Goal: Task Accomplishment & Management: Manage account settings

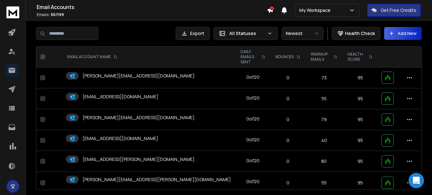
click at [168, 19] on div "Email Accounts Emails : 50 / 199 My Workspace Get Free Credits" at bounding box center [216, 10] width 432 height 21
click at [174, 18] on div "Email Accounts Emails : 50 / 199 My Workspace Get Free Credits" at bounding box center [216, 10] width 432 height 21
click at [153, 26] on div "Export All Statuses Newest Health Check Add New EMAIL ACCOUNT NAME DAILY EMAILS…" at bounding box center [229, 109] width 406 height 176
click at [161, 35] on div at bounding box center [104, 33] width 136 height 13
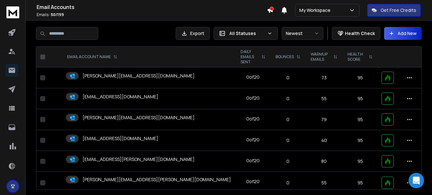
click at [161, 35] on div at bounding box center [104, 33] width 136 height 13
click at [162, 26] on div "Export All Statuses Newest Health Check Add New EMAIL ACCOUNT NAME DAILY EMAILS…" at bounding box center [229, 109] width 406 height 176
click at [132, 28] on div at bounding box center [104, 33] width 136 height 13
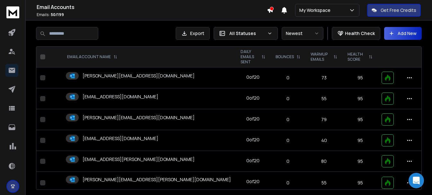
click at [132, 28] on div at bounding box center [104, 33] width 136 height 13
click at [166, 28] on div at bounding box center [104, 33] width 136 height 13
click at [18, 84] on link at bounding box center [11, 89] width 13 height 13
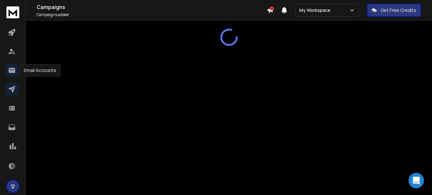
click at [6, 70] on link at bounding box center [11, 70] width 13 height 13
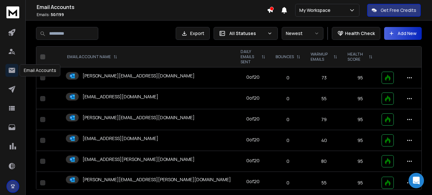
click at [68, 30] on input at bounding box center [67, 33] width 62 height 13
paste input "**********"
type input "**********"
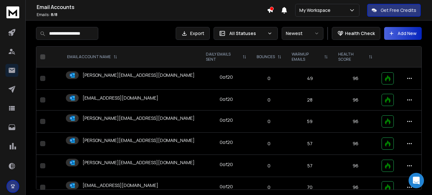
click at [172, 75] on div "[PERSON_NAME][EMAIL_ADDRESS][DOMAIN_NAME]" at bounding box center [131, 76] width 131 height 10
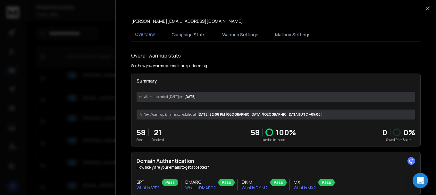
click at [293, 28] on button "Mailbox Settings" at bounding box center [292, 35] width 43 height 14
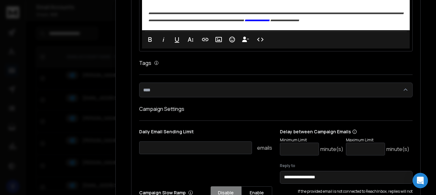
scroll to position [225, 0]
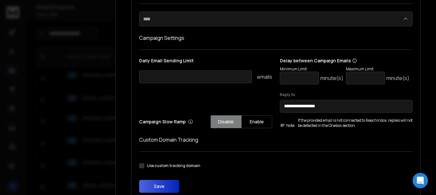
click at [302, 103] on input "**********" at bounding box center [346, 106] width 133 height 13
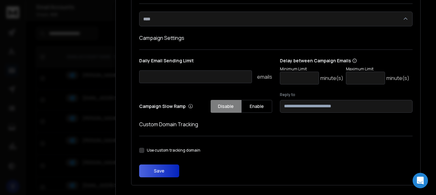
click at [158, 175] on button "Save" at bounding box center [159, 170] width 40 height 13
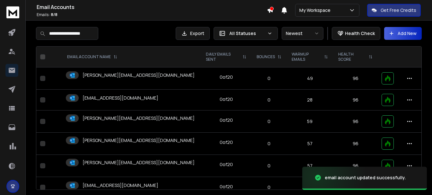
click at [255, 98] on p "0" at bounding box center [268, 100] width 27 height 6
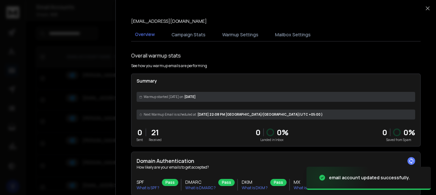
click at [299, 32] on button "Mailbox Settings" at bounding box center [292, 35] width 43 height 14
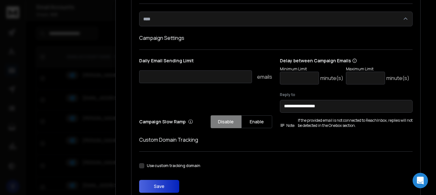
click at [311, 108] on input "**********" at bounding box center [346, 106] width 133 height 13
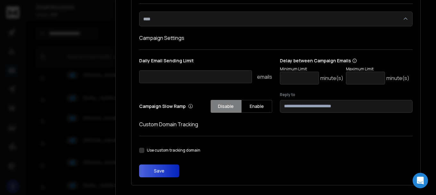
click at [158, 168] on button "Save" at bounding box center [159, 170] width 40 height 13
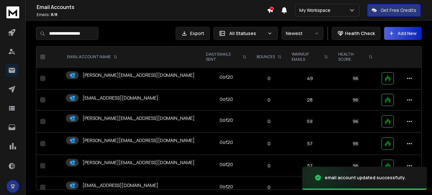
click at [219, 117] on div "0 of 20" at bounding box center [225, 120] width 13 height 6
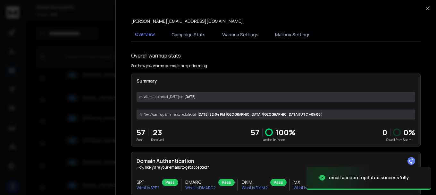
click at [294, 29] on button "Mailbox Settings" at bounding box center [292, 35] width 43 height 14
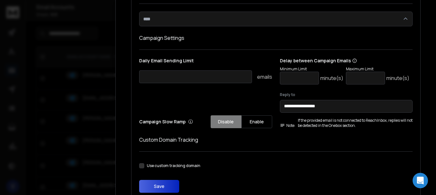
click at [317, 105] on input "**********" at bounding box center [346, 106] width 133 height 13
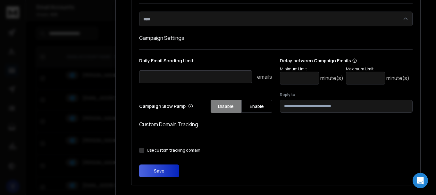
click at [170, 167] on button "Save" at bounding box center [159, 170] width 40 height 13
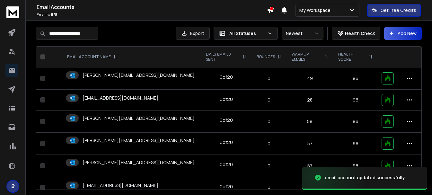
click at [143, 140] on div "[PERSON_NAME][EMAIL_ADDRESS][DOMAIN_NAME]" at bounding box center [131, 141] width 131 height 10
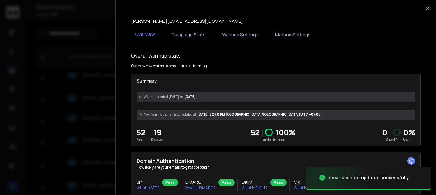
click at [293, 30] on button "Mailbox Settings" at bounding box center [292, 35] width 43 height 14
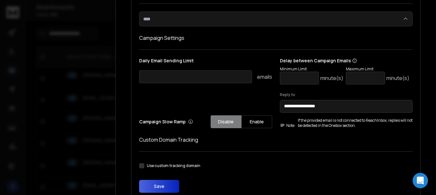
click at [317, 110] on input "**********" at bounding box center [346, 106] width 133 height 13
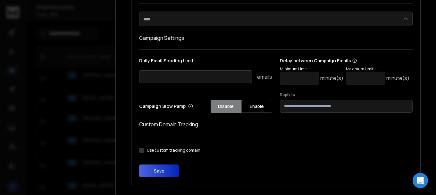
click at [153, 174] on button "Save" at bounding box center [159, 170] width 40 height 13
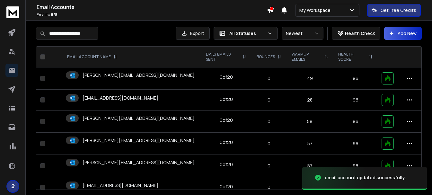
click at [152, 159] on div "[PERSON_NAME][EMAIL_ADDRESS][DOMAIN_NAME]" at bounding box center [131, 164] width 131 height 10
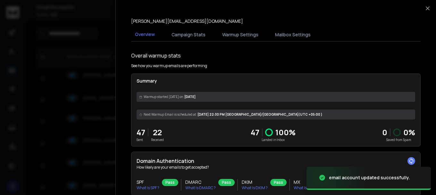
click at [281, 32] on button "Mailbox Settings" at bounding box center [292, 35] width 43 height 14
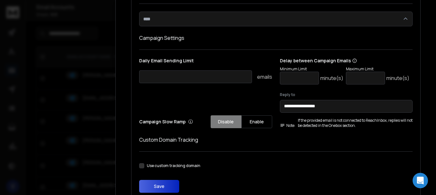
click at [316, 110] on input "**********" at bounding box center [346, 106] width 133 height 13
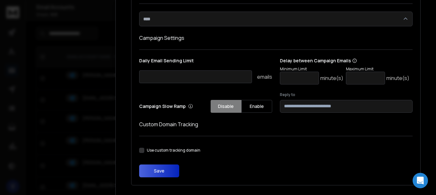
click at [162, 173] on button "Save" at bounding box center [159, 170] width 40 height 13
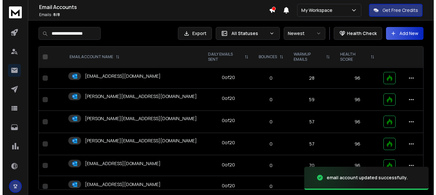
scroll to position [50, 0]
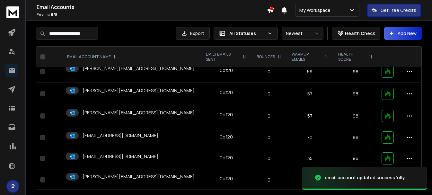
click at [201, 169] on td "0 of 20" at bounding box center [226, 177] width 50 height 17
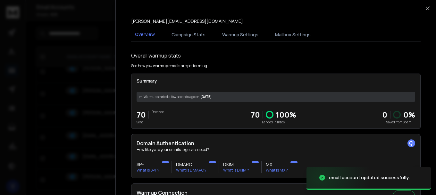
click at [298, 33] on button "Mailbox Settings" at bounding box center [292, 35] width 43 height 14
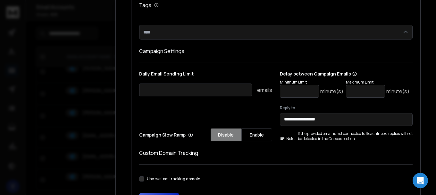
scroll to position [225, 0]
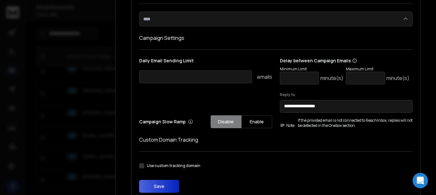
click at [303, 108] on input "**********" at bounding box center [346, 106] width 133 height 13
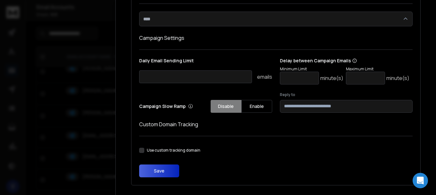
click at [151, 179] on div "**********" at bounding box center [276, 3] width 290 height 363
click at [152, 177] on div "**********" at bounding box center [276, 3] width 290 height 363
click at [154, 174] on button "Save" at bounding box center [159, 170] width 40 height 13
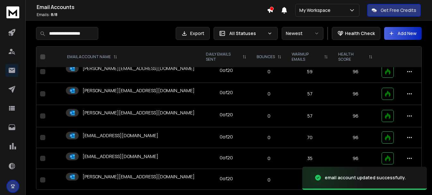
click at [225, 150] on td "0 of 20" at bounding box center [226, 156] width 50 height 17
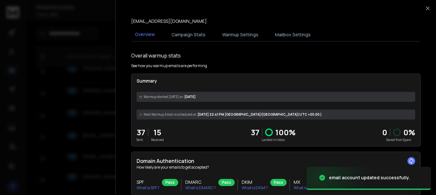
click at [285, 30] on button "Mailbox Settings" at bounding box center [292, 35] width 43 height 14
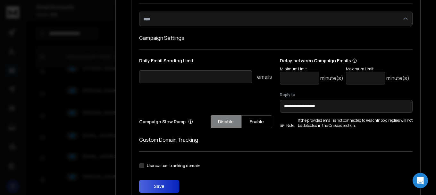
click at [309, 101] on input "**********" at bounding box center [346, 106] width 133 height 13
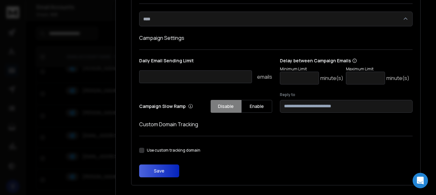
click at [168, 166] on button "Save" at bounding box center [159, 170] width 40 height 13
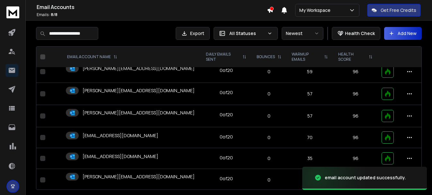
click at [219, 133] on div "0 of 20" at bounding box center [225, 136] width 13 height 6
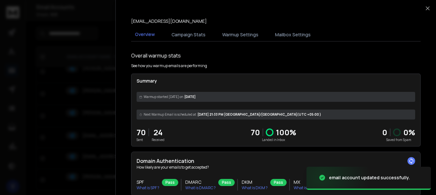
click at [289, 28] on button "Mailbox Settings" at bounding box center [292, 35] width 43 height 14
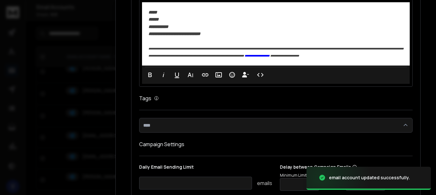
scroll to position [248, 0]
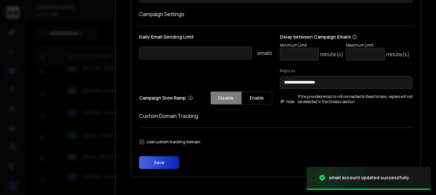
click at [315, 81] on input "**********" at bounding box center [346, 82] width 133 height 13
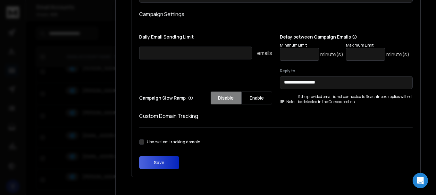
click at [315, 81] on input "**********" at bounding box center [346, 82] width 133 height 13
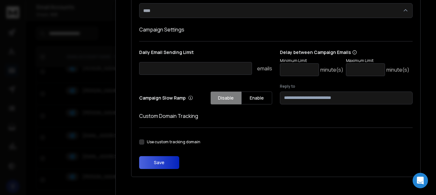
click at [159, 157] on button "Save" at bounding box center [159, 162] width 40 height 13
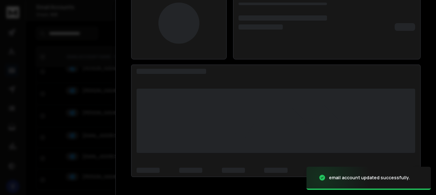
scroll to position [228, 0]
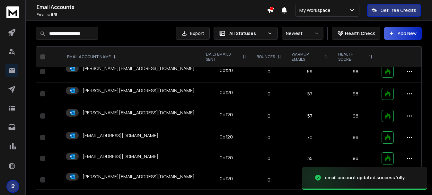
click at [201, 108] on td "0 of 20" at bounding box center [226, 113] width 50 height 17
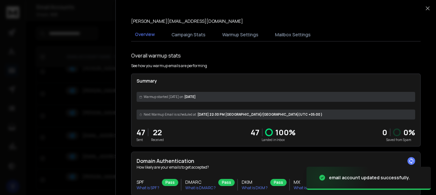
click at [291, 29] on button "Mailbox Settings" at bounding box center [292, 35] width 43 height 14
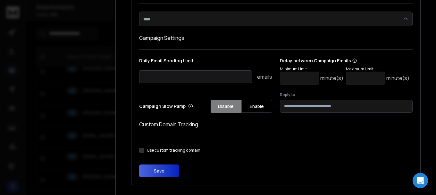
click at [83, 93] on div at bounding box center [218, 97] width 436 height 195
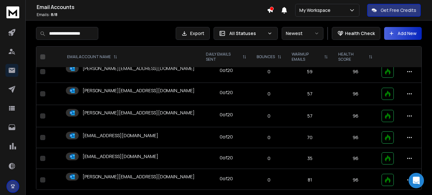
click at [165, 94] on td "[PERSON_NAME][EMAIL_ADDRESS][DOMAIN_NAME]" at bounding box center [131, 94] width 139 height 22
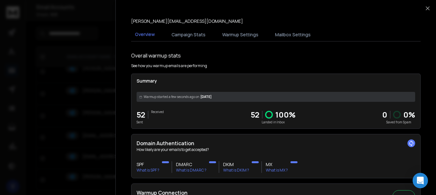
click at [283, 29] on button "Mailbox Settings" at bounding box center [292, 35] width 43 height 14
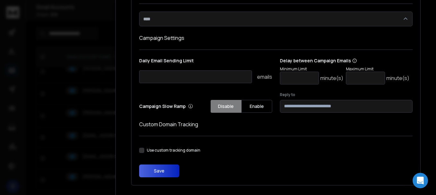
click at [82, 118] on div at bounding box center [218, 97] width 436 height 195
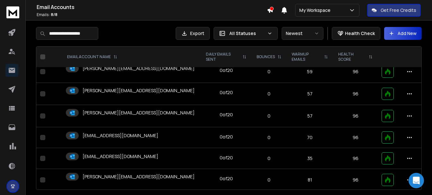
click at [82, 32] on input "**********" at bounding box center [67, 33] width 62 height 13
paste input "***"
paste input
type input "**********"
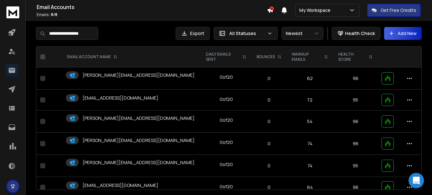
click at [286, 69] on td "62" at bounding box center [309, 78] width 47 height 22
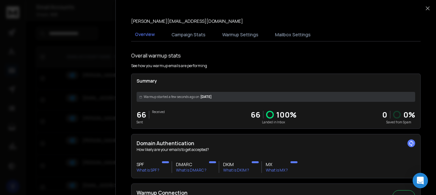
click at [298, 34] on button "Mailbox Settings" at bounding box center [292, 35] width 43 height 14
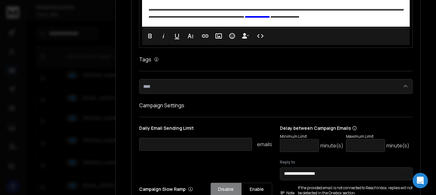
scroll to position [225, 0]
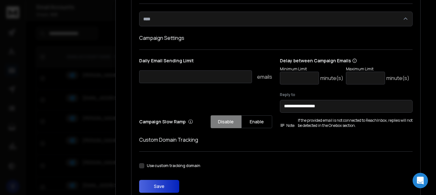
click at [330, 108] on input "**********" at bounding box center [346, 106] width 133 height 13
type input "*"
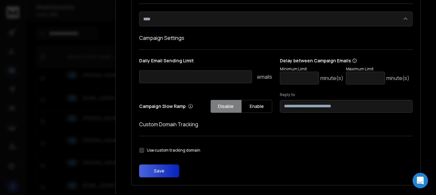
click at [161, 174] on button "Save" at bounding box center [159, 170] width 40 height 13
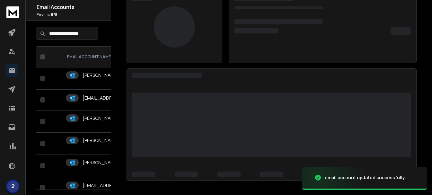
click at [100, 99] on p "[EMAIL_ADDRESS][DOMAIN_NAME]" at bounding box center [120, 98] width 76 height 6
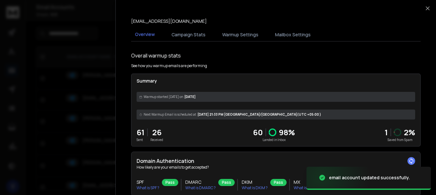
click at [288, 30] on button "Mailbox Settings" at bounding box center [292, 35] width 43 height 14
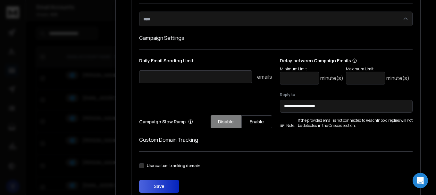
click at [320, 111] on input "**********" at bounding box center [346, 106] width 133 height 13
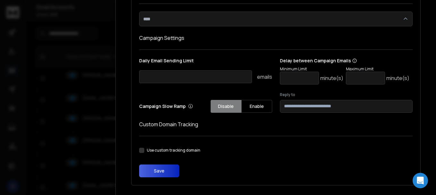
click at [169, 162] on form "**********" at bounding box center [276, 15] width 274 height 324
click at [170, 167] on button "Save" at bounding box center [159, 170] width 40 height 13
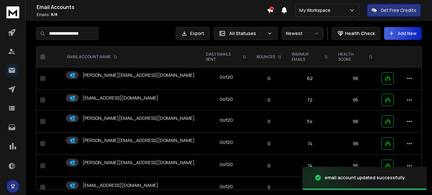
click at [225, 115] on td "0 of 20" at bounding box center [226, 118] width 50 height 17
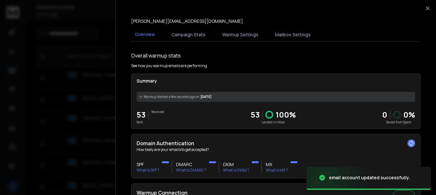
click at [214, 112] on div "Summary Warmup started a few seconds ago on [DATE] 53 Sent Received 53 100 % La…" at bounding box center [276, 100] width 290 height 55
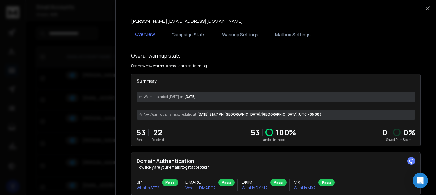
click at [288, 30] on button "Mailbox Settings" at bounding box center [292, 35] width 43 height 14
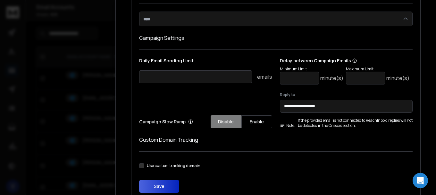
click at [295, 111] on input "**********" at bounding box center [346, 106] width 133 height 13
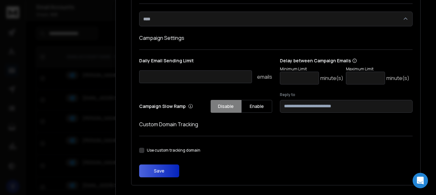
click at [154, 172] on button "Save" at bounding box center [159, 170] width 40 height 13
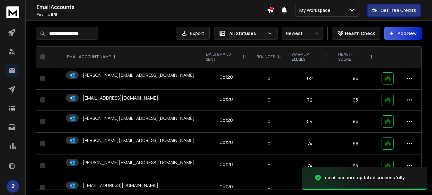
click at [201, 141] on td "0 of 20" at bounding box center [226, 141] width 50 height 17
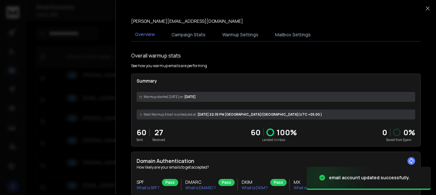
click at [299, 32] on button "Mailbox Settings" at bounding box center [292, 35] width 43 height 14
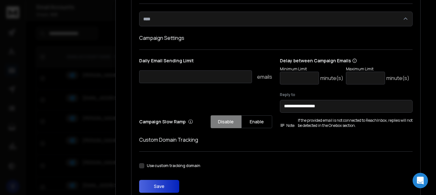
click at [316, 100] on input "**********" at bounding box center [346, 106] width 133 height 13
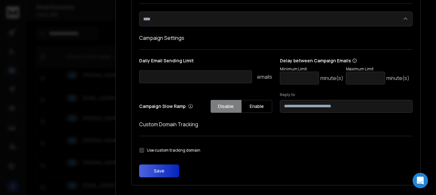
click at [153, 173] on button "Save" at bounding box center [159, 170] width 40 height 13
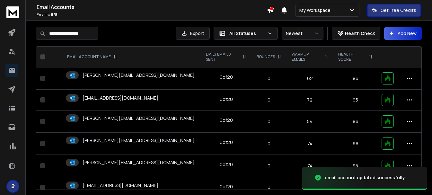
click at [201, 159] on td "0 of 20" at bounding box center [226, 163] width 50 height 17
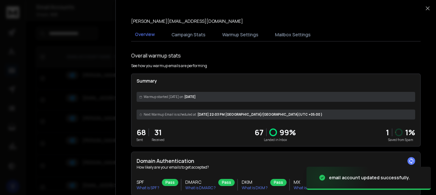
click at [295, 30] on button "Mailbox Settings" at bounding box center [292, 35] width 43 height 14
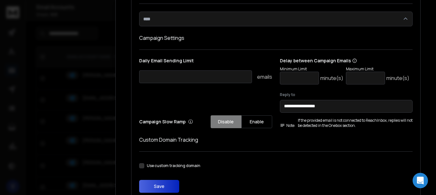
click at [314, 100] on input "**********" at bounding box center [346, 106] width 133 height 13
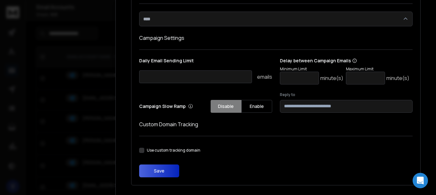
click at [143, 177] on button "Save" at bounding box center [159, 170] width 40 height 13
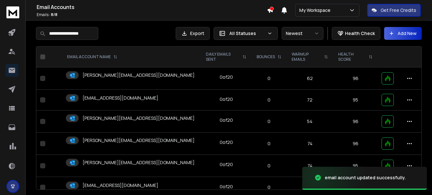
click at [201, 160] on td "0 of 20" at bounding box center [226, 163] width 50 height 17
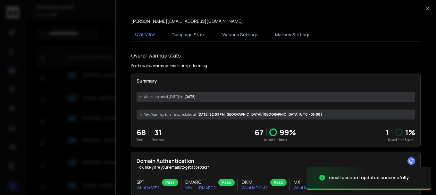
click at [300, 32] on button "Mailbox Settings" at bounding box center [292, 35] width 43 height 14
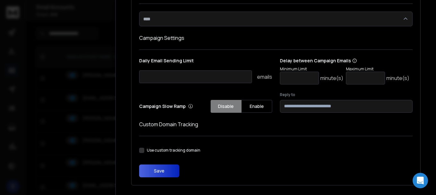
click at [68, 108] on div at bounding box center [218, 97] width 436 height 195
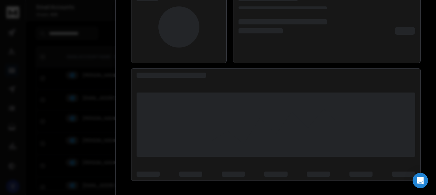
scroll to position [139, 0]
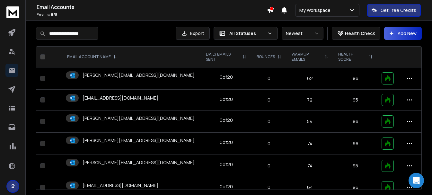
click at [219, 183] on div "0 of 20" at bounding box center [225, 186] width 13 height 6
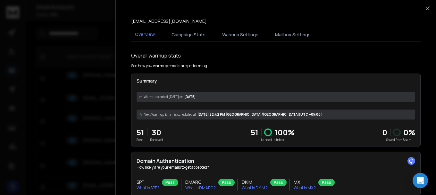
click at [298, 30] on button "Mailbox Settings" at bounding box center [292, 35] width 43 height 14
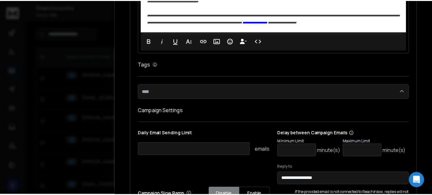
scroll to position [225, 0]
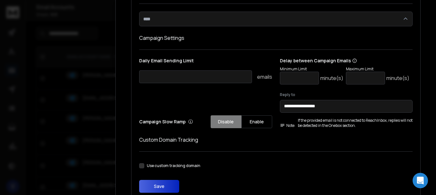
click at [318, 106] on input "**********" at bounding box center [346, 106] width 133 height 13
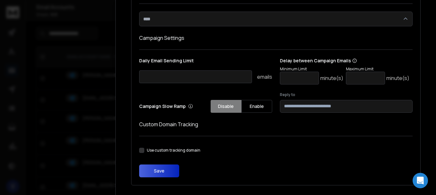
click at [159, 153] on div "Use custom tracking domain" at bounding box center [276, 150] width 274 height 13
click at [157, 168] on button "Save" at bounding box center [159, 170] width 40 height 13
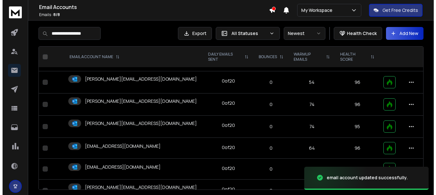
scroll to position [50, 0]
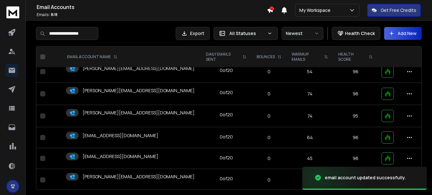
click at [159, 177] on td "[PERSON_NAME][EMAIL_ADDRESS][DOMAIN_NAME]" at bounding box center [131, 180] width 139 height 22
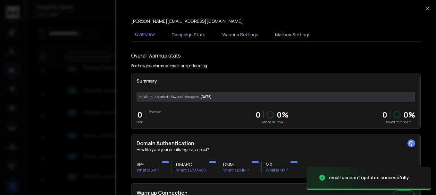
click at [295, 31] on button "Mailbox Settings" at bounding box center [292, 35] width 43 height 14
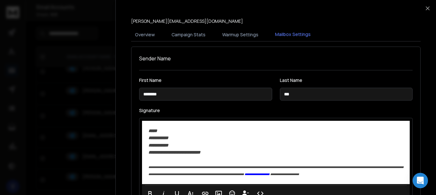
scroll to position [225, 0]
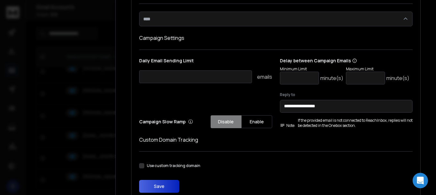
click at [312, 105] on input "**********" at bounding box center [346, 106] width 133 height 13
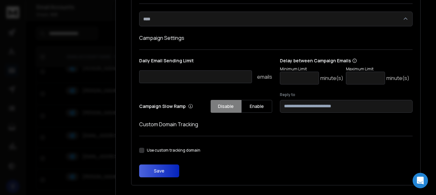
click at [147, 174] on button "Save" at bounding box center [159, 170] width 40 height 13
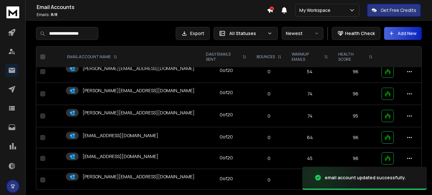
click at [146, 153] on p "[EMAIL_ADDRESS][DOMAIN_NAME]" at bounding box center [120, 156] width 76 height 6
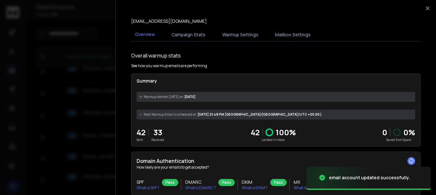
click at [295, 29] on button "Mailbox Settings" at bounding box center [292, 35] width 43 height 14
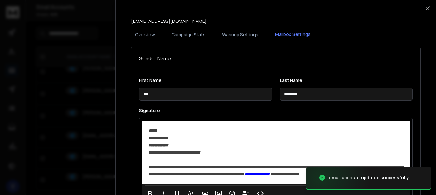
scroll to position [248, 0]
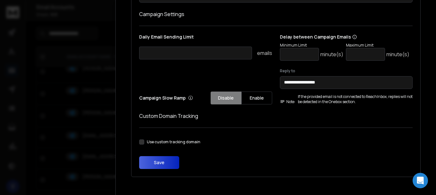
click at [302, 77] on input "**********" at bounding box center [346, 82] width 133 height 13
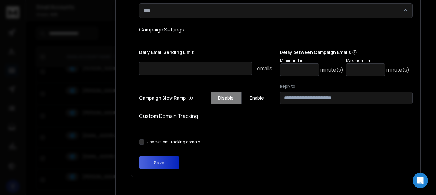
scroll to position [233, 0]
click at [161, 161] on button "Save" at bounding box center [159, 162] width 40 height 13
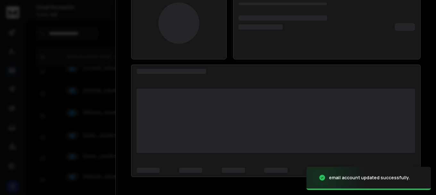
scroll to position [228, 0]
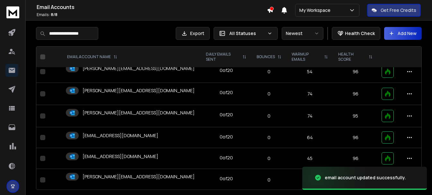
click at [218, 129] on td "0 of 20" at bounding box center [226, 135] width 50 height 17
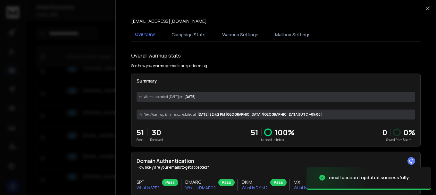
click at [292, 34] on button "Mailbox Settings" at bounding box center [292, 35] width 43 height 14
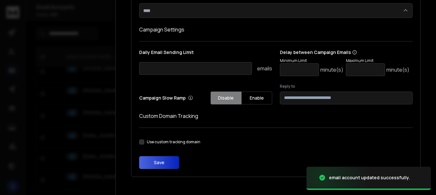
click at [87, 54] on div at bounding box center [218, 97] width 436 height 195
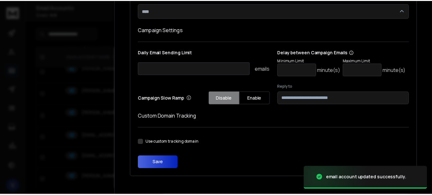
scroll to position [139, 0]
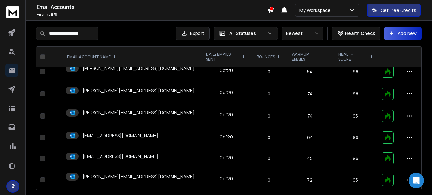
click at [65, 33] on input "**********" at bounding box center [67, 33] width 62 height 13
paste input
type input "**********"
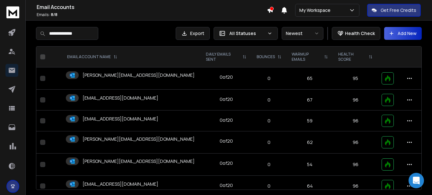
click at [157, 32] on div "**********" at bounding box center [104, 33] width 136 height 13
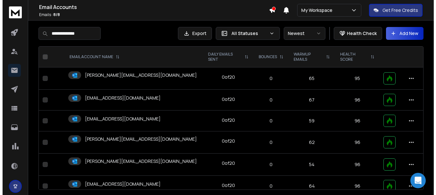
scroll to position [1, 0]
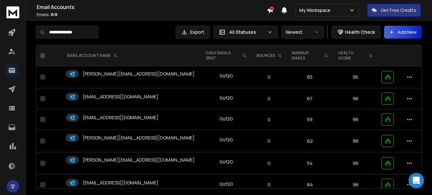
click at [157, 32] on div "**********" at bounding box center [104, 32] width 136 height 13
click at [219, 101] on td "0 of 20" at bounding box center [226, 96] width 50 height 17
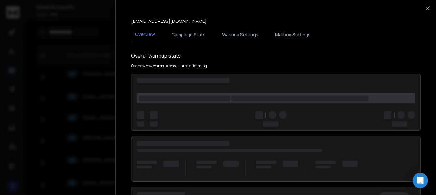
click at [294, 30] on button "Mailbox Settings" at bounding box center [292, 35] width 43 height 14
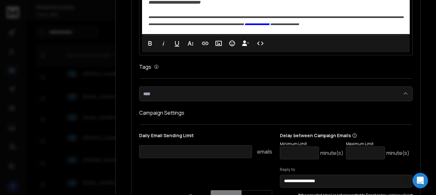
scroll to position [225, 0]
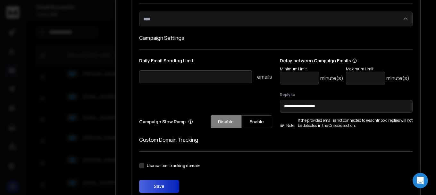
click at [310, 106] on input "**********" at bounding box center [346, 106] width 133 height 13
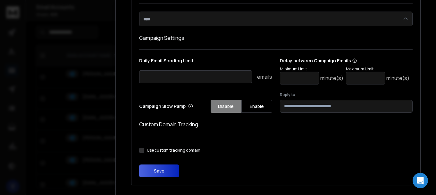
click at [155, 176] on button "Save" at bounding box center [159, 170] width 40 height 13
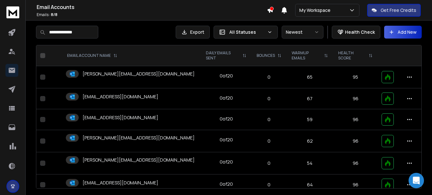
click at [295, 124] on td "59" at bounding box center [309, 119] width 47 height 21
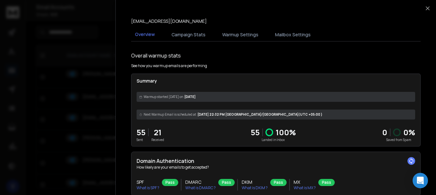
click at [295, 30] on button "Mailbox Settings" at bounding box center [292, 35] width 43 height 14
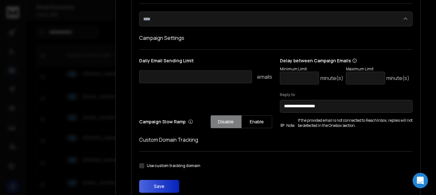
click at [314, 107] on input "**********" at bounding box center [346, 106] width 133 height 13
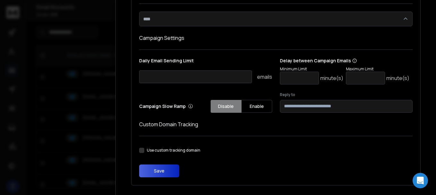
click at [164, 170] on button "Save" at bounding box center [159, 170] width 40 height 13
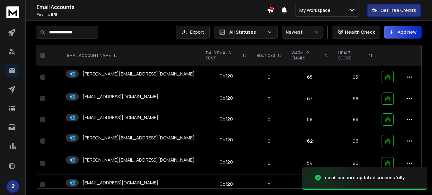
click at [255, 139] on p "0" at bounding box center [268, 141] width 27 height 6
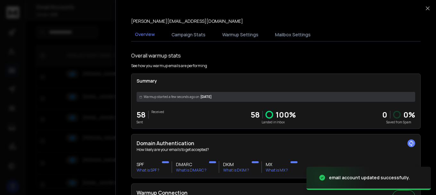
click at [292, 33] on button "Mailbox Settings" at bounding box center [292, 35] width 43 height 14
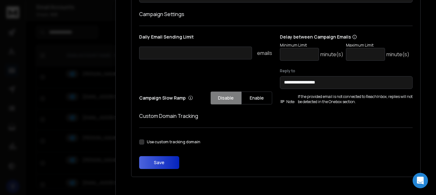
click at [317, 83] on input "**********" at bounding box center [346, 82] width 133 height 13
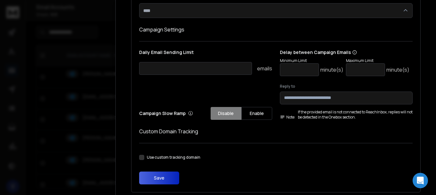
click at [317, 83] on div "Daily Email Sending Limit ** emails Delay between Campaign Emails Minimum Limit…" at bounding box center [276, 84] width 274 height 71
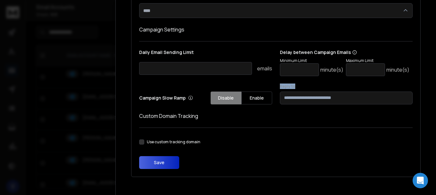
click at [317, 83] on div "Daily Email Sending Limit ** emails Delay between Campaign Emails Minimum Limit…" at bounding box center [276, 76] width 274 height 55
click at [311, 98] on input "text" at bounding box center [346, 97] width 133 height 13
click at [107, 109] on div at bounding box center [218, 97] width 436 height 195
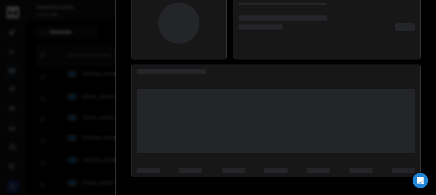
scroll to position [228, 0]
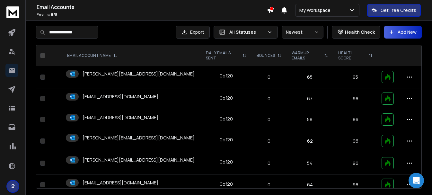
click at [255, 160] on p "0" at bounding box center [268, 163] width 27 height 6
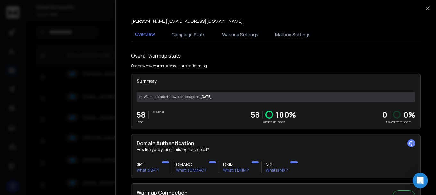
click at [292, 31] on button "Mailbox Settings" at bounding box center [292, 35] width 43 height 14
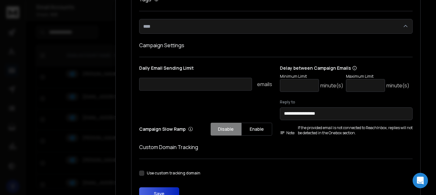
scroll to position [248, 0]
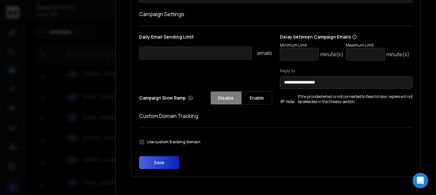
click at [329, 84] on input "**********" at bounding box center [346, 82] width 133 height 13
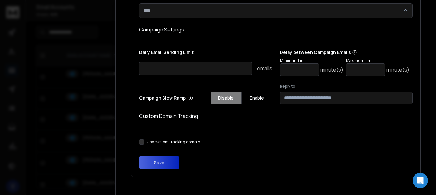
click at [162, 158] on button "Save" at bounding box center [159, 162] width 40 height 13
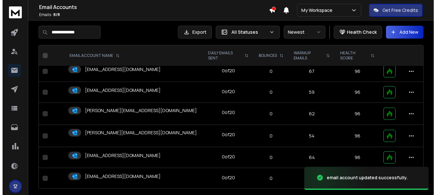
scroll to position [50, 0]
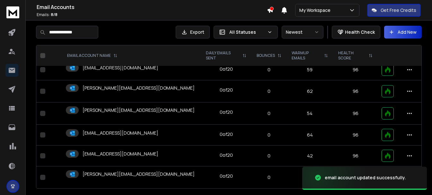
click at [251, 166] on td "0" at bounding box center [268, 177] width 35 height 22
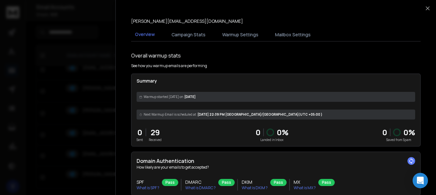
click at [289, 34] on button "Mailbox Settings" at bounding box center [292, 35] width 43 height 14
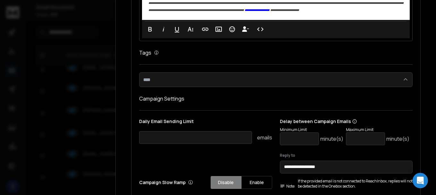
scroll to position [225, 0]
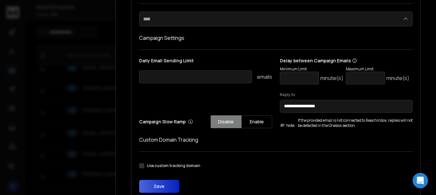
click at [305, 108] on input "**********" at bounding box center [346, 106] width 133 height 13
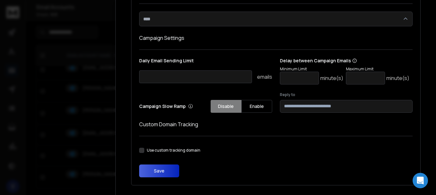
click at [166, 169] on button "Save" at bounding box center [159, 170] width 40 height 13
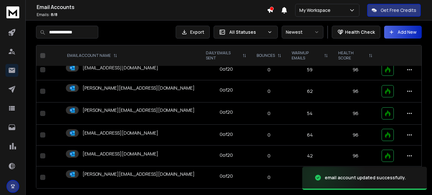
click at [251, 147] on td "0" at bounding box center [268, 155] width 35 height 21
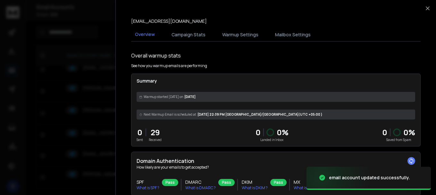
click at [292, 30] on button "Mailbox Settings" at bounding box center [292, 35] width 43 height 14
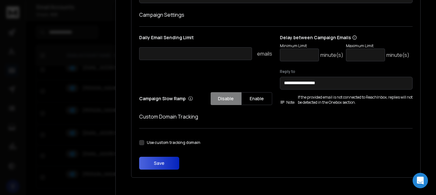
scroll to position [248, 0]
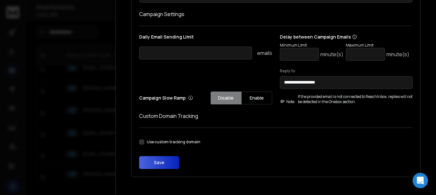
click at [303, 85] on input "**********" at bounding box center [346, 82] width 133 height 13
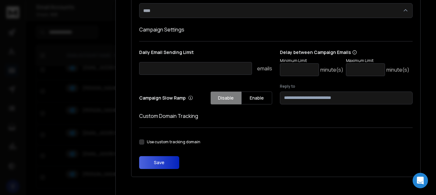
click at [167, 167] on button "Save" at bounding box center [159, 162] width 40 height 13
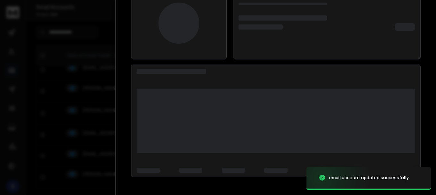
scroll to position [228, 0]
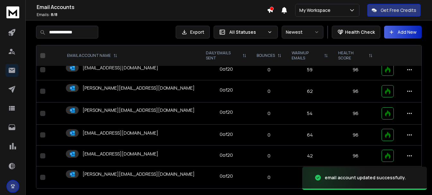
click at [255, 132] on p "0" at bounding box center [268, 135] width 27 height 6
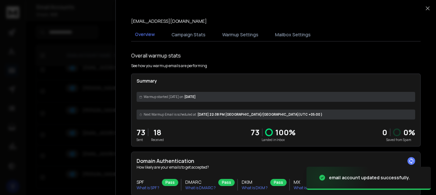
click at [293, 29] on button "Mailbox Settings" at bounding box center [292, 35] width 43 height 14
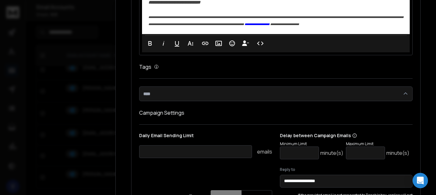
scroll to position [225, 0]
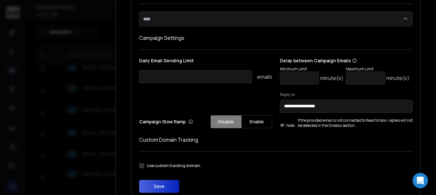
click at [309, 112] on input "**********" at bounding box center [346, 106] width 133 height 13
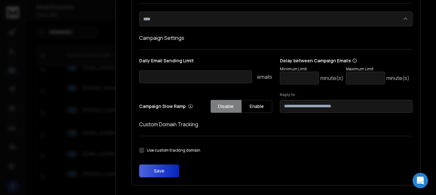
click at [153, 168] on button "Save" at bounding box center [159, 170] width 40 height 13
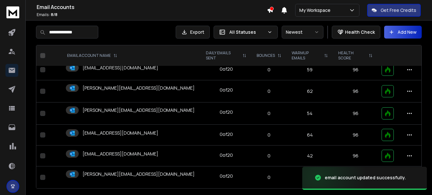
click at [222, 129] on td "0 of 20" at bounding box center [226, 132] width 50 height 17
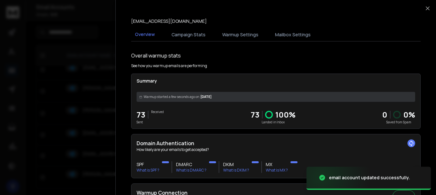
click at [285, 31] on button "Mailbox Settings" at bounding box center [292, 35] width 43 height 14
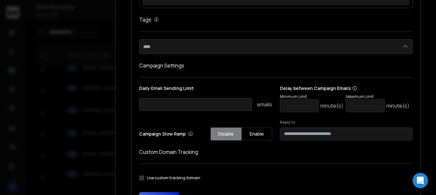
scroll to position [233, 0]
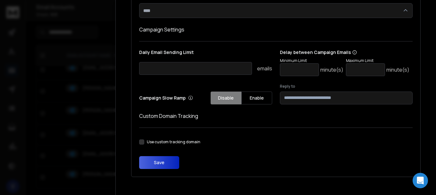
click at [92, 91] on div at bounding box center [218, 97] width 436 height 195
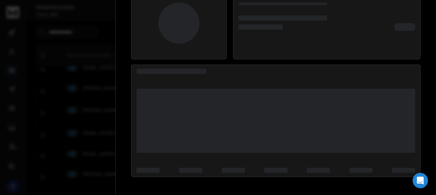
scroll to position [139, 0]
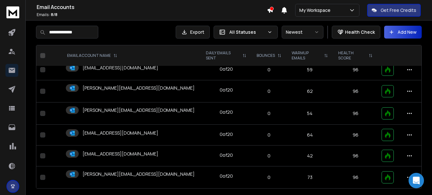
click at [255, 111] on p "0" at bounding box center [268, 113] width 27 height 6
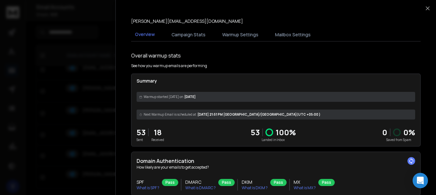
click at [305, 33] on button "Mailbox Settings" at bounding box center [292, 35] width 43 height 14
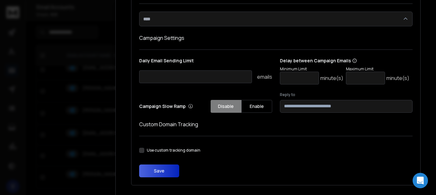
click at [86, 74] on div at bounding box center [218, 97] width 436 height 195
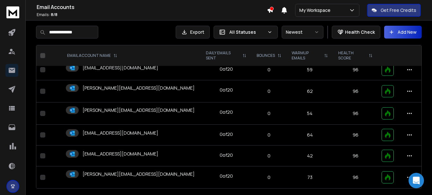
click at [251, 92] on td "0" at bounding box center [268, 91] width 35 height 22
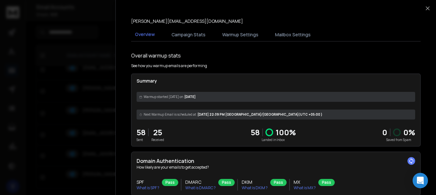
click at [286, 30] on button "Mailbox Settings" at bounding box center [292, 35] width 43 height 14
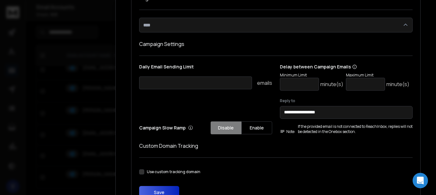
scroll to position [225, 0]
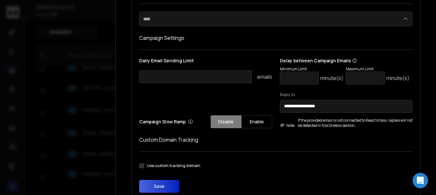
click at [300, 100] on input "**********" at bounding box center [346, 106] width 133 height 13
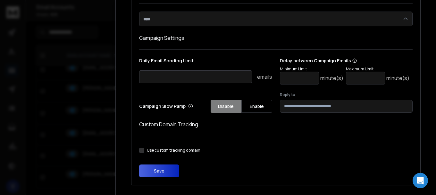
click at [171, 170] on button "Save" at bounding box center [159, 170] width 40 height 13
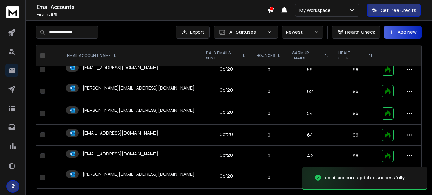
click at [286, 89] on td "62" at bounding box center [309, 91] width 47 height 22
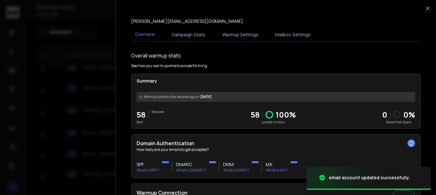
click at [284, 30] on button "Mailbox Settings" at bounding box center [292, 35] width 43 height 14
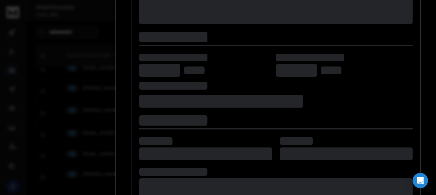
scroll to position [0, 0]
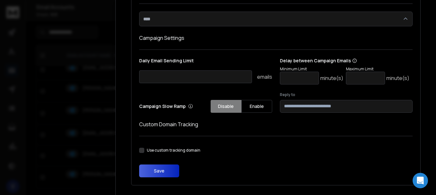
click at [70, 76] on div at bounding box center [218, 97] width 436 height 195
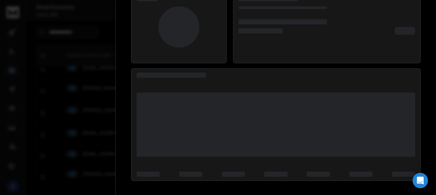
scroll to position [139, 0]
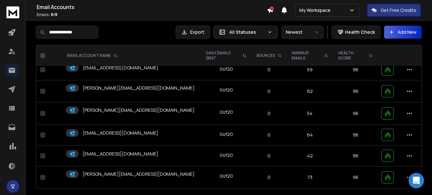
click at [251, 70] on td "0" at bounding box center [268, 69] width 35 height 21
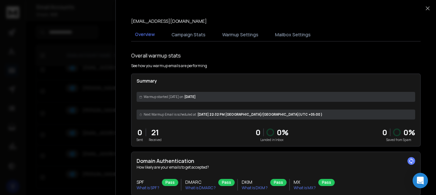
click at [289, 30] on button "Mailbox Settings" at bounding box center [292, 35] width 43 height 14
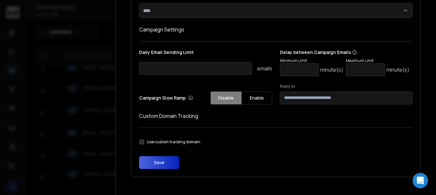
click at [95, 78] on div at bounding box center [218, 97] width 436 height 195
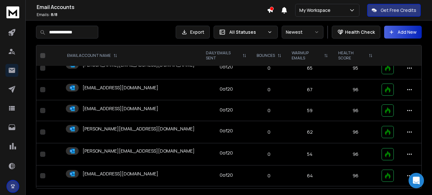
scroll to position [0, 0]
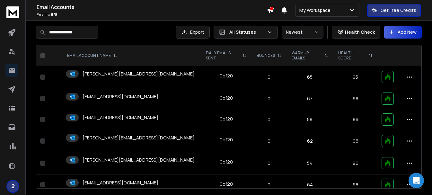
click at [255, 96] on p "0" at bounding box center [268, 98] width 27 height 6
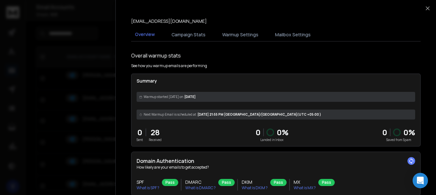
click at [285, 33] on button "Mailbox Settings" at bounding box center [292, 35] width 43 height 14
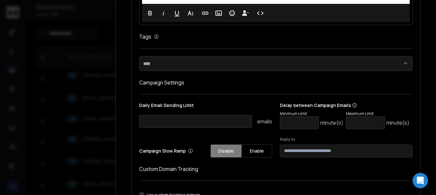
scroll to position [158, 0]
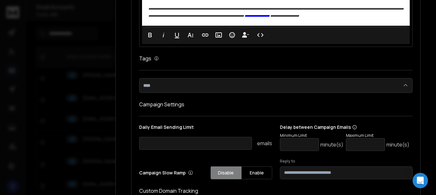
click at [75, 48] on div at bounding box center [218, 97] width 436 height 195
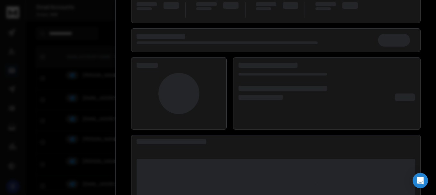
scroll to position [139, 0]
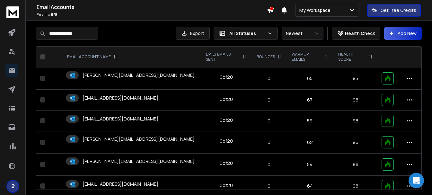
click at [72, 31] on input "**********" at bounding box center [67, 33] width 62 height 13
paste input "*"
type input "**********"
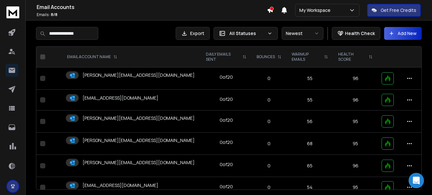
click at [258, 82] on td "0" at bounding box center [268, 78] width 35 height 22
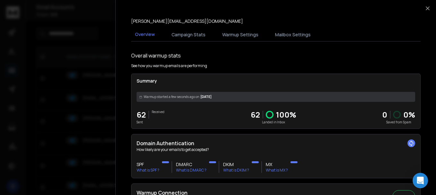
click at [289, 32] on button "Mailbox Settings" at bounding box center [292, 35] width 43 height 14
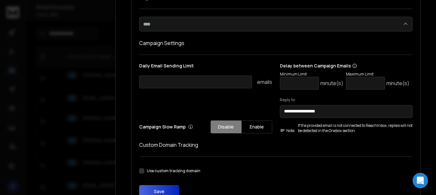
scroll to position [225, 0]
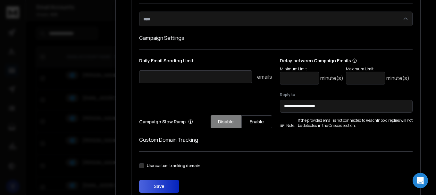
click at [302, 106] on input "**********" at bounding box center [346, 106] width 133 height 13
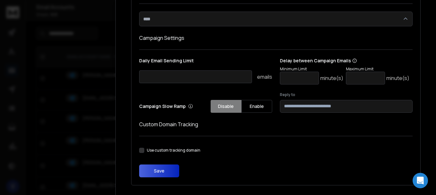
click at [144, 172] on button "Save" at bounding box center [159, 170] width 40 height 13
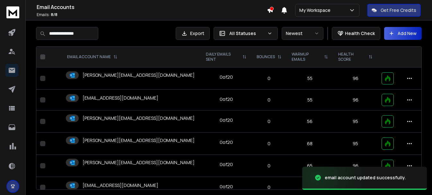
click at [286, 99] on td "55" at bounding box center [309, 100] width 47 height 21
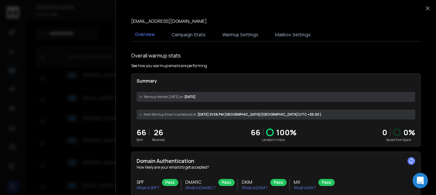
click at [289, 33] on button "Mailbox Settings" at bounding box center [292, 35] width 43 height 14
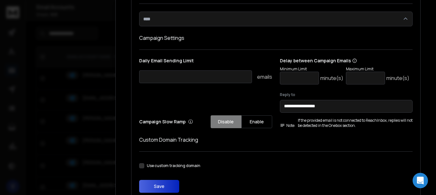
click at [309, 101] on input "**********" at bounding box center [346, 106] width 133 height 13
type input "*"
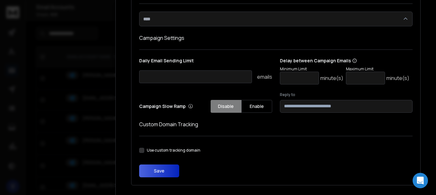
click at [171, 165] on button "Save" at bounding box center [159, 170] width 40 height 13
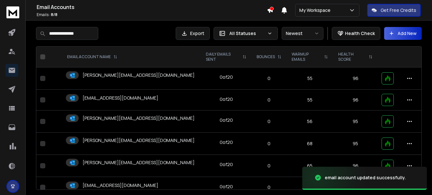
click at [286, 120] on td "56" at bounding box center [309, 121] width 47 height 22
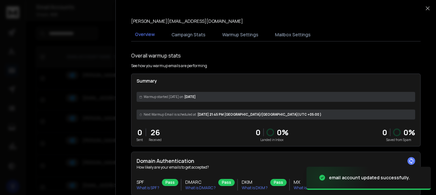
click at [283, 35] on button "Mailbox Settings" at bounding box center [292, 35] width 43 height 14
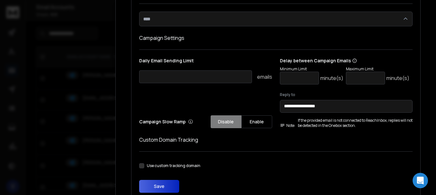
click at [306, 98] on div "**********" at bounding box center [346, 110] width 133 height 36
click at [307, 109] on input "**********" at bounding box center [346, 106] width 133 height 13
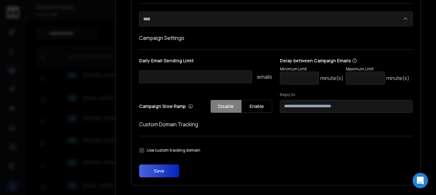
click at [164, 172] on button "Save" at bounding box center [159, 170] width 40 height 13
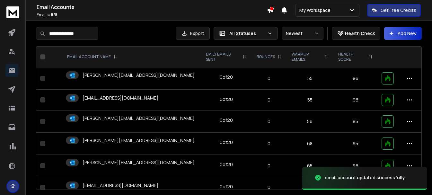
click at [255, 141] on p "0" at bounding box center [268, 143] width 27 height 6
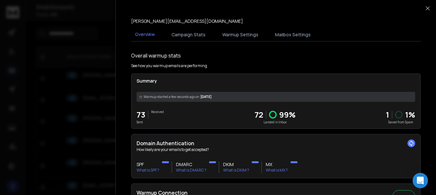
click at [297, 30] on button "Mailbox Settings" at bounding box center [292, 35] width 43 height 14
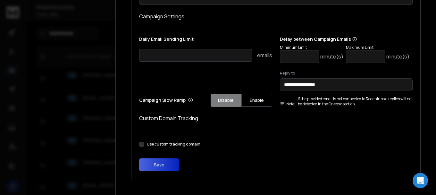
scroll to position [248, 0]
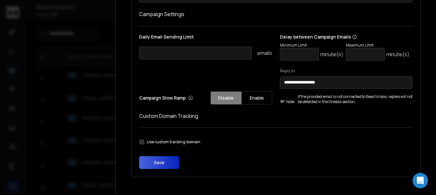
click at [317, 85] on input "**********" at bounding box center [346, 82] width 133 height 13
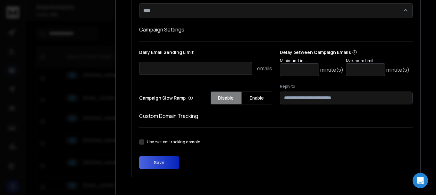
scroll to position [233, 0]
click at [163, 165] on button "Save" at bounding box center [159, 162] width 40 height 13
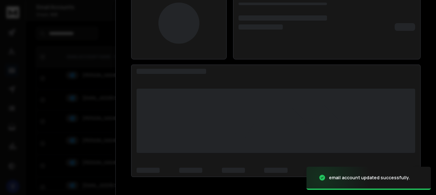
scroll to position [228, 0]
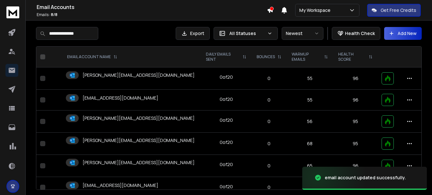
click at [255, 162] on p "0" at bounding box center [268, 165] width 27 height 6
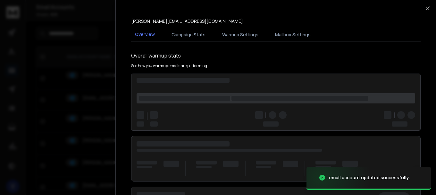
click at [291, 33] on button "Mailbox Settings" at bounding box center [292, 35] width 43 height 14
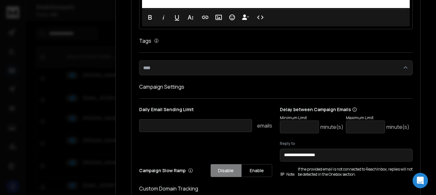
scroll to position [225, 0]
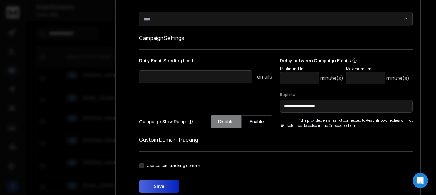
click at [298, 107] on input "**********" at bounding box center [346, 106] width 133 height 13
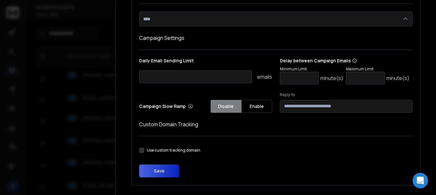
click at [170, 168] on button "Save" at bounding box center [159, 170] width 40 height 13
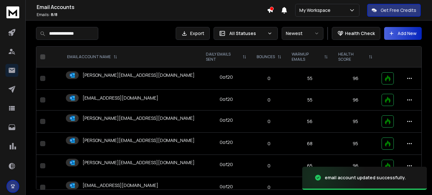
click at [255, 162] on p "0" at bounding box center [268, 165] width 27 height 6
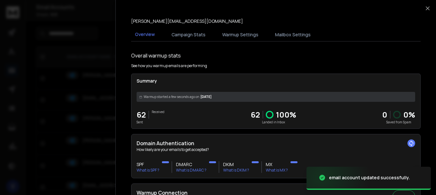
click at [295, 35] on button "Mailbox Settings" at bounding box center [292, 35] width 43 height 14
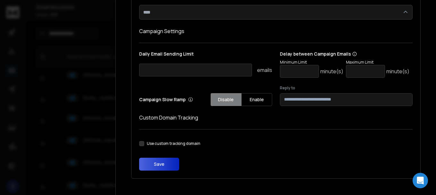
scroll to position [233, 0]
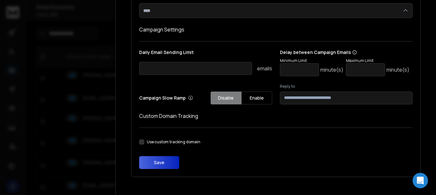
click at [149, 165] on button "Save" at bounding box center [159, 162] width 40 height 13
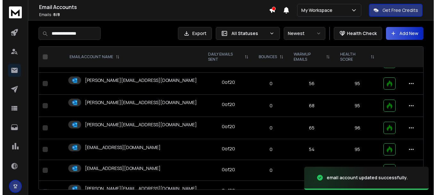
scroll to position [50, 0]
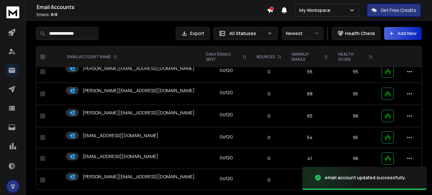
click at [255, 176] on p "0" at bounding box center [268, 179] width 27 height 6
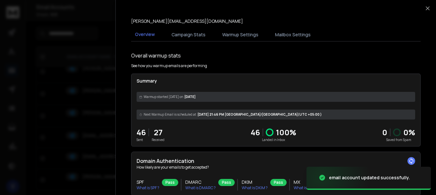
click at [296, 28] on button "Mailbox Settings" at bounding box center [292, 35] width 43 height 14
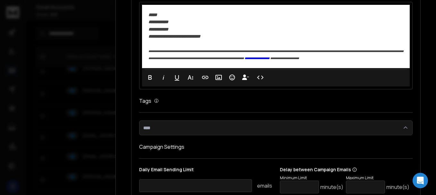
scroll to position [248, 0]
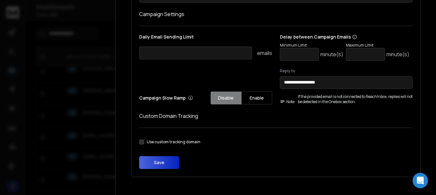
click at [305, 77] on input "**********" at bounding box center [346, 82] width 133 height 13
click at [305, 80] on input "**********" at bounding box center [346, 82] width 133 height 13
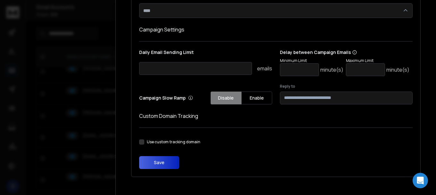
click at [169, 167] on button "Save" at bounding box center [159, 162] width 40 height 13
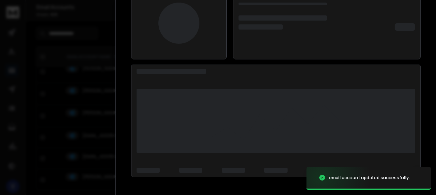
scroll to position [228, 0]
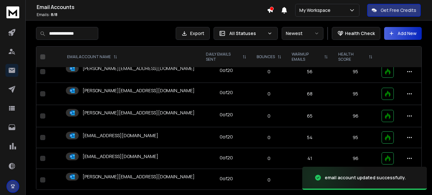
click at [251, 149] on td "0" at bounding box center [268, 158] width 35 height 21
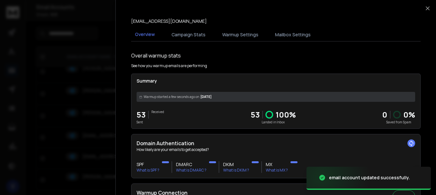
click at [292, 32] on button "Mailbox Settings" at bounding box center [292, 35] width 43 height 14
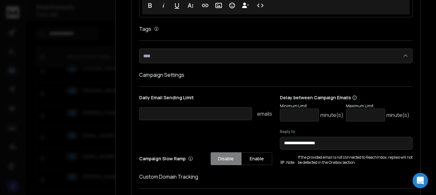
scroll to position [225, 0]
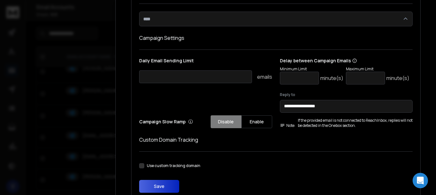
click at [312, 108] on input "**********" at bounding box center [346, 106] width 133 height 13
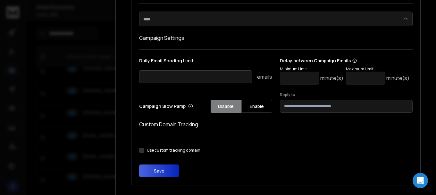
click at [163, 172] on button "Save" at bounding box center [159, 170] width 40 height 13
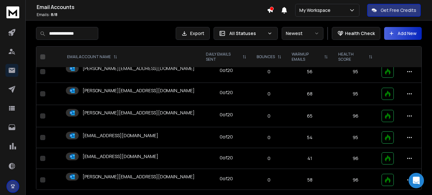
click at [262, 148] on td "0" at bounding box center [268, 158] width 35 height 21
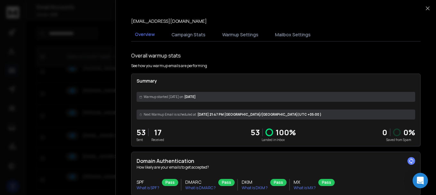
click at [290, 29] on button "Mailbox Settings" at bounding box center [292, 35] width 43 height 14
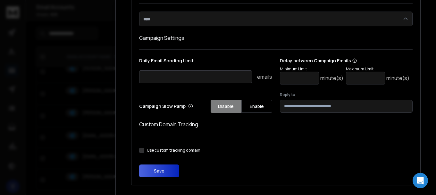
click at [90, 93] on div at bounding box center [218, 97] width 436 height 195
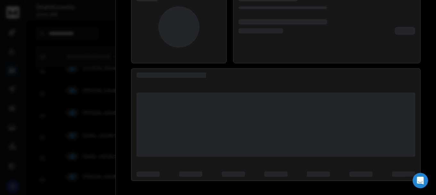
scroll to position [139, 0]
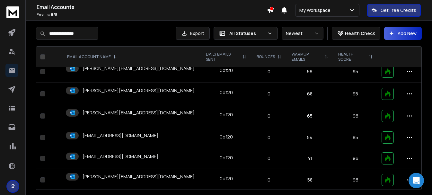
click at [261, 128] on td "0" at bounding box center [268, 137] width 35 height 21
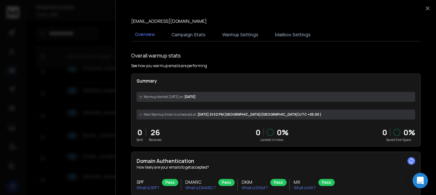
click at [293, 33] on button "Mailbox Settings" at bounding box center [292, 35] width 43 height 14
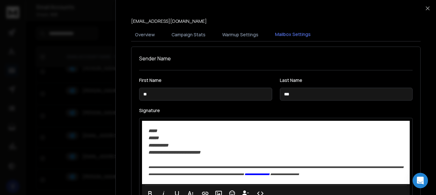
scroll to position [225, 0]
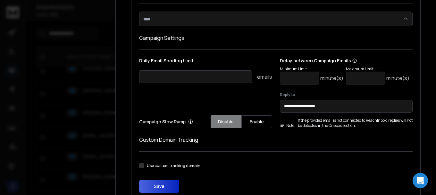
click at [323, 108] on input "**********" at bounding box center [346, 106] width 133 height 13
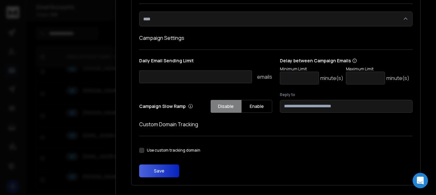
click at [151, 177] on button "Save" at bounding box center [159, 170] width 40 height 13
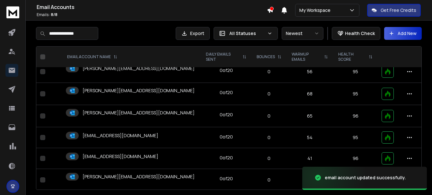
click at [257, 113] on p "0" at bounding box center [268, 116] width 27 height 6
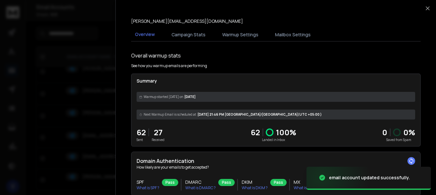
click at [299, 34] on button "Mailbox Settings" at bounding box center [292, 35] width 43 height 14
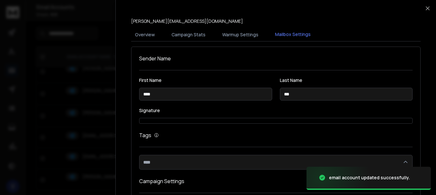
type input "**"
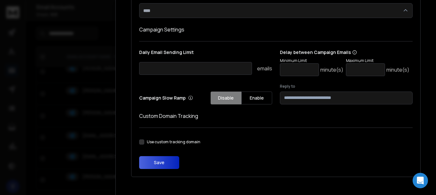
click at [56, 80] on div at bounding box center [218, 97] width 436 height 195
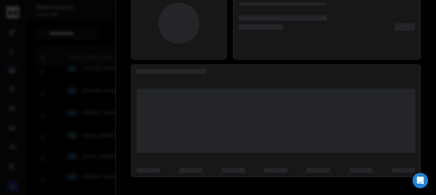
scroll to position [139, 0]
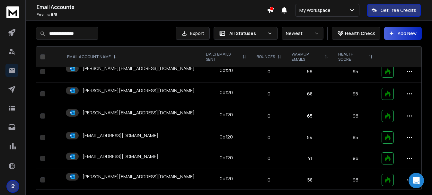
click at [286, 87] on td "68" at bounding box center [309, 94] width 47 height 22
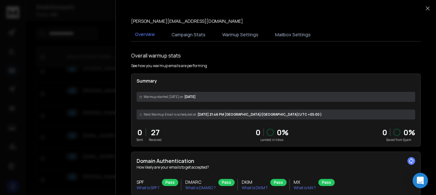
click at [305, 29] on button "Mailbox Settings" at bounding box center [292, 35] width 43 height 14
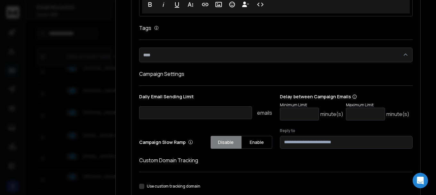
scroll to position [225, 0]
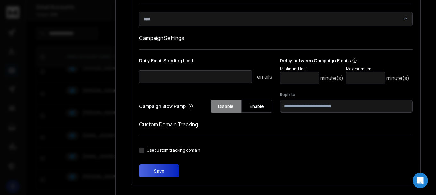
click at [104, 87] on div at bounding box center [218, 97] width 436 height 195
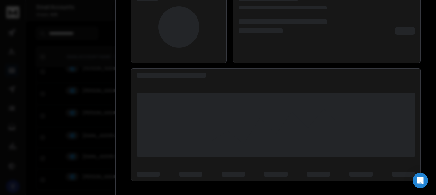
scroll to position [139, 0]
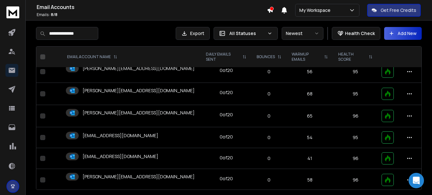
click at [251, 73] on td "0" at bounding box center [268, 72] width 35 height 22
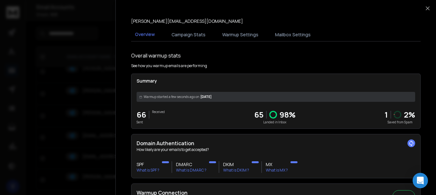
click at [298, 30] on button "Mailbox Settings" at bounding box center [292, 35] width 43 height 14
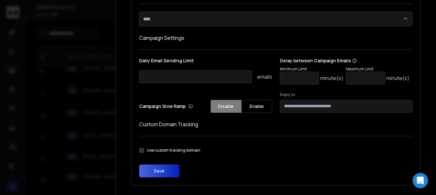
click at [74, 69] on div at bounding box center [218, 97] width 436 height 195
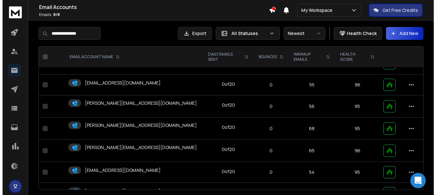
scroll to position [0, 0]
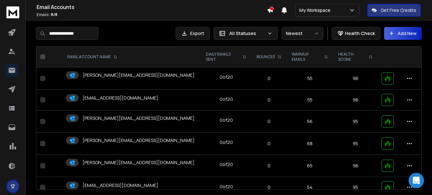
click at [286, 101] on td "55" at bounding box center [309, 100] width 47 height 21
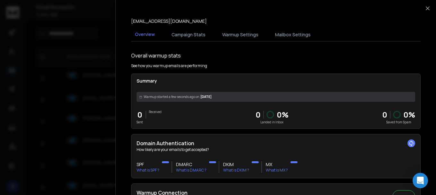
click at [284, 32] on button "Mailbox Settings" at bounding box center [292, 35] width 43 height 14
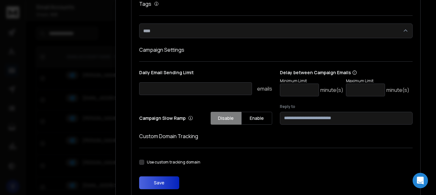
scroll to position [233, 0]
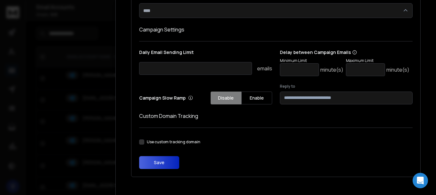
click at [72, 68] on div at bounding box center [218, 97] width 436 height 195
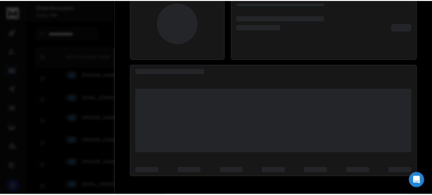
scroll to position [139, 0]
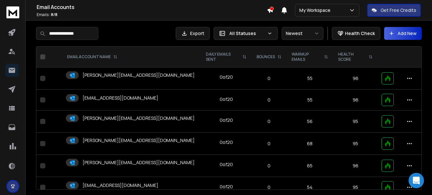
click at [66, 34] on input "**********" at bounding box center [67, 33] width 62 height 13
paste input
type input "**********"
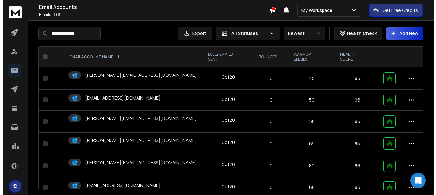
scroll to position [50, 0]
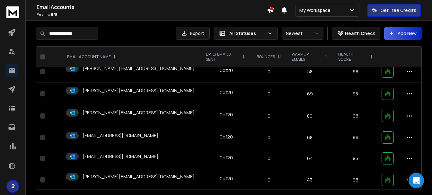
click at [286, 171] on td "43" at bounding box center [309, 180] width 47 height 22
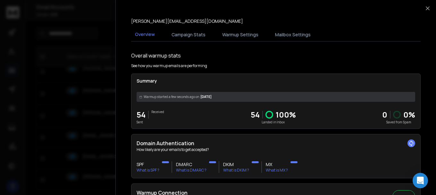
click at [295, 30] on button "Mailbox Settings" at bounding box center [292, 35] width 43 height 14
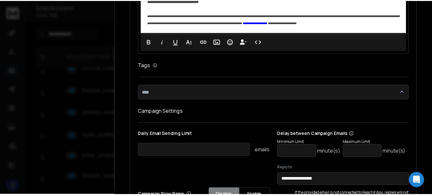
scroll to position [225, 0]
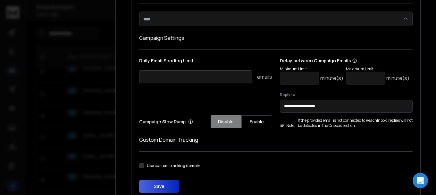
click at [327, 106] on input "**********" at bounding box center [346, 106] width 133 height 13
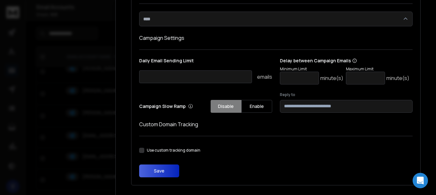
drag, startPoint x: 170, startPoint y: 170, endPoint x: 193, endPoint y: 169, distance: 23.8
click at [170, 170] on button "Save" at bounding box center [159, 170] width 40 height 13
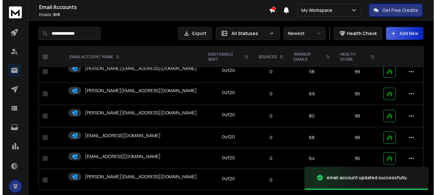
scroll to position [1, 0]
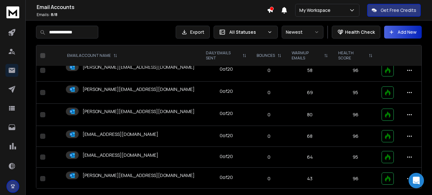
click at [292, 152] on td "64" at bounding box center [309, 157] width 47 height 21
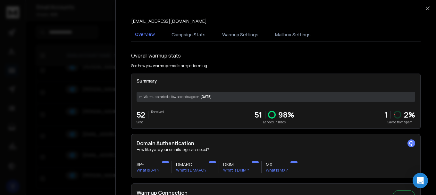
click at [293, 32] on button "Mailbox Settings" at bounding box center [292, 35] width 43 height 14
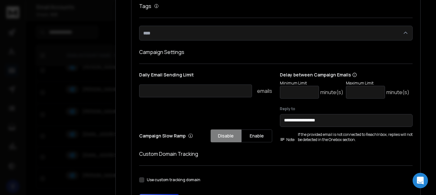
scroll to position [225, 0]
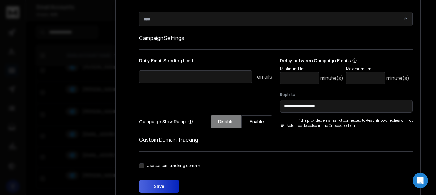
click at [330, 108] on input "**********" at bounding box center [346, 106] width 133 height 13
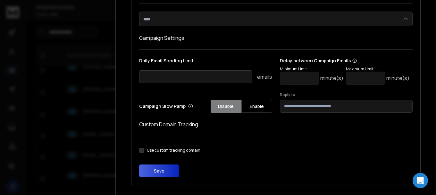
click at [157, 168] on button "Save" at bounding box center [159, 170] width 40 height 13
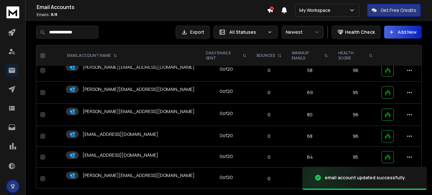
click at [253, 127] on td "0" at bounding box center [268, 136] width 35 height 21
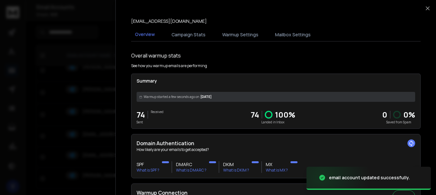
click at [289, 31] on button "Mailbox Settings" at bounding box center [292, 35] width 43 height 14
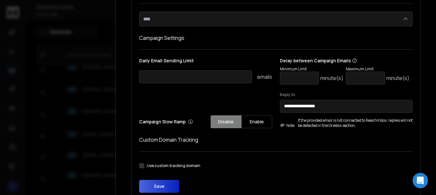
click at [316, 108] on input "**********" at bounding box center [346, 106] width 133 height 13
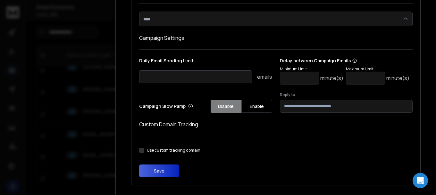
click at [169, 171] on button "Save" at bounding box center [159, 170] width 40 height 13
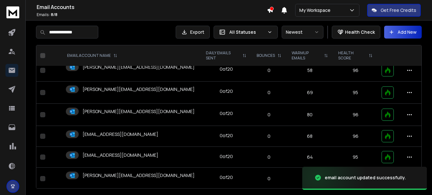
click at [251, 104] on td "0" at bounding box center [268, 115] width 35 height 22
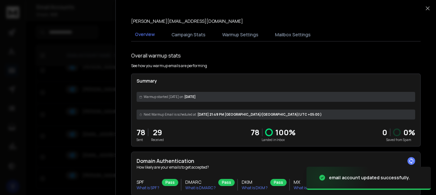
click at [281, 34] on button "Mailbox Settings" at bounding box center [292, 35] width 43 height 14
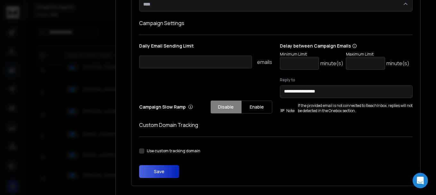
scroll to position [248, 0]
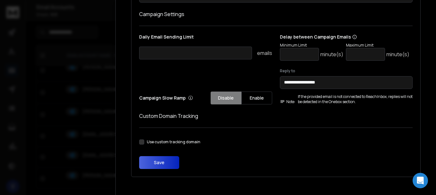
click at [330, 76] on input "**********" at bounding box center [346, 82] width 133 height 13
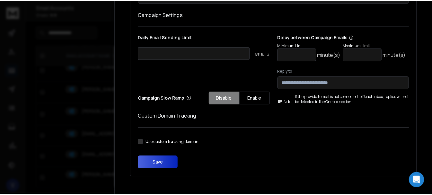
scroll to position [233, 0]
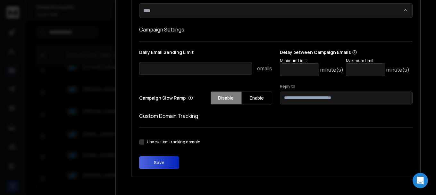
click at [140, 163] on button "Save" at bounding box center [159, 162] width 40 height 13
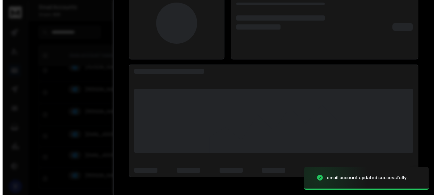
scroll to position [228, 0]
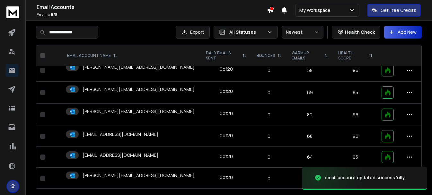
click at [255, 91] on p "0" at bounding box center [268, 92] width 27 height 6
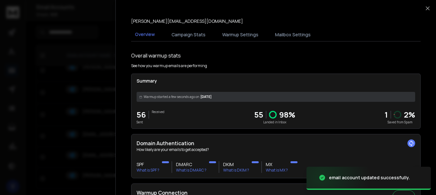
click at [296, 30] on button "Mailbox Settings" at bounding box center [292, 35] width 43 height 14
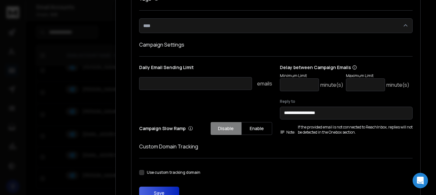
scroll to position [225, 0]
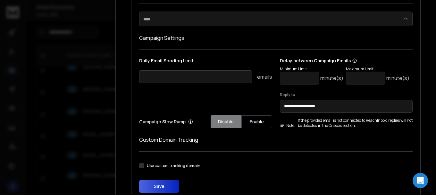
click at [331, 107] on input "**********" at bounding box center [346, 106] width 133 height 13
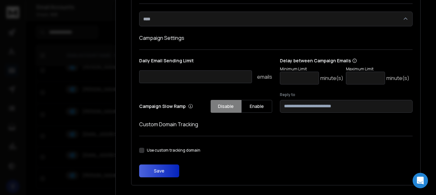
click at [154, 169] on button "Save" at bounding box center [159, 170] width 40 height 13
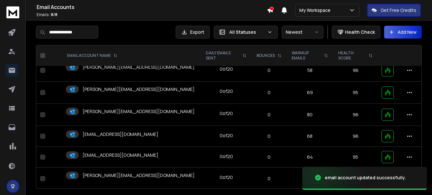
click at [295, 93] on td "69" at bounding box center [309, 93] width 47 height 22
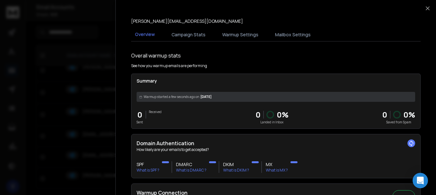
click at [298, 34] on button "Mailbox Settings" at bounding box center [292, 35] width 43 height 14
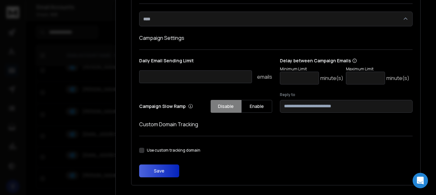
click at [85, 98] on div at bounding box center [218, 97] width 436 height 195
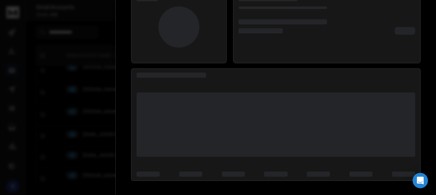
scroll to position [139, 0]
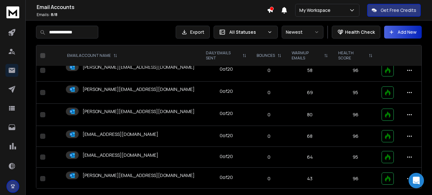
click at [201, 71] on td "0 of 20" at bounding box center [226, 67] width 50 height 17
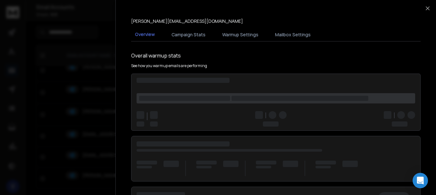
click at [286, 31] on button "Mailbox Settings" at bounding box center [292, 35] width 43 height 14
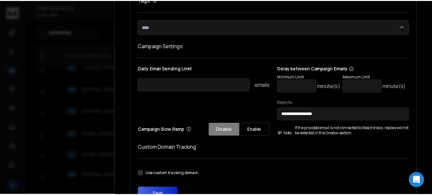
scroll to position [225, 0]
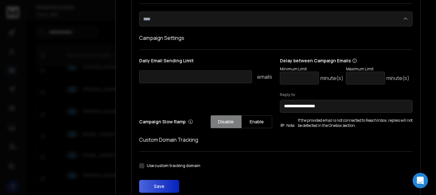
click at [316, 109] on input "**********" at bounding box center [346, 106] width 133 height 13
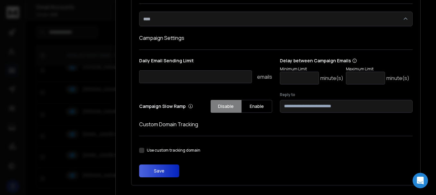
click at [165, 177] on div "**********" at bounding box center [276, 3] width 290 height 363
click at [155, 164] on form "**********" at bounding box center [276, 15] width 274 height 324
click at [162, 172] on button "Save" at bounding box center [159, 170] width 40 height 13
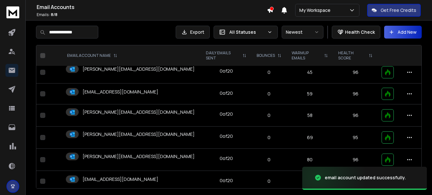
scroll to position [0, 0]
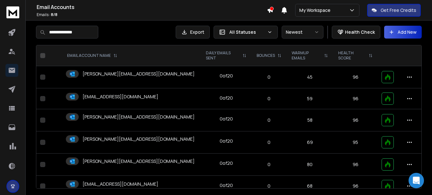
click at [255, 95] on p "0" at bounding box center [268, 98] width 27 height 6
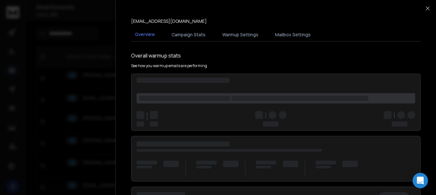
click at [282, 30] on button "Mailbox Settings" at bounding box center [292, 35] width 43 height 14
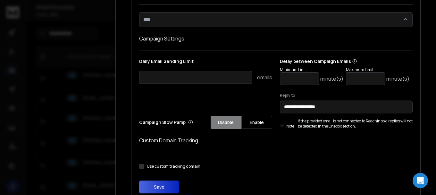
scroll to position [225, 0]
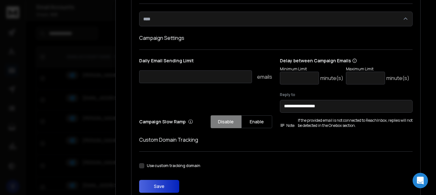
click at [305, 101] on input "**********" at bounding box center [346, 106] width 133 height 13
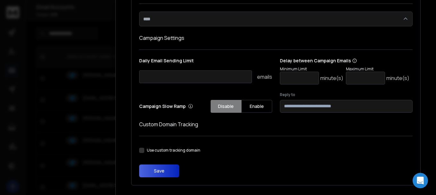
click at [160, 174] on button "Save" at bounding box center [159, 170] width 40 height 13
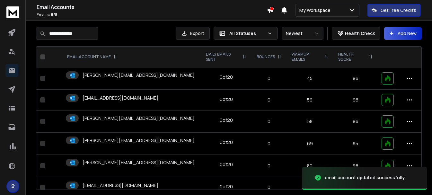
click at [286, 74] on td "45" at bounding box center [309, 78] width 47 height 22
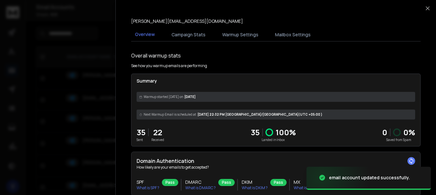
click at [291, 32] on button "Mailbox Settings" at bounding box center [292, 35] width 43 height 14
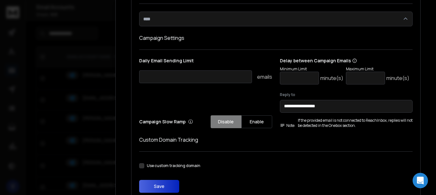
click at [306, 103] on input "**********" at bounding box center [346, 106] width 133 height 13
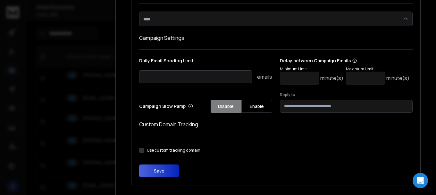
click at [152, 174] on button "Save" at bounding box center [159, 170] width 40 height 13
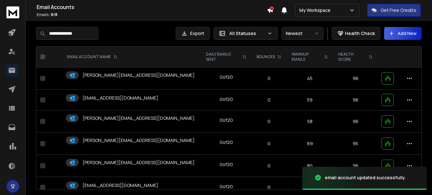
click at [76, 28] on input "**********" at bounding box center [67, 33] width 62 height 13
paste input "****"
type input "**********"
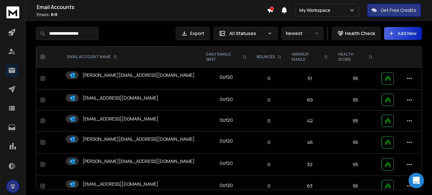
click at [286, 80] on td "51" at bounding box center [309, 78] width 47 height 22
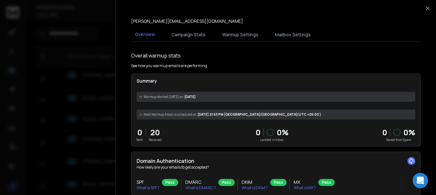
click at [297, 31] on button "Mailbox Settings" at bounding box center [292, 35] width 43 height 14
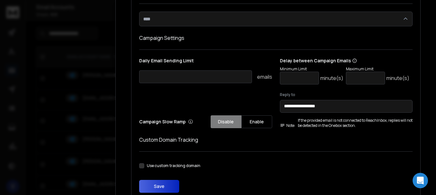
click at [309, 104] on input "**********" at bounding box center [346, 106] width 133 height 13
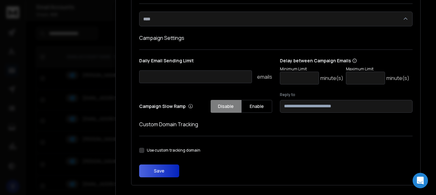
click at [156, 172] on button "Save" at bounding box center [159, 170] width 40 height 13
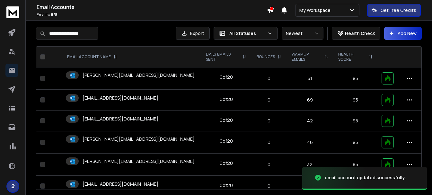
click at [289, 95] on td "69" at bounding box center [309, 100] width 47 height 21
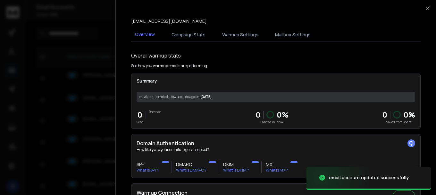
click at [289, 31] on button "Mailbox Settings" at bounding box center [292, 35] width 43 height 14
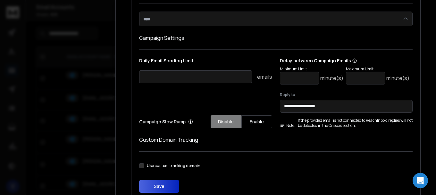
click at [318, 110] on input "**********" at bounding box center [346, 106] width 133 height 13
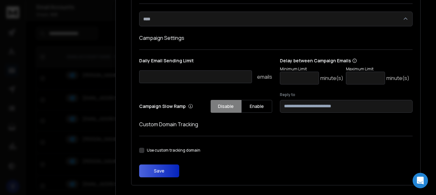
drag, startPoint x: 159, startPoint y: 177, endPoint x: 159, endPoint y: 171, distance: 5.5
click at [158, 176] on button "Save" at bounding box center [159, 170] width 40 height 13
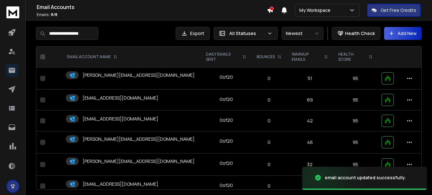
click at [311, 117] on td "42" at bounding box center [309, 120] width 47 height 21
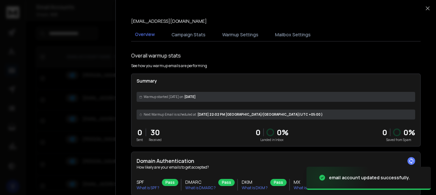
click at [294, 32] on button "Mailbox Settings" at bounding box center [292, 35] width 43 height 14
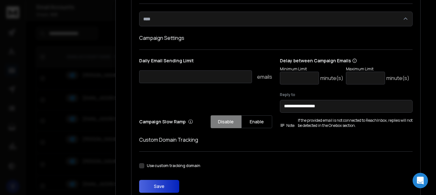
click at [318, 104] on input "**********" at bounding box center [346, 106] width 133 height 13
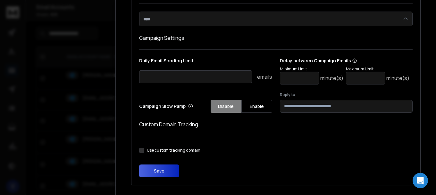
click at [170, 170] on button "Save" at bounding box center [159, 170] width 40 height 13
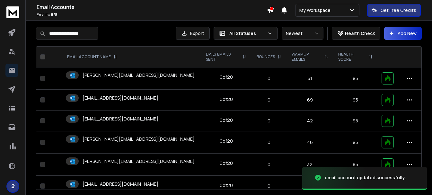
click at [286, 142] on td "46" at bounding box center [309, 142] width 47 height 22
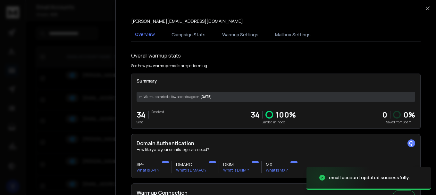
click at [295, 35] on button "Mailbox Settings" at bounding box center [292, 35] width 43 height 14
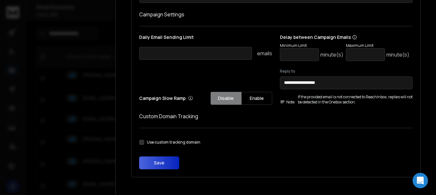
scroll to position [248, 0]
click at [313, 86] on input "**********" at bounding box center [346, 82] width 133 height 13
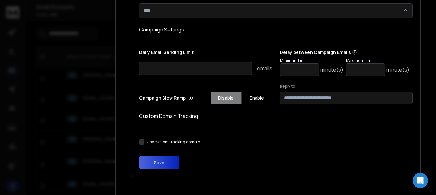
click at [156, 163] on button "Save" at bounding box center [159, 162] width 40 height 13
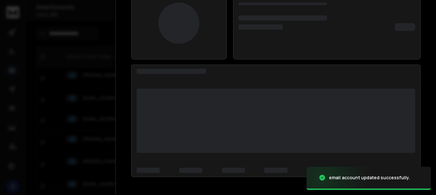
scroll to position [228, 0]
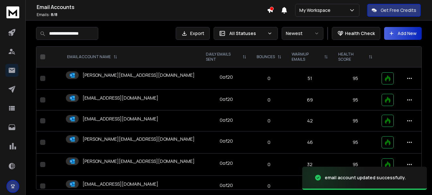
click at [255, 161] on p "0" at bounding box center [268, 164] width 27 height 6
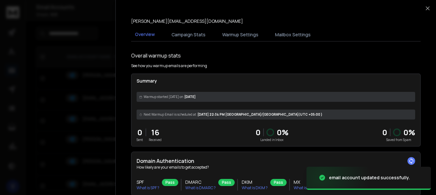
click at [286, 32] on button "Mailbox Settings" at bounding box center [292, 35] width 43 height 14
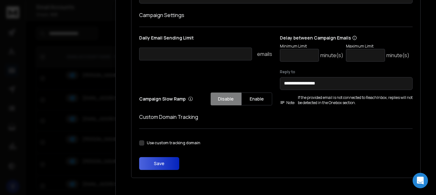
scroll to position [248, 0]
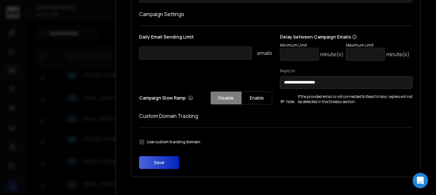
click at [323, 76] on input "**********" at bounding box center [346, 82] width 133 height 13
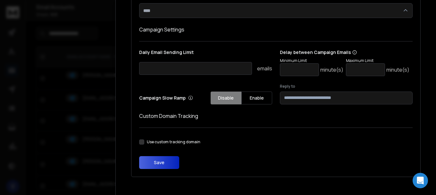
click at [168, 165] on button "Save" at bounding box center [159, 162] width 40 height 13
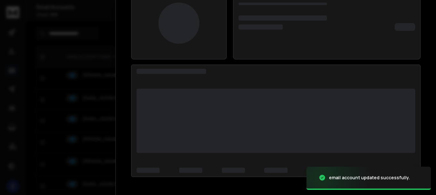
scroll to position [228, 0]
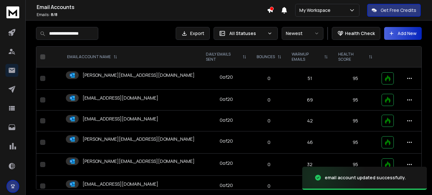
click at [251, 178] on td "0" at bounding box center [268, 186] width 35 height 21
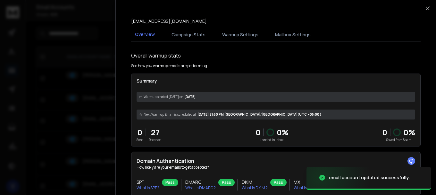
click at [284, 30] on button "Mailbox Settings" at bounding box center [292, 35] width 43 height 14
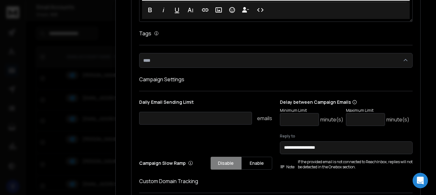
scroll to position [225, 0]
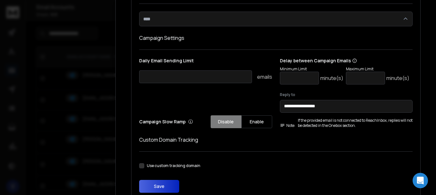
click at [310, 108] on input "**********" at bounding box center [346, 106] width 133 height 13
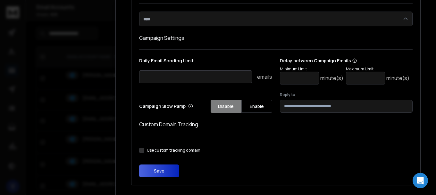
click at [171, 171] on button "Save" at bounding box center [159, 170] width 40 height 13
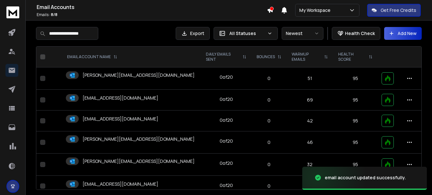
click at [286, 182] on td "63" at bounding box center [309, 186] width 47 height 21
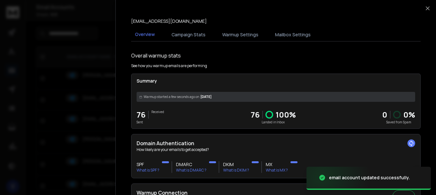
click at [289, 34] on button "Mailbox Settings" at bounding box center [292, 35] width 43 height 14
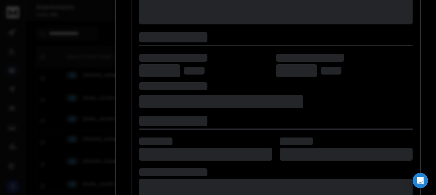
scroll to position [150, 0]
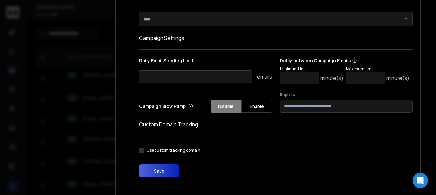
click at [92, 108] on div at bounding box center [218, 97] width 436 height 195
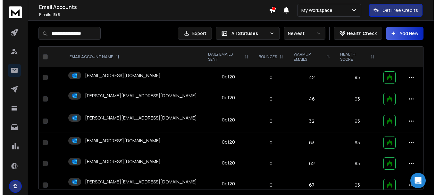
scroll to position [50, 0]
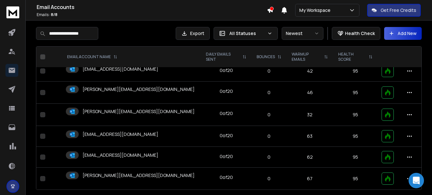
click at [251, 147] on td "0" at bounding box center [268, 157] width 35 height 21
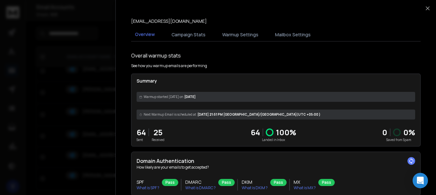
click at [284, 32] on button "Mailbox Settings" at bounding box center [292, 35] width 43 height 14
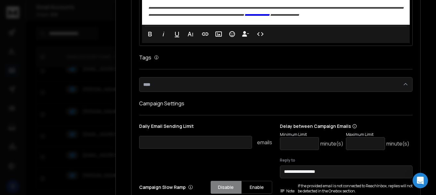
scroll to position [248, 0]
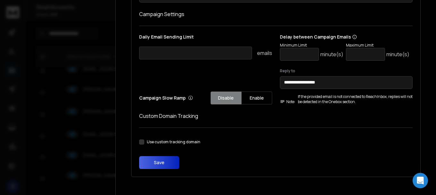
click at [312, 85] on input "**********" at bounding box center [346, 82] width 133 height 13
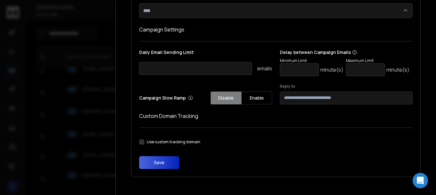
scroll to position [233, 0]
click at [167, 162] on button "Save" at bounding box center [159, 162] width 40 height 13
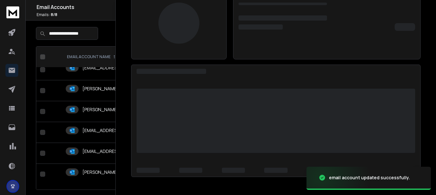
scroll to position [228, 0]
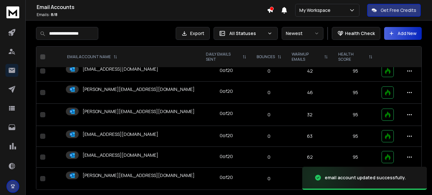
click at [229, 176] on td "0 of 20" at bounding box center [226, 175] width 50 height 17
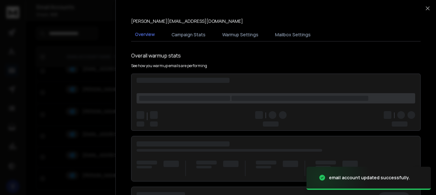
click at [293, 30] on button "Mailbox Settings" at bounding box center [292, 35] width 43 height 14
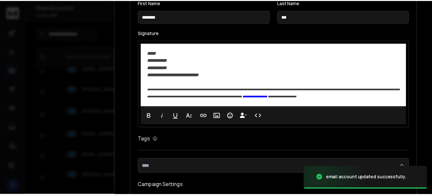
scroll to position [225, 0]
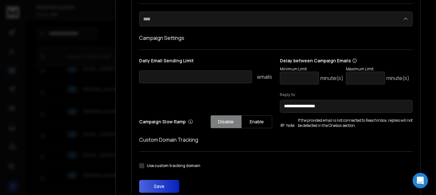
click at [300, 110] on input "**********" at bounding box center [346, 106] width 133 height 13
type input "*"
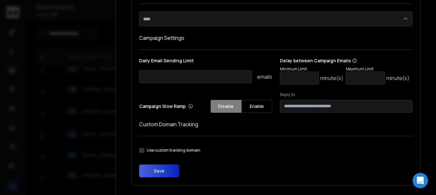
click at [150, 162] on form "**********" at bounding box center [276, 15] width 274 height 324
click at [156, 168] on button "Save" at bounding box center [159, 170] width 40 height 13
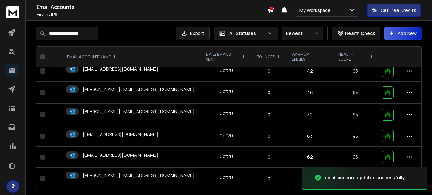
click at [86, 34] on input "**********" at bounding box center [67, 33] width 62 height 13
paste input
type input "**********"
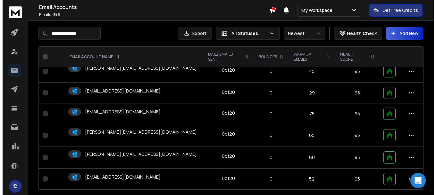
scroll to position [0, 0]
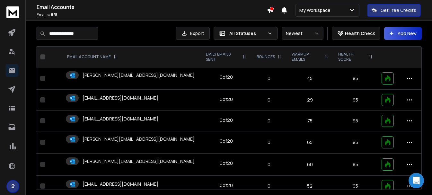
click at [286, 79] on td "45" at bounding box center [309, 78] width 47 height 22
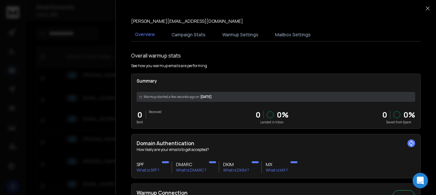
click at [291, 32] on button "Mailbox Settings" at bounding box center [292, 35] width 43 height 14
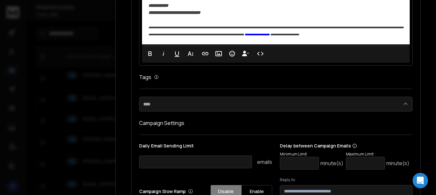
scroll to position [225, 0]
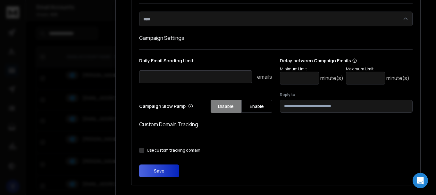
click at [105, 72] on div at bounding box center [218, 97] width 436 height 195
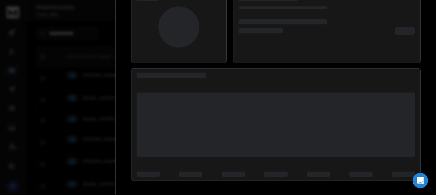
scroll to position [139, 0]
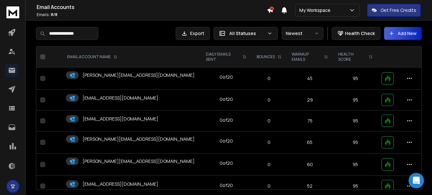
click at [255, 97] on p "0" at bounding box center [268, 100] width 27 height 6
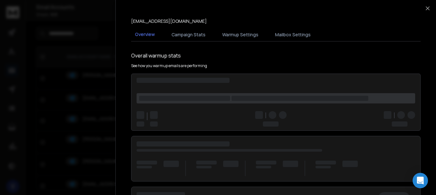
click at [287, 30] on button "Mailbox Settings" at bounding box center [292, 35] width 43 height 14
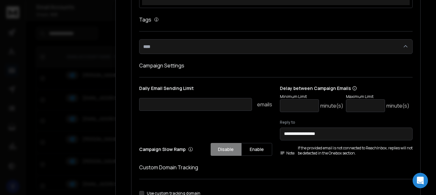
scroll to position [225, 0]
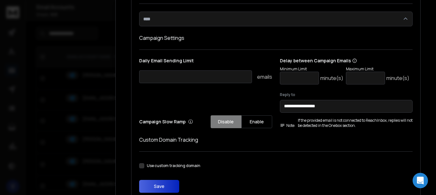
click at [326, 102] on input "**********" at bounding box center [346, 106] width 133 height 13
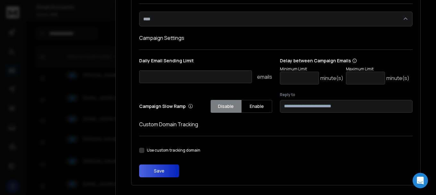
click at [162, 170] on button "Save" at bounding box center [159, 170] width 40 height 13
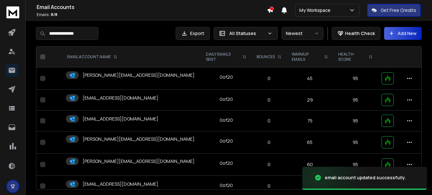
click at [333, 116] on td "95" at bounding box center [355, 120] width 45 height 21
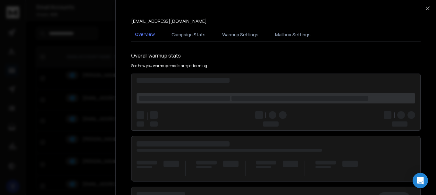
click at [283, 28] on button "Mailbox Settings" at bounding box center [292, 35] width 43 height 14
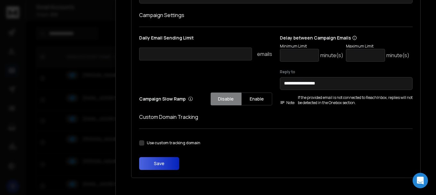
scroll to position [248, 0]
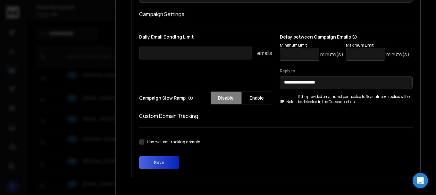
click at [315, 88] on input "**********" at bounding box center [346, 82] width 133 height 13
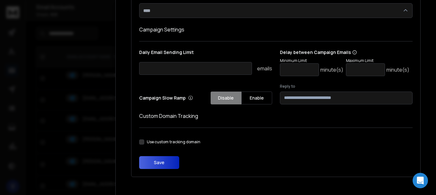
click at [178, 159] on button "Save" at bounding box center [159, 162] width 40 height 13
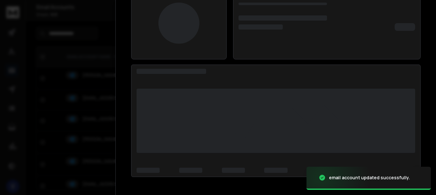
scroll to position [228, 0]
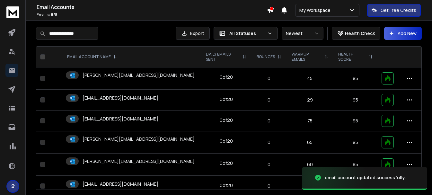
click at [306, 149] on td "65" at bounding box center [309, 142] width 47 height 22
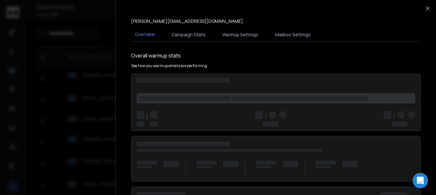
click at [290, 29] on button "Mailbox Settings" at bounding box center [292, 35] width 43 height 14
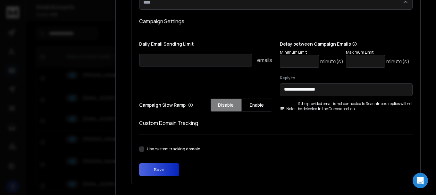
scroll to position [248, 0]
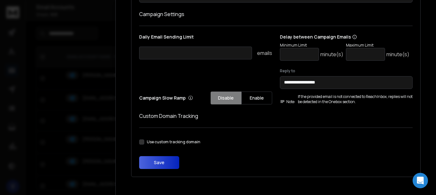
click at [313, 85] on input "**********" at bounding box center [346, 82] width 133 height 13
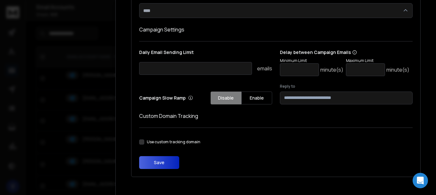
click at [156, 166] on button "Save" at bounding box center [159, 162] width 40 height 13
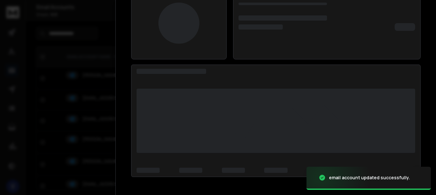
scroll to position [228, 0]
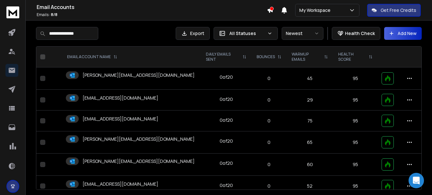
click at [267, 158] on td "0" at bounding box center [268, 164] width 35 height 22
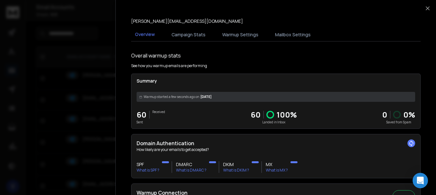
click at [296, 33] on button "Mailbox Settings" at bounding box center [292, 35] width 43 height 14
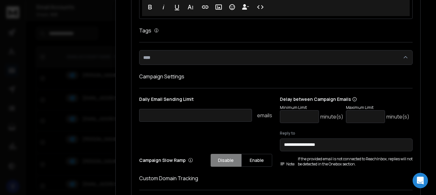
scroll to position [248, 0]
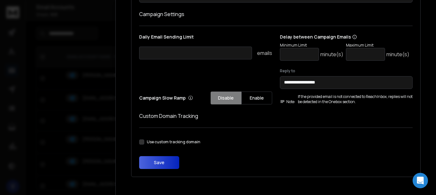
click at [313, 75] on div "**********" at bounding box center [346, 86] width 133 height 36
click at [312, 84] on input "**********" at bounding box center [346, 82] width 133 height 13
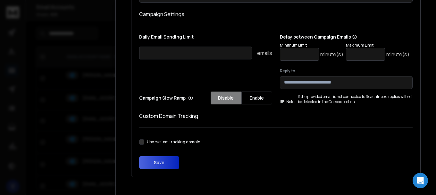
scroll to position [233, 0]
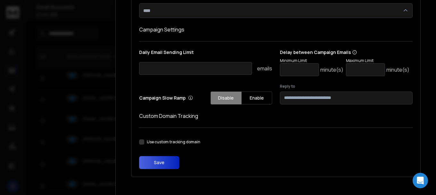
click at [171, 162] on button "Save" at bounding box center [159, 162] width 40 height 13
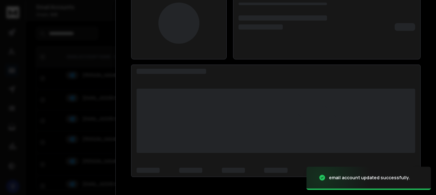
scroll to position [228, 0]
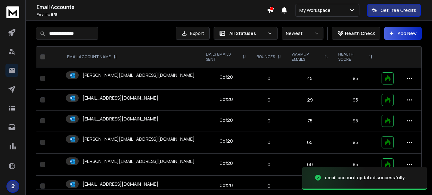
click at [266, 178] on td "0" at bounding box center [268, 186] width 35 height 21
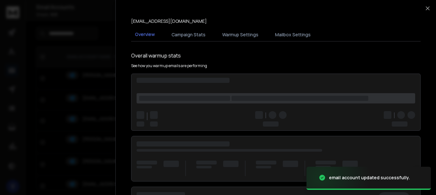
click at [284, 29] on button "Mailbox Settings" at bounding box center [292, 35] width 43 height 14
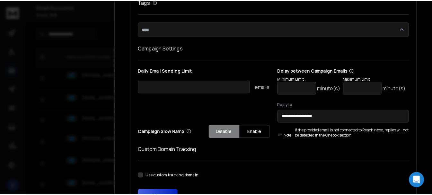
scroll to position [225, 0]
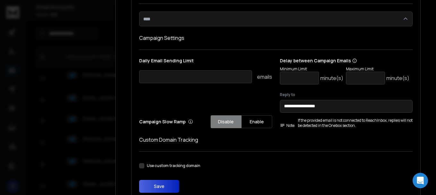
click at [311, 107] on input "**********" at bounding box center [346, 106] width 133 height 13
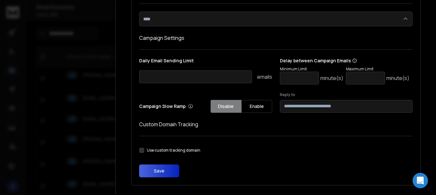
click at [156, 166] on button "Save" at bounding box center [159, 170] width 40 height 13
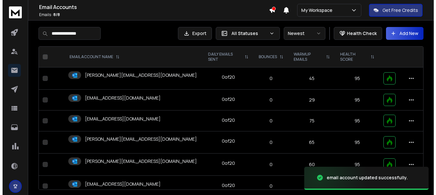
scroll to position [50, 0]
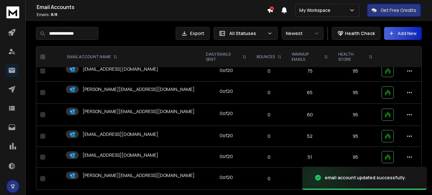
click at [286, 154] on td "51" at bounding box center [309, 157] width 47 height 21
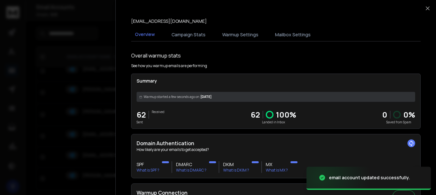
click at [292, 33] on button "Mailbox Settings" at bounding box center [292, 35] width 43 height 14
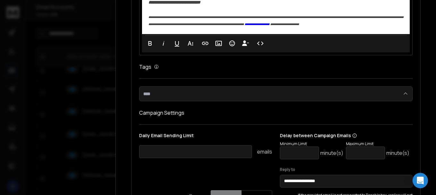
scroll to position [225, 0]
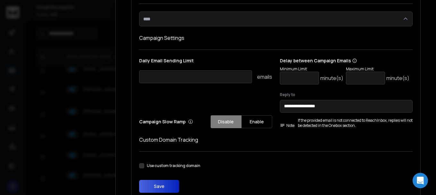
click at [298, 109] on input "**********" at bounding box center [346, 106] width 133 height 13
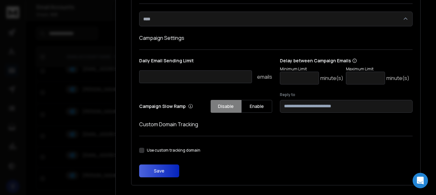
click at [166, 170] on button "Save" at bounding box center [159, 170] width 40 height 13
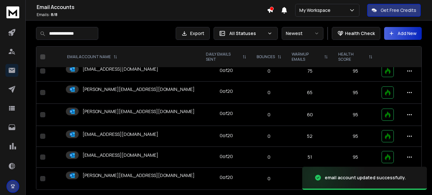
click at [263, 178] on td "0" at bounding box center [268, 178] width 35 height 22
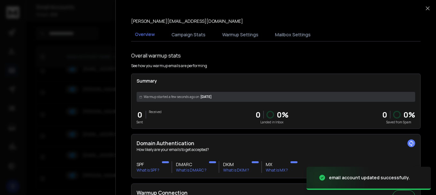
click at [288, 34] on button "Mailbox Settings" at bounding box center [292, 35] width 43 height 14
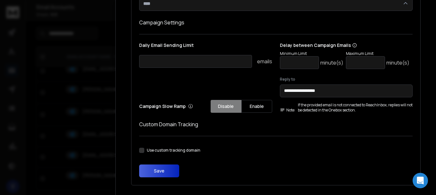
scroll to position [248, 0]
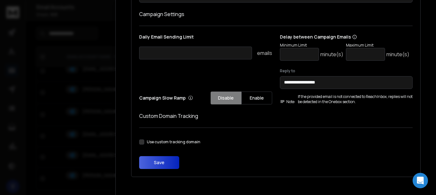
click at [311, 79] on input "**********" at bounding box center [346, 82] width 133 height 13
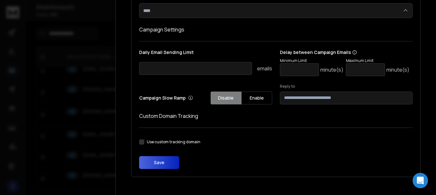
click at [149, 167] on button "Save" at bounding box center [159, 162] width 40 height 13
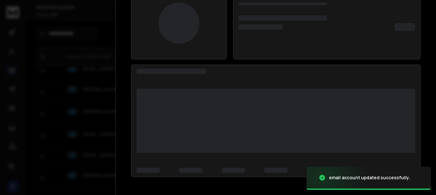
scroll to position [228, 0]
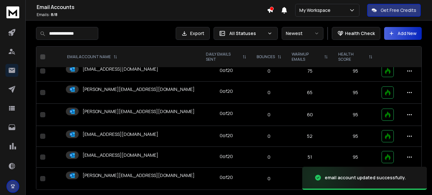
click at [286, 150] on td "51" at bounding box center [309, 157] width 47 height 21
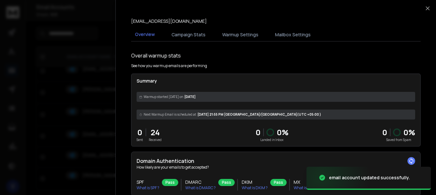
click at [296, 33] on button "Mailbox Settings" at bounding box center [292, 35] width 43 height 14
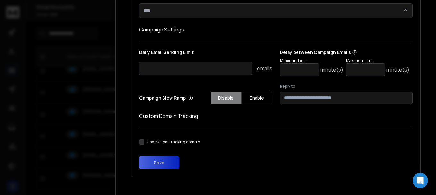
click at [104, 100] on div at bounding box center [218, 97] width 436 height 195
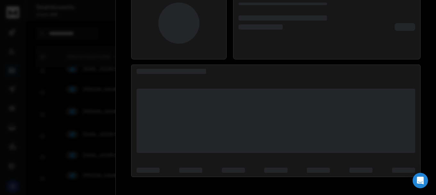
scroll to position [139, 0]
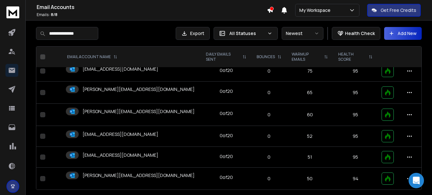
click at [251, 129] on td "0" at bounding box center [268, 136] width 35 height 21
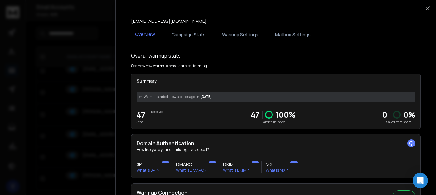
click at [294, 32] on button "Mailbox Settings" at bounding box center [292, 35] width 43 height 14
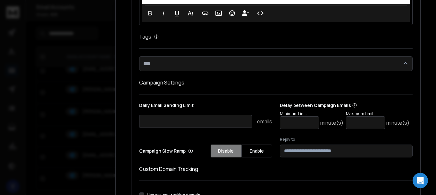
scroll to position [225, 0]
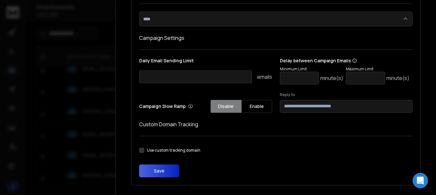
click at [119, 92] on div "**********" at bounding box center [276, 97] width 321 height 195
click at [107, 92] on div at bounding box center [218, 97] width 436 height 195
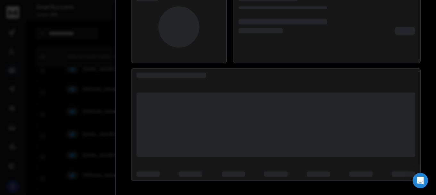
scroll to position [139, 0]
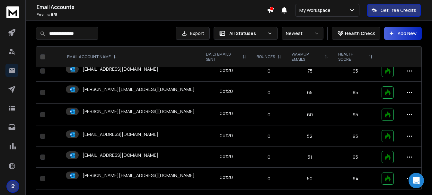
click at [298, 109] on td "60" at bounding box center [309, 115] width 47 height 22
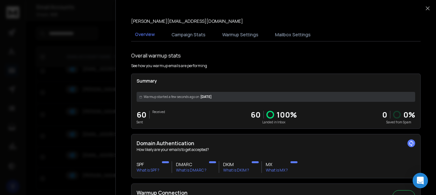
click at [294, 31] on button "Mailbox Settings" at bounding box center [292, 35] width 43 height 14
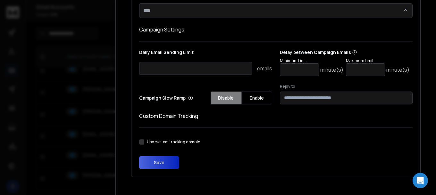
click at [63, 84] on div at bounding box center [218, 97] width 436 height 195
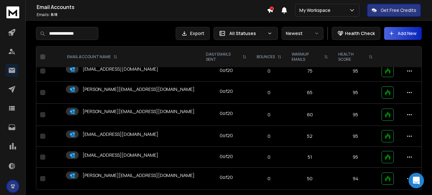
click at [286, 84] on td "65" at bounding box center [309, 93] width 47 height 22
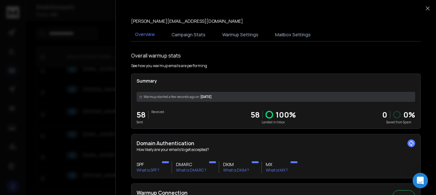
click at [293, 33] on button "Mailbox Settings" at bounding box center [292, 35] width 43 height 14
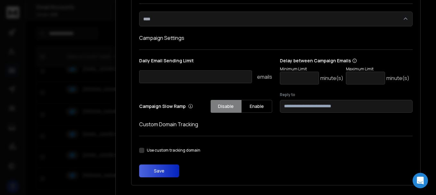
click at [76, 86] on div at bounding box center [218, 97] width 436 height 195
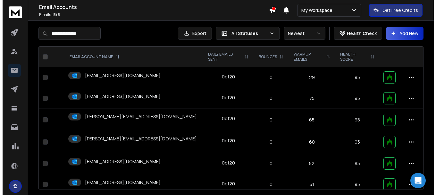
scroll to position [20, 0]
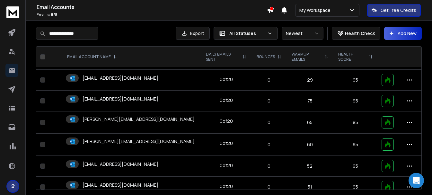
click at [255, 101] on p "0" at bounding box center [268, 101] width 27 height 6
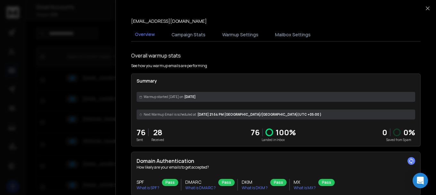
click at [296, 32] on button "Mailbox Settings" at bounding box center [292, 35] width 43 height 14
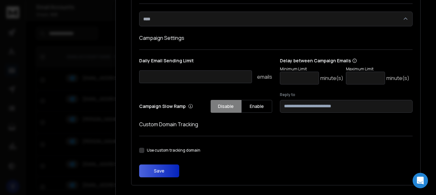
click at [73, 87] on div at bounding box center [218, 97] width 436 height 195
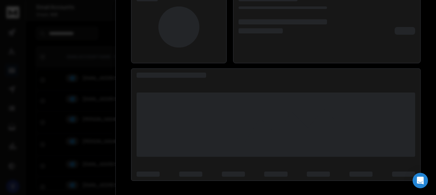
scroll to position [139, 0]
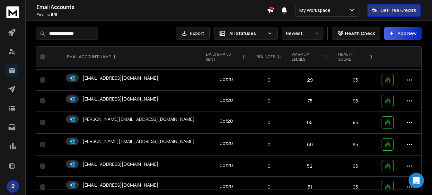
click at [251, 83] on td "0" at bounding box center [268, 80] width 35 height 21
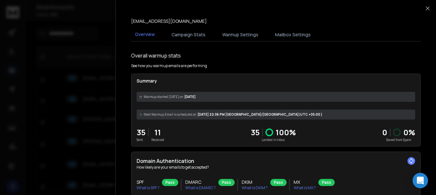
click at [304, 32] on button "Mailbox Settings" at bounding box center [292, 35] width 43 height 14
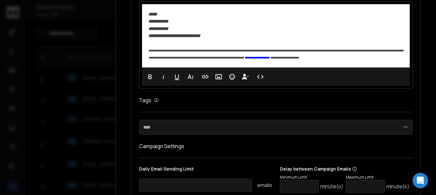
scroll to position [225, 0]
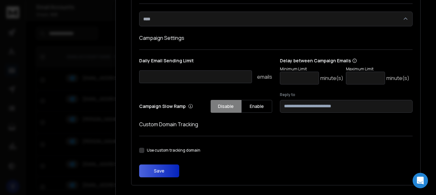
click at [95, 98] on div at bounding box center [218, 97] width 436 height 195
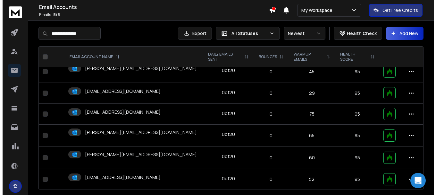
scroll to position [0, 0]
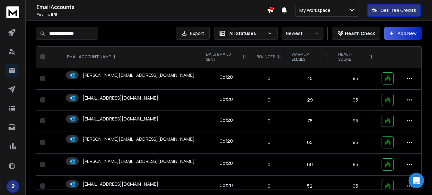
click at [89, 35] on input "**********" at bounding box center [67, 33] width 62 height 13
paste input
type input "**********"
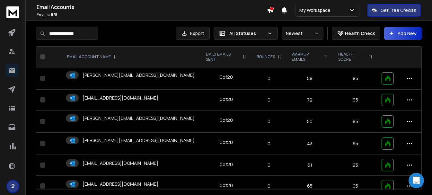
click at [286, 76] on td "59" at bounding box center [309, 78] width 47 height 22
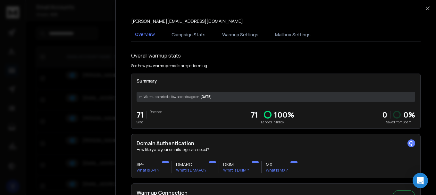
click at [293, 31] on button "Mailbox Settings" at bounding box center [292, 35] width 43 height 14
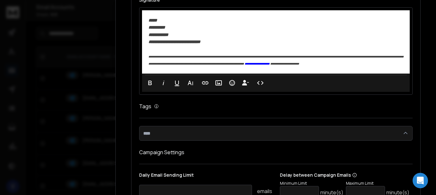
scroll to position [225, 0]
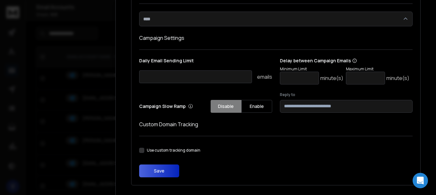
click at [99, 40] on div at bounding box center [218, 97] width 436 height 195
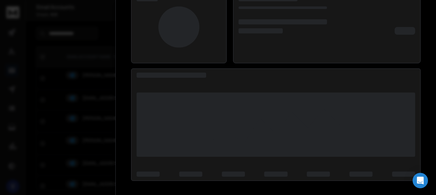
scroll to position [139, 0]
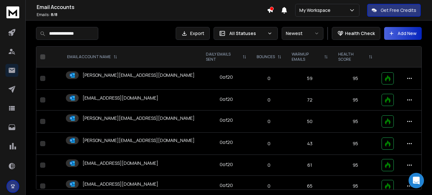
click at [97, 30] on input "**********" at bounding box center [67, 33] width 62 height 13
click at [160, 91] on td "[EMAIL_ADDRESS][DOMAIN_NAME]" at bounding box center [131, 100] width 139 height 21
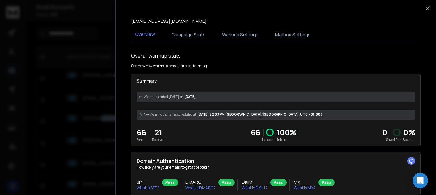
click at [292, 31] on button "Mailbox Settings" at bounding box center [292, 35] width 43 height 14
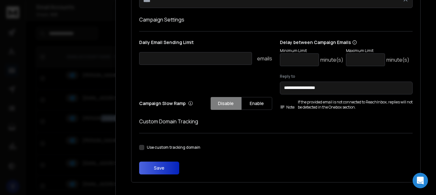
scroll to position [248, 0]
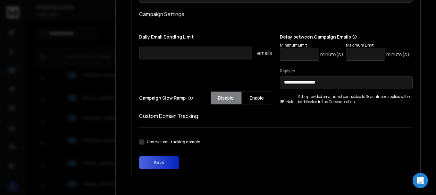
click at [309, 83] on input "**********" at bounding box center [346, 82] width 133 height 13
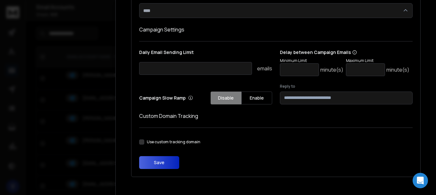
scroll to position [233, 0]
click at [162, 164] on button "Save" at bounding box center [159, 162] width 40 height 13
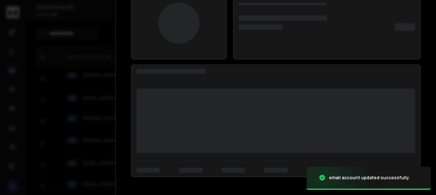
scroll to position [228, 0]
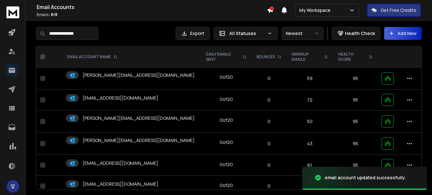
click at [286, 124] on td "50" at bounding box center [309, 121] width 47 height 22
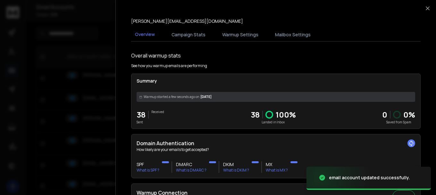
click at [289, 31] on button "Mailbox Settings" at bounding box center [292, 35] width 43 height 14
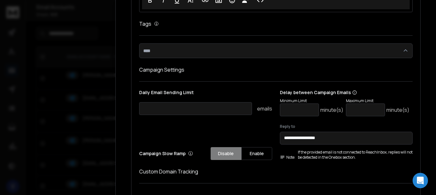
scroll to position [225, 0]
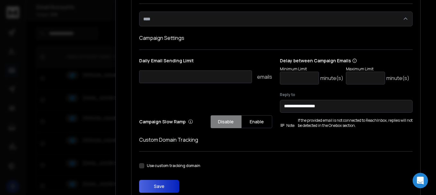
click at [298, 98] on div "**********" at bounding box center [346, 110] width 133 height 36
click at [300, 106] on input "**********" at bounding box center [346, 106] width 133 height 13
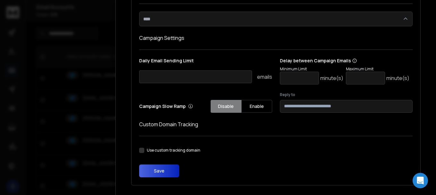
click at [144, 178] on div "**********" at bounding box center [276, 3] width 290 height 363
click at [167, 167] on button "Save" at bounding box center [159, 170] width 40 height 13
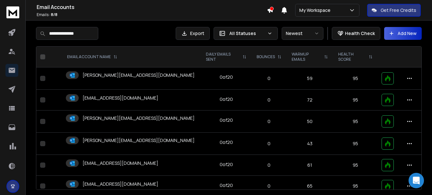
click at [293, 141] on td "43" at bounding box center [309, 144] width 47 height 22
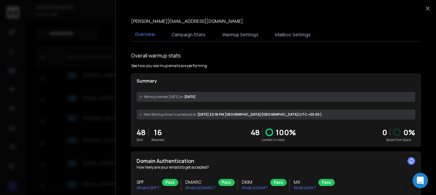
click at [283, 33] on button "Mailbox Settings" at bounding box center [292, 35] width 43 height 14
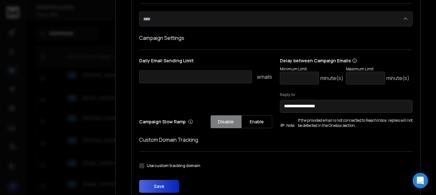
click at [317, 105] on input "**********" at bounding box center [346, 106] width 133 height 13
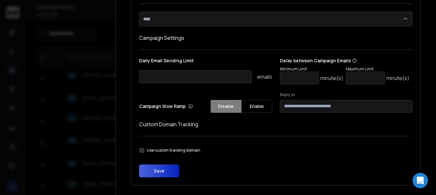
click at [160, 172] on button "Save" at bounding box center [159, 170] width 40 height 13
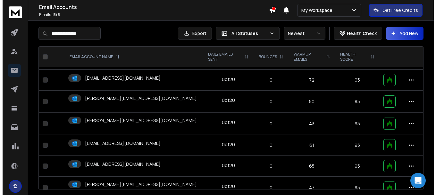
scroll to position [50, 0]
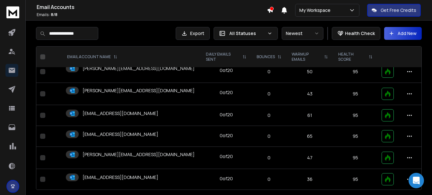
click at [286, 169] on td "36" at bounding box center [309, 179] width 47 height 21
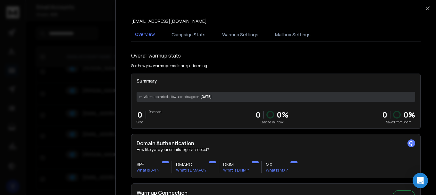
click at [301, 31] on button "Mailbox Settings" at bounding box center [292, 35] width 43 height 14
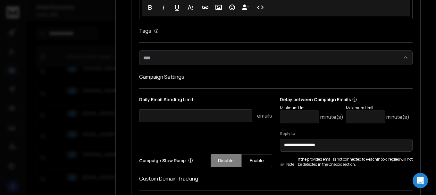
scroll to position [225, 0]
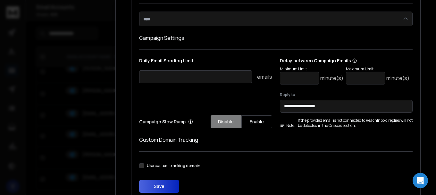
click at [315, 105] on input "**********" at bounding box center [346, 106] width 133 height 13
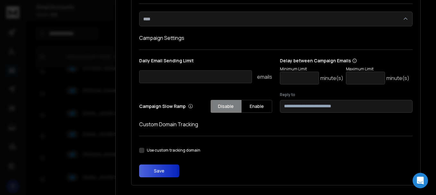
click at [152, 173] on button "Save" at bounding box center [159, 170] width 40 height 13
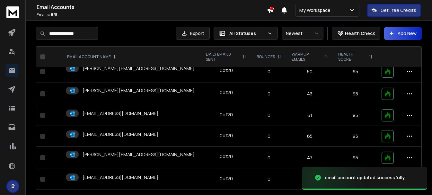
click at [286, 150] on td "47" at bounding box center [309, 158] width 47 height 22
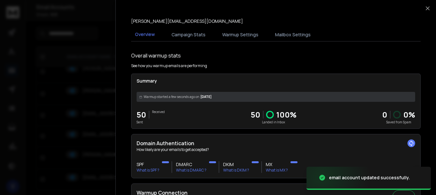
click at [287, 31] on button "Mailbox Settings" at bounding box center [292, 35] width 43 height 14
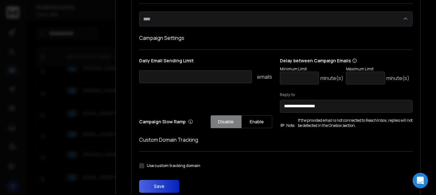
click at [303, 104] on input "**********" at bounding box center [346, 106] width 133 height 13
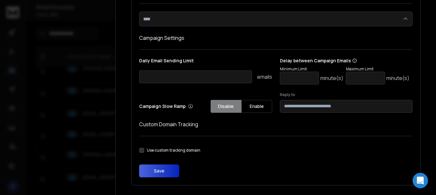
click at [159, 173] on button "Save" at bounding box center [159, 170] width 40 height 13
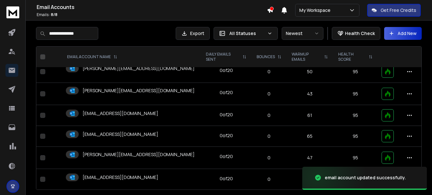
click at [286, 131] on td "65" at bounding box center [309, 136] width 47 height 21
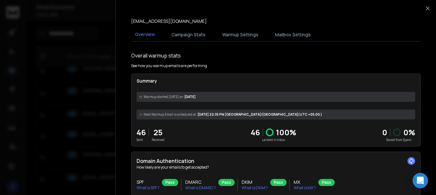
click at [284, 31] on button "Mailbox Settings" at bounding box center [292, 35] width 43 height 14
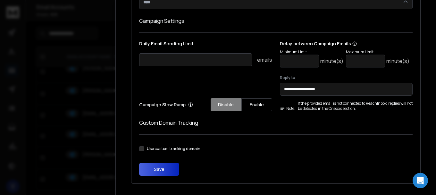
scroll to position [248, 0]
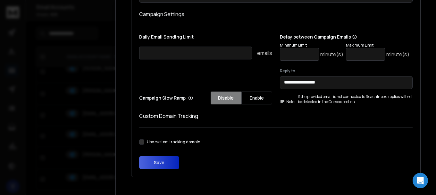
click at [311, 76] on input "**********" at bounding box center [346, 82] width 133 height 13
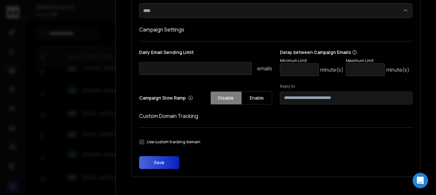
scroll to position [233, 0]
click at [159, 166] on button "Save" at bounding box center [159, 162] width 40 height 13
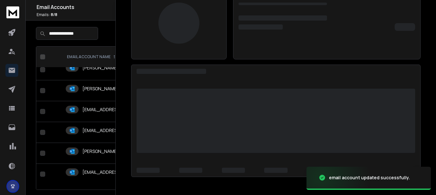
scroll to position [228, 0]
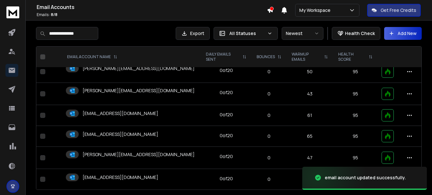
click at [251, 105] on td "0" at bounding box center [268, 115] width 35 height 21
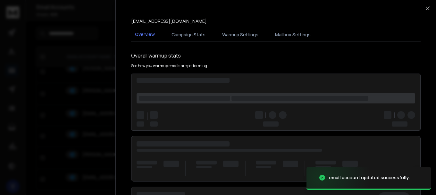
click at [302, 30] on button "Mailbox Settings" at bounding box center [292, 35] width 43 height 14
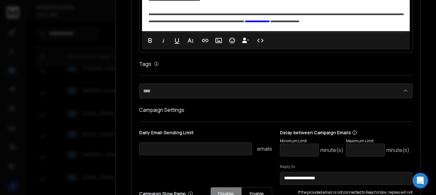
scroll to position [225, 0]
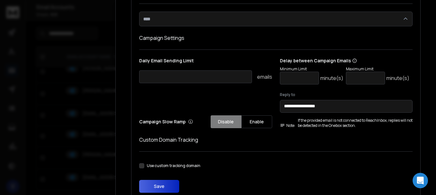
click at [305, 107] on input "**********" at bounding box center [346, 106] width 133 height 13
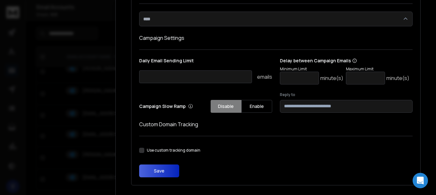
click at [147, 170] on button "Save" at bounding box center [159, 170] width 40 height 13
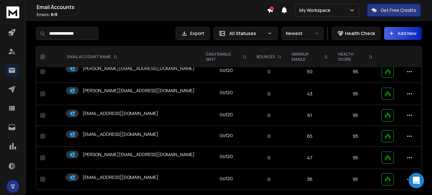
click at [292, 88] on td "43" at bounding box center [309, 94] width 47 height 22
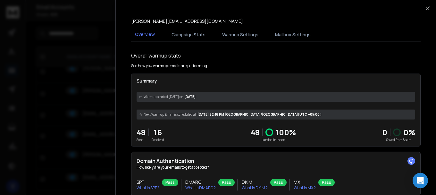
click at [299, 30] on button "Mailbox Settings" at bounding box center [292, 35] width 43 height 14
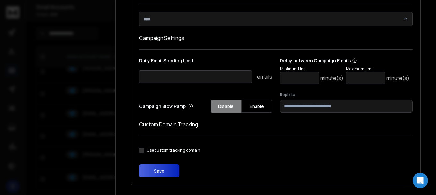
click at [85, 92] on div at bounding box center [218, 97] width 436 height 195
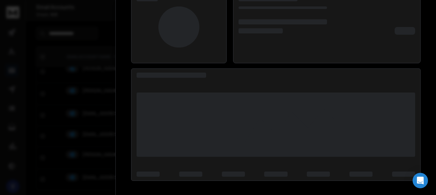
scroll to position [139, 0]
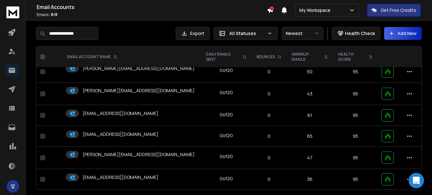
click at [254, 86] on td "0" at bounding box center [268, 94] width 35 height 22
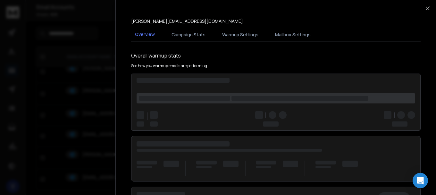
click at [290, 34] on button "Mailbox Settings" at bounding box center [292, 35] width 43 height 14
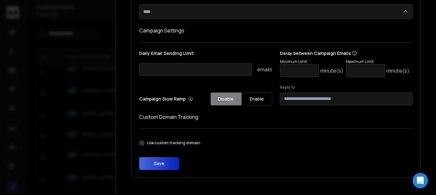
scroll to position [233, 0]
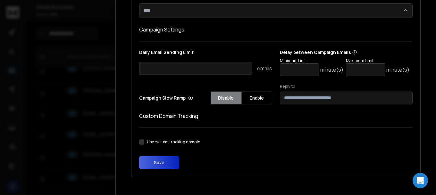
click at [87, 95] on div at bounding box center [218, 97] width 436 height 195
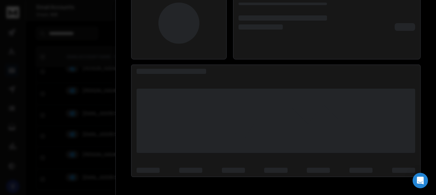
scroll to position [139, 0]
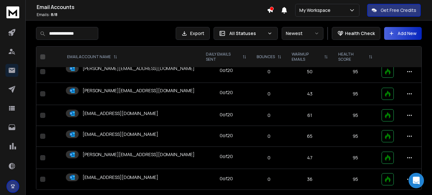
click at [255, 72] on p "0" at bounding box center [268, 71] width 27 height 6
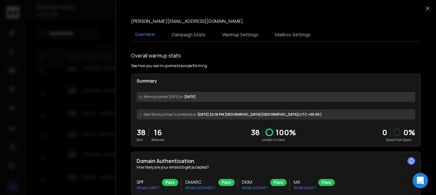
click at [290, 33] on button "Mailbox Settings" at bounding box center [292, 35] width 43 height 14
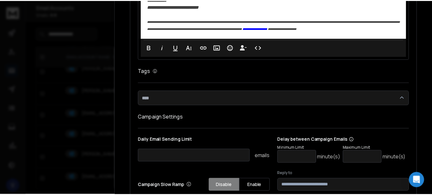
scroll to position [225, 0]
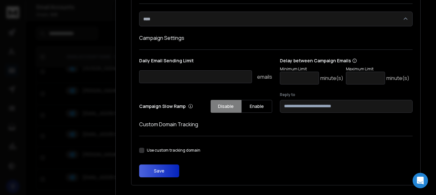
click at [95, 87] on div at bounding box center [218, 97] width 436 height 195
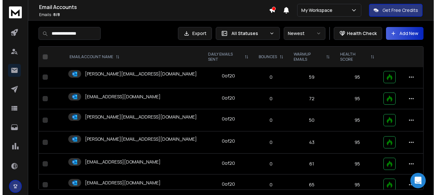
scroll to position [0, 0]
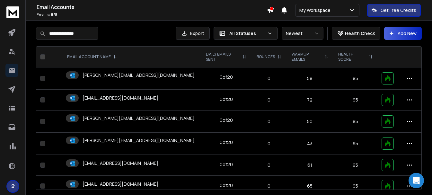
click at [254, 113] on td "0" at bounding box center [268, 121] width 35 height 22
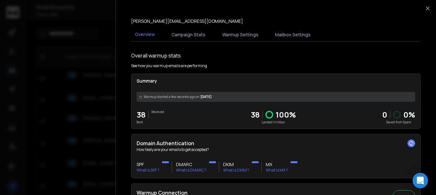
click at [291, 33] on button "Mailbox Settings" at bounding box center [292, 35] width 43 height 14
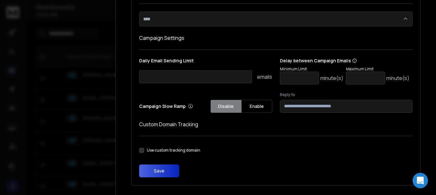
click at [67, 75] on div at bounding box center [218, 97] width 436 height 195
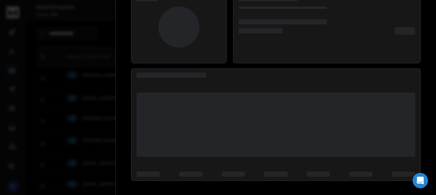
scroll to position [139, 0]
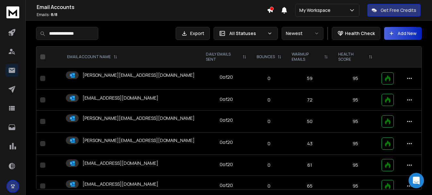
click at [286, 93] on td "72" at bounding box center [309, 100] width 47 height 21
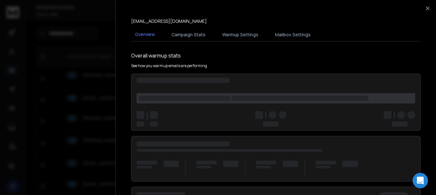
click at [293, 28] on button "Mailbox Settings" at bounding box center [292, 35] width 43 height 14
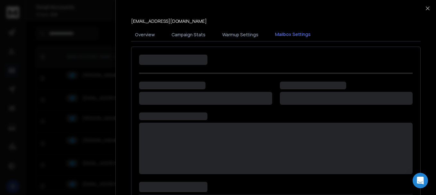
click at [293, 34] on button "Mailbox Settings" at bounding box center [292, 34] width 43 height 15
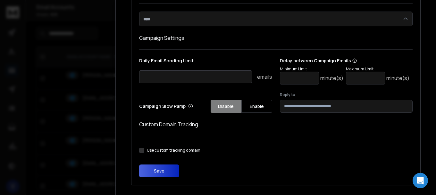
drag, startPoint x: 114, startPoint y: 80, endPoint x: 83, endPoint y: 76, distance: 31.0
click at [109, 80] on div at bounding box center [218, 97] width 436 height 195
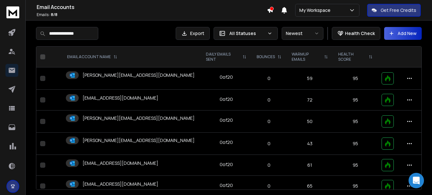
click at [286, 75] on td "59" at bounding box center [309, 78] width 47 height 22
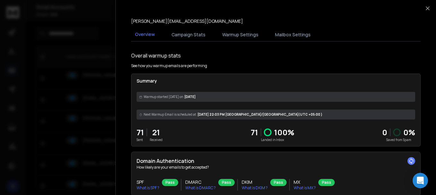
click at [293, 32] on button "Mailbox Settings" at bounding box center [292, 35] width 43 height 14
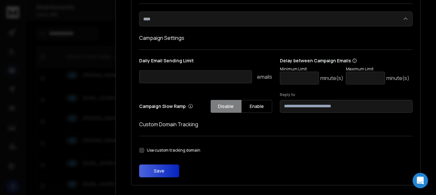
click at [95, 81] on div at bounding box center [218, 97] width 436 height 195
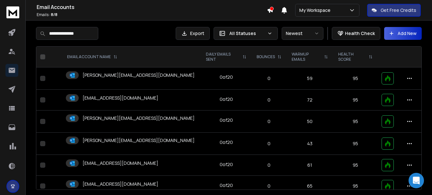
click at [59, 30] on input "**********" at bounding box center [67, 33] width 62 height 13
paste input "*"
type input "**********"
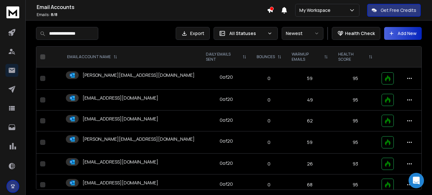
click at [312, 73] on td "59" at bounding box center [309, 78] width 47 height 22
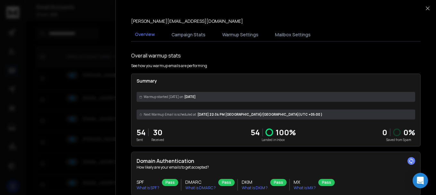
click at [301, 32] on button "Mailbox Settings" at bounding box center [292, 35] width 43 height 14
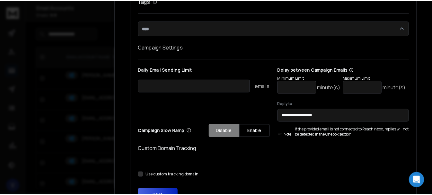
scroll to position [225, 0]
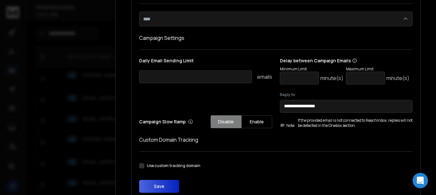
click at [296, 103] on input "**********" at bounding box center [346, 106] width 133 height 13
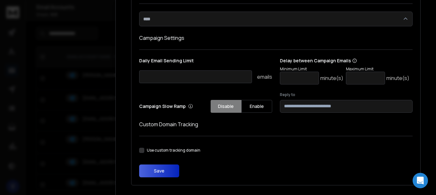
click at [162, 166] on button "Save" at bounding box center [159, 170] width 40 height 13
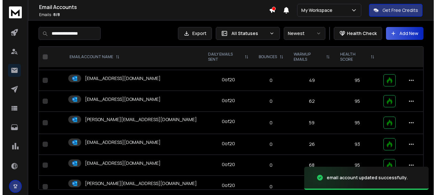
scroll to position [0, 0]
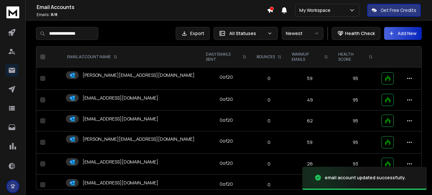
click at [286, 100] on td "49" at bounding box center [309, 100] width 47 height 21
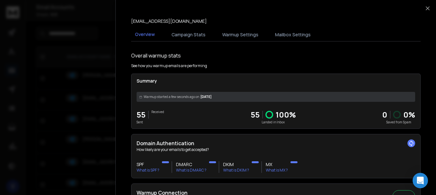
click at [290, 32] on button "Mailbox Settings" at bounding box center [292, 35] width 43 height 14
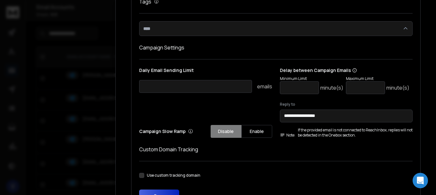
scroll to position [225, 0]
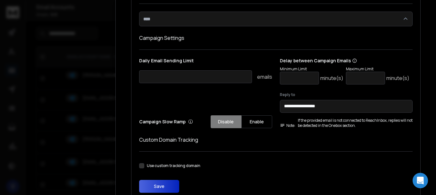
click at [306, 107] on input "**********" at bounding box center [346, 106] width 133 height 13
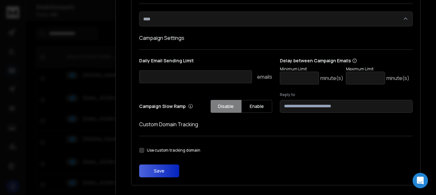
click at [151, 171] on button "Save" at bounding box center [159, 170] width 40 height 13
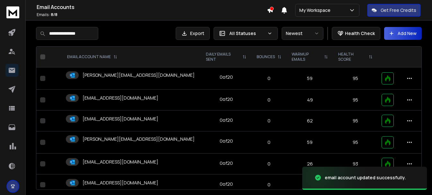
click at [289, 129] on td "62" at bounding box center [309, 120] width 47 height 21
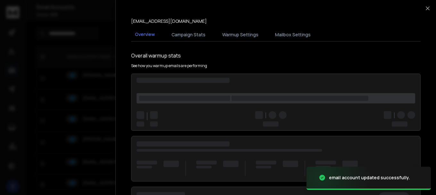
click at [279, 33] on button "Mailbox Settings" at bounding box center [292, 35] width 43 height 14
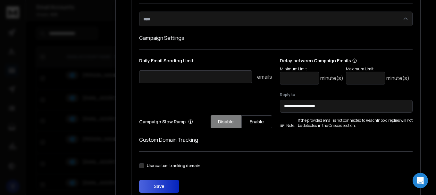
click at [313, 112] on input "**********" at bounding box center [346, 106] width 133 height 13
type input "*"
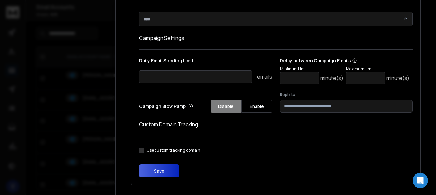
click at [162, 173] on button "Save" at bounding box center [159, 170] width 40 height 13
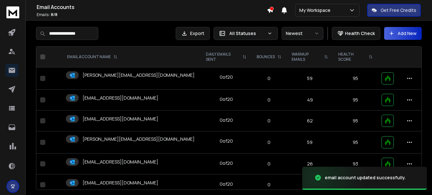
click at [215, 137] on td "0 of 20" at bounding box center [226, 139] width 50 height 17
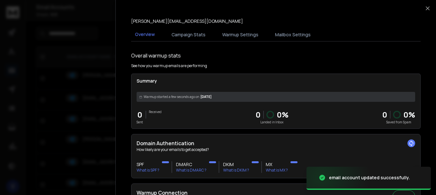
click at [296, 30] on button "Mailbox Settings" at bounding box center [292, 35] width 43 height 14
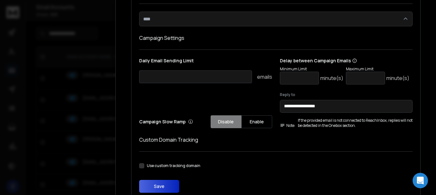
click at [320, 107] on input "**********" at bounding box center [346, 106] width 133 height 13
click at [319, 107] on input "**********" at bounding box center [346, 106] width 133 height 13
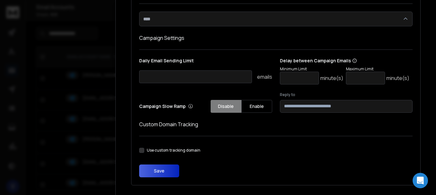
click at [154, 168] on button "Save" at bounding box center [159, 170] width 40 height 13
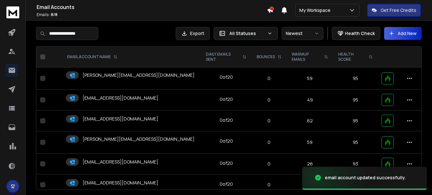
click at [286, 159] on td "26" at bounding box center [309, 163] width 47 height 21
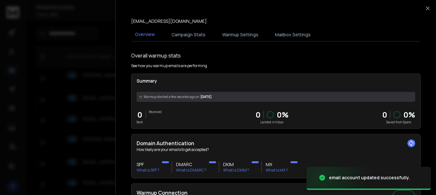
click at [294, 34] on button "Mailbox Settings" at bounding box center [292, 35] width 43 height 14
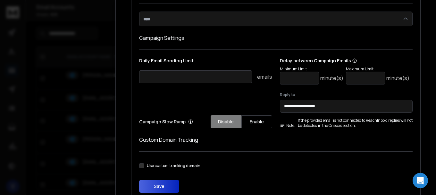
click at [319, 106] on input "**********" at bounding box center [346, 106] width 133 height 13
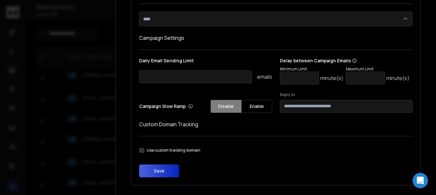
click at [175, 165] on button "Save" at bounding box center [159, 170] width 40 height 13
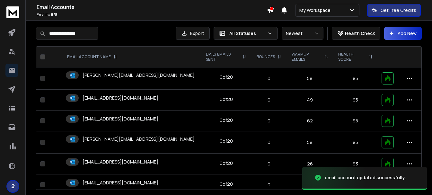
click at [251, 176] on td "0" at bounding box center [268, 184] width 35 height 21
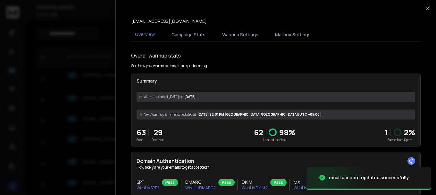
click at [289, 31] on button "Mailbox Settings" at bounding box center [292, 35] width 43 height 14
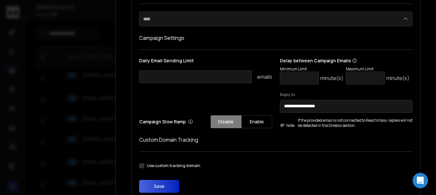
click at [334, 107] on input "**********" at bounding box center [346, 106] width 133 height 13
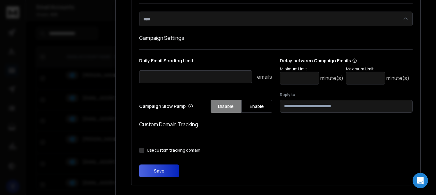
click at [155, 166] on button "Save" at bounding box center [159, 170] width 40 height 13
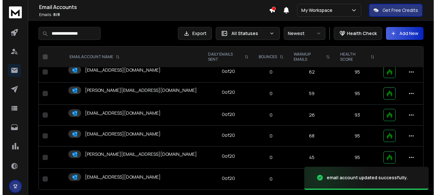
scroll to position [50, 0]
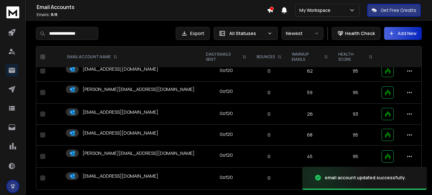
click at [255, 153] on p "0" at bounding box center [268, 156] width 27 height 6
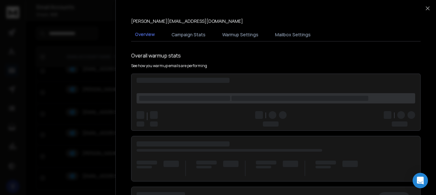
click at [284, 32] on button "Mailbox Settings" at bounding box center [292, 35] width 43 height 14
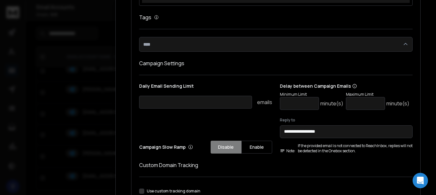
scroll to position [225, 0]
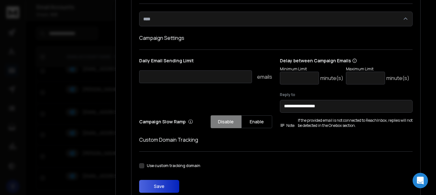
click at [313, 109] on input "**********" at bounding box center [346, 106] width 133 height 13
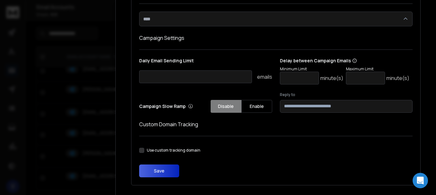
click at [161, 168] on button "Save" at bounding box center [159, 170] width 40 height 13
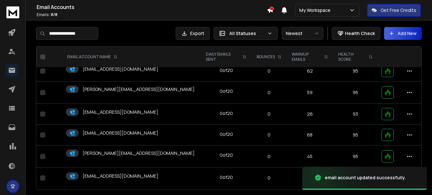
click at [256, 169] on td "0" at bounding box center [268, 177] width 35 height 21
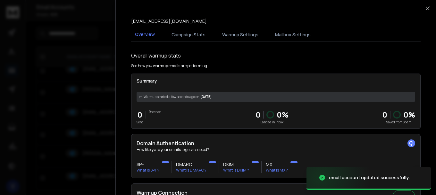
click at [287, 29] on button "Mailbox Settings" at bounding box center [292, 35] width 43 height 14
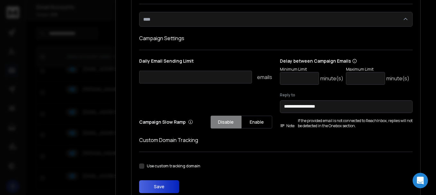
scroll to position [248, 0]
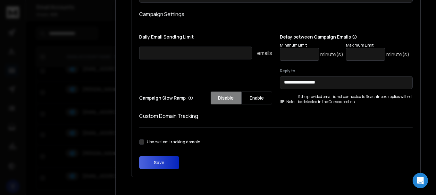
click at [318, 77] on input "**********" at bounding box center [346, 82] width 133 height 13
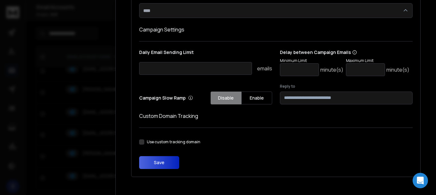
click at [167, 152] on form "**********" at bounding box center [276, 7] width 274 height 324
click at [164, 164] on button "Save" at bounding box center [159, 162] width 40 height 13
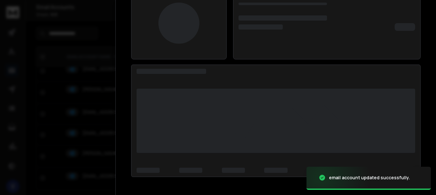
scroll to position [228, 0]
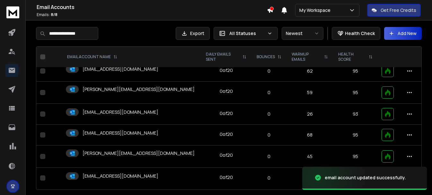
click at [85, 35] on input "**********" at bounding box center [67, 33] width 62 height 13
paste input "**"
type input "**********"
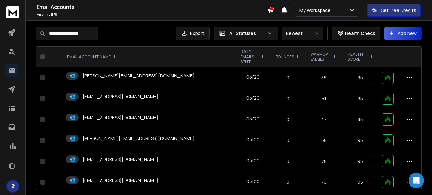
click at [274, 79] on p "0" at bounding box center [287, 77] width 27 height 6
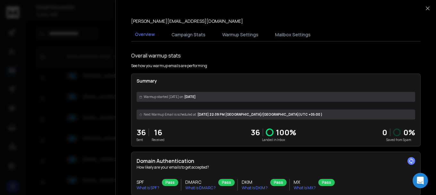
click at [281, 30] on button "Mailbox Settings" at bounding box center [292, 35] width 43 height 14
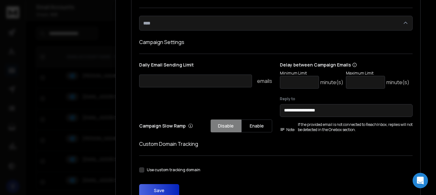
scroll to position [225, 0]
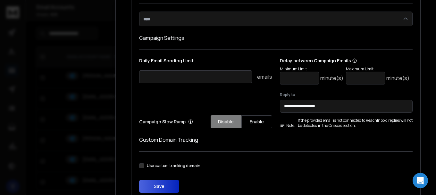
click at [303, 103] on input "**********" at bounding box center [346, 106] width 133 height 13
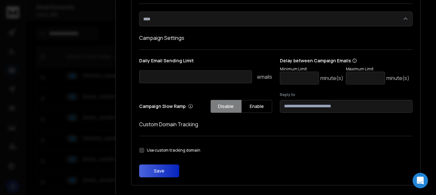
click at [161, 162] on form "**********" at bounding box center [276, 15] width 274 height 324
click at [161, 170] on button "Save" at bounding box center [159, 170] width 40 height 13
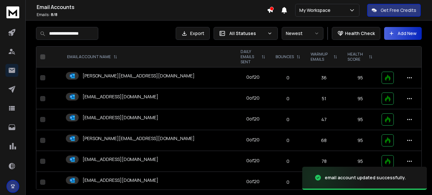
click at [305, 96] on td "51" at bounding box center [323, 98] width 37 height 21
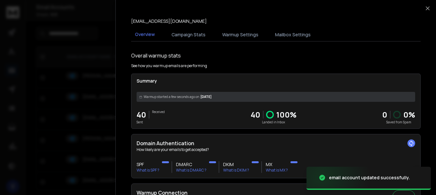
click at [285, 33] on button "Mailbox Settings" at bounding box center [292, 35] width 43 height 14
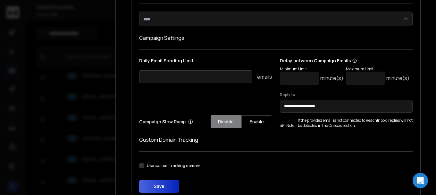
click at [322, 113] on div "**********" at bounding box center [346, 114] width 133 height 28
click at [322, 110] on input "**********" at bounding box center [346, 106] width 133 height 13
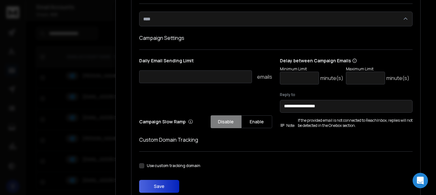
click at [322, 110] on input "**********" at bounding box center [346, 106] width 133 height 13
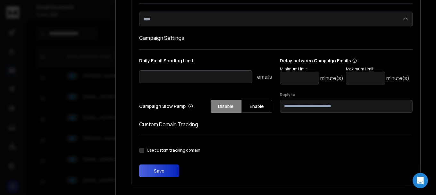
click at [165, 172] on button "Save" at bounding box center [159, 170] width 40 height 13
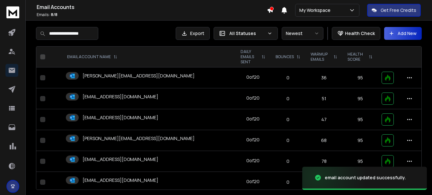
click at [308, 122] on td "47" at bounding box center [323, 119] width 37 height 21
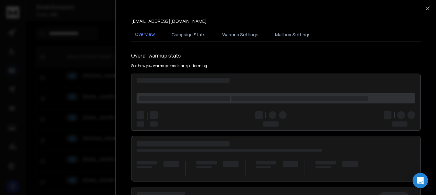
click at [287, 34] on button "Mailbox Settings" at bounding box center [292, 35] width 43 height 14
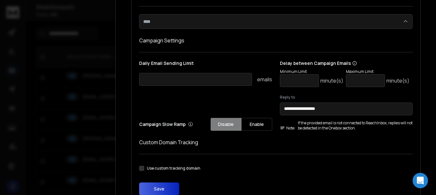
scroll to position [248, 0]
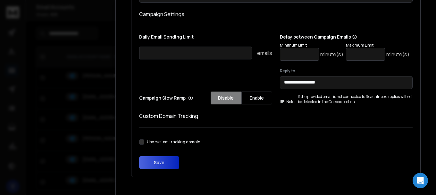
click at [316, 89] on div "**********" at bounding box center [346, 90] width 133 height 28
click at [317, 85] on input "**********" at bounding box center [346, 82] width 133 height 13
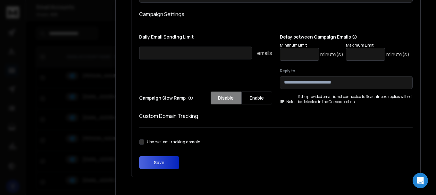
scroll to position [233, 0]
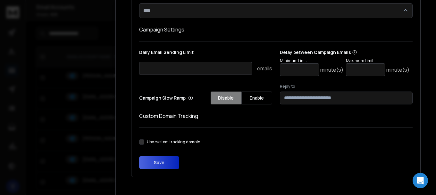
click at [158, 166] on button "Save" at bounding box center [159, 162] width 40 height 13
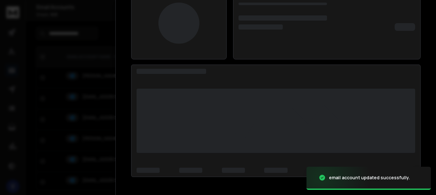
scroll to position [228, 0]
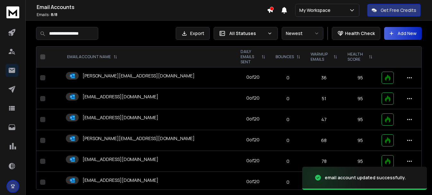
click at [342, 137] on td "95" at bounding box center [359, 140] width 35 height 21
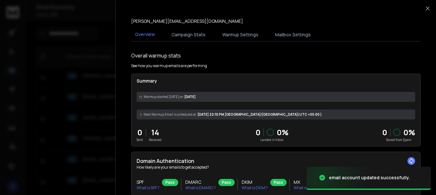
click at [302, 30] on button "Mailbox Settings" at bounding box center [292, 35] width 43 height 14
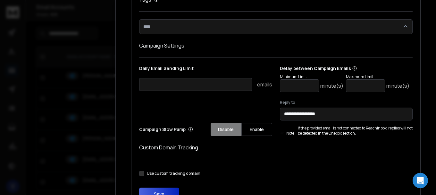
scroll to position [225, 0]
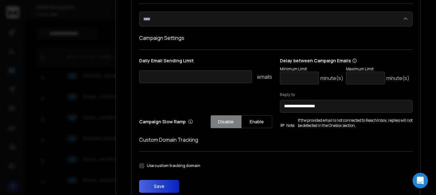
click at [322, 111] on input "**********" at bounding box center [346, 106] width 133 height 13
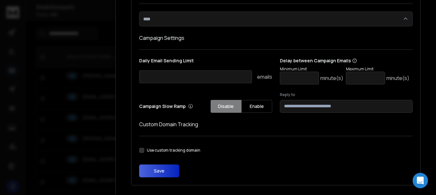
click at [150, 167] on button "Save" at bounding box center [159, 170] width 40 height 13
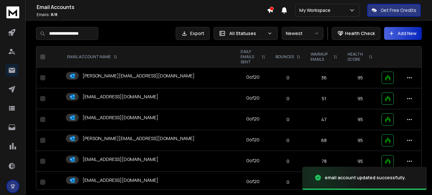
click at [305, 164] on td "78" at bounding box center [323, 161] width 37 height 21
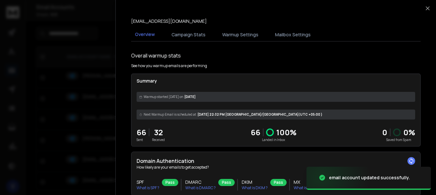
click at [286, 29] on button "Mailbox Settings" at bounding box center [292, 35] width 43 height 14
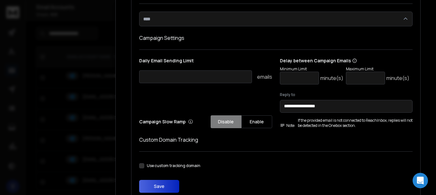
click at [318, 99] on div "**********" at bounding box center [346, 110] width 133 height 36
click at [316, 107] on input "**********" at bounding box center [346, 106] width 133 height 13
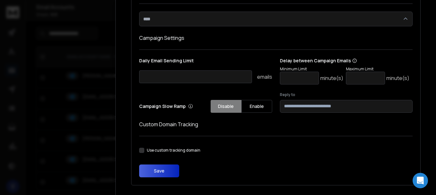
click at [173, 167] on button "Save" at bounding box center [159, 170] width 40 height 13
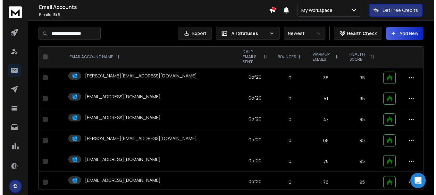
scroll to position [50, 0]
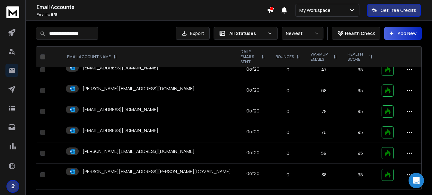
click at [314, 171] on td "38" at bounding box center [323, 175] width 37 height 22
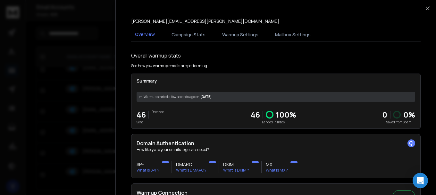
click at [296, 32] on button "Mailbox Settings" at bounding box center [292, 35] width 43 height 14
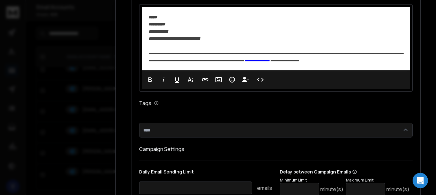
scroll to position [225, 0]
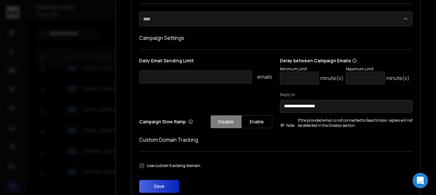
click at [303, 114] on div "**********" at bounding box center [346, 114] width 133 height 28
click at [308, 106] on input "**********" at bounding box center [346, 106] width 133 height 13
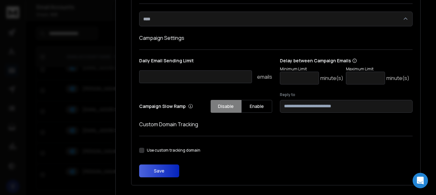
click at [152, 170] on button "Save" at bounding box center [159, 170] width 40 height 13
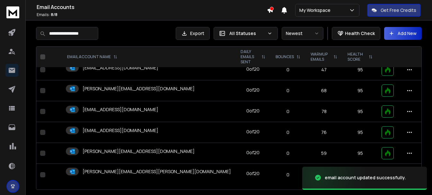
click at [235, 156] on td "0 of 20" at bounding box center [252, 151] width 35 height 17
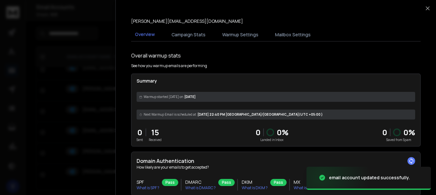
click at [283, 31] on button "Mailbox Settings" at bounding box center [292, 35] width 43 height 14
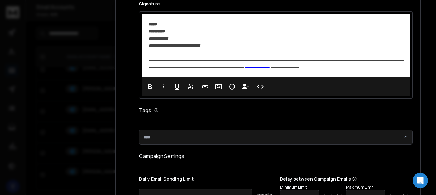
scroll to position [248, 0]
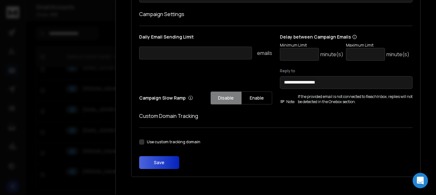
click at [318, 84] on input "**********" at bounding box center [346, 82] width 133 height 13
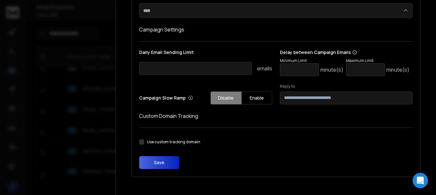
click at [164, 164] on button "Save" at bounding box center [159, 162] width 40 height 13
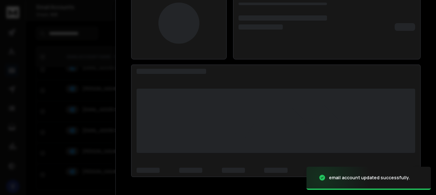
scroll to position [228, 0]
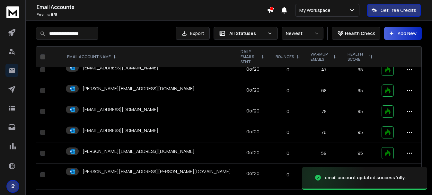
click at [270, 126] on td "0" at bounding box center [287, 132] width 35 height 21
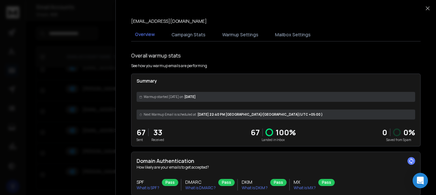
click at [300, 30] on button "Mailbox Settings" at bounding box center [292, 35] width 43 height 14
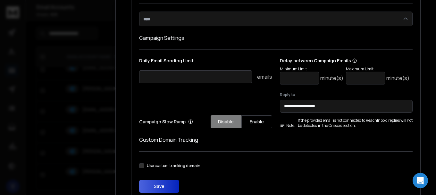
click at [303, 104] on input "**********" at bounding box center [346, 106] width 133 height 13
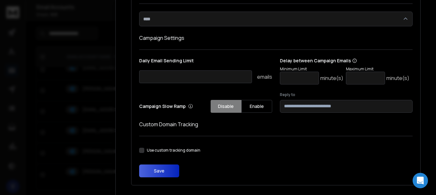
click at [167, 167] on button "Save" at bounding box center [159, 170] width 40 height 13
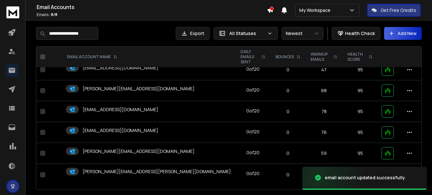
click at [305, 105] on td "78" at bounding box center [323, 111] width 37 height 21
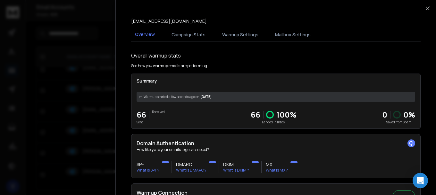
click at [290, 30] on button "Mailbox Settings" at bounding box center [292, 35] width 43 height 14
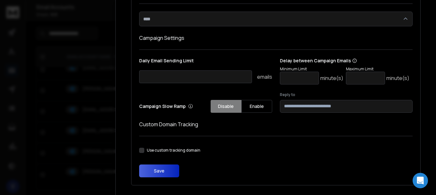
drag, startPoint x: 79, startPoint y: 94, endPoint x: 94, endPoint y: 150, distance: 57.5
click at [79, 94] on div at bounding box center [218, 97] width 436 height 195
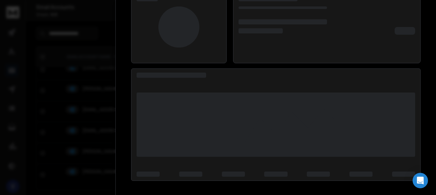
scroll to position [139, 0]
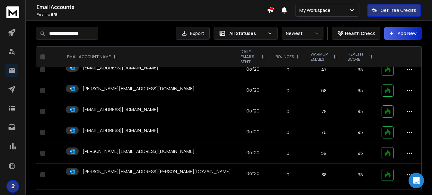
click at [274, 90] on p "0" at bounding box center [287, 90] width 27 height 6
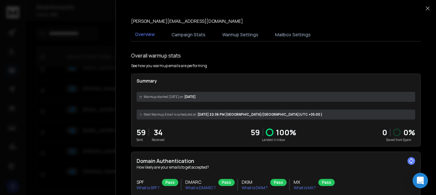
click at [289, 32] on button "Mailbox Settings" at bounding box center [292, 35] width 43 height 14
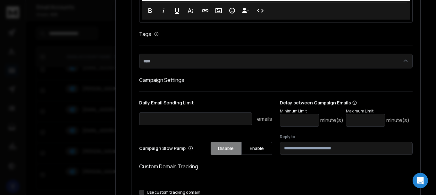
scroll to position [225, 0]
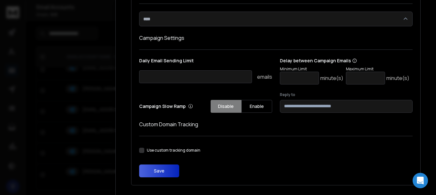
click at [102, 78] on div at bounding box center [218, 97] width 436 height 195
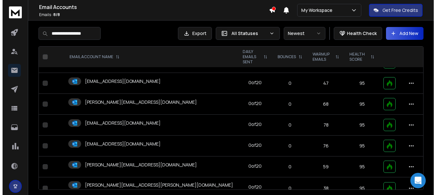
scroll to position [32, 0]
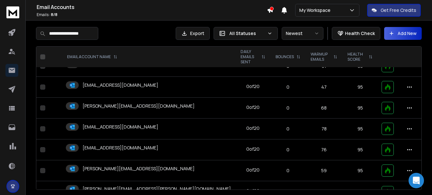
click at [305, 86] on td "47" at bounding box center [323, 87] width 37 height 21
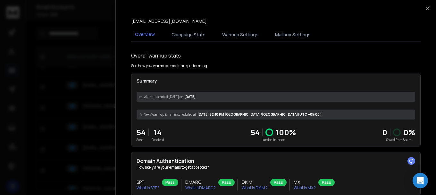
click at [289, 33] on button "Mailbox Settings" at bounding box center [292, 35] width 43 height 14
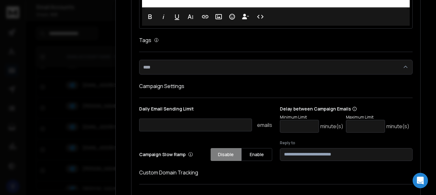
scroll to position [225, 0]
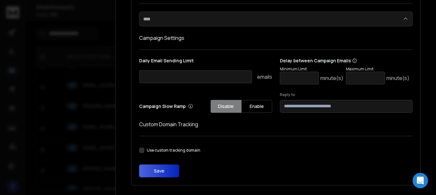
click at [102, 56] on div at bounding box center [218, 97] width 436 height 195
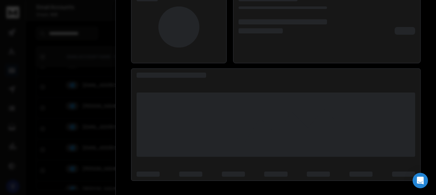
scroll to position [139, 0]
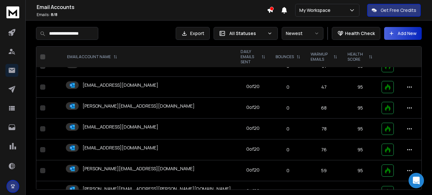
click at [270, 81] on td "0" at bounding box center [287, 87] width 35 height 21
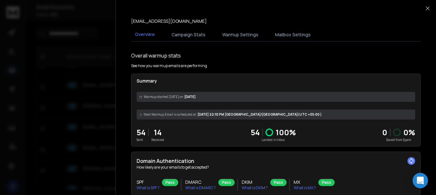
click at [299, 29] on button "Mailbox Settings" at bounding box center [292, 35] width 43 height 14
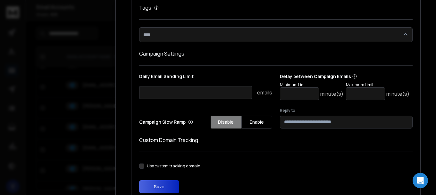
scroll to position [225, 0]
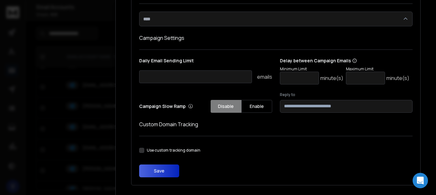
click at [90, 78] on div at bounding box center [218, 97] width 436 height 195
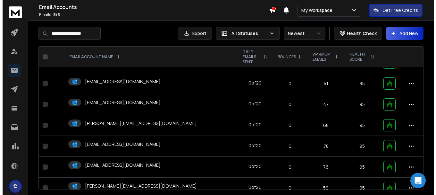
scroll to position [0, 0]
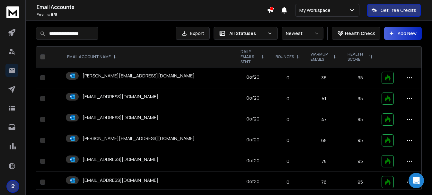
click at [305, 73] on td "36" at bounding box center [323, 77] width 37 height 21
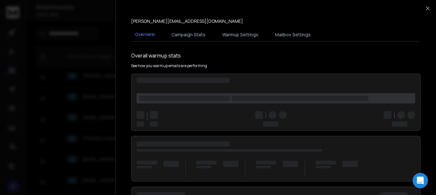
click at [298, 33] on button "Mailbox Settings" at bounding box center [292, 35] width 43 height 14
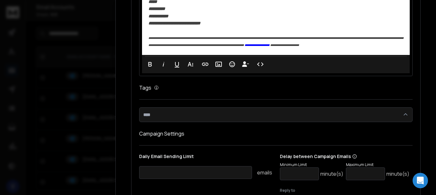
scroll to position [225, 0]
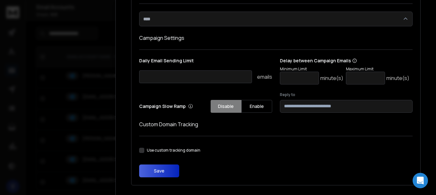
click at [89, 77] on div at bounding box center [218, 97] width 436 height 195
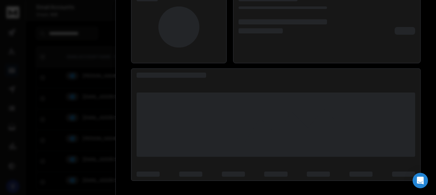
scroll to position [139, 0]
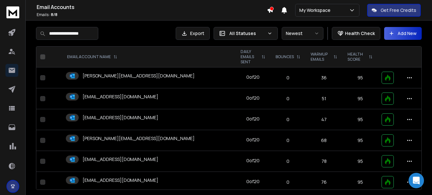
click at [270, 103] on td "0" at bounding box center [287, 98] width 35 height 21
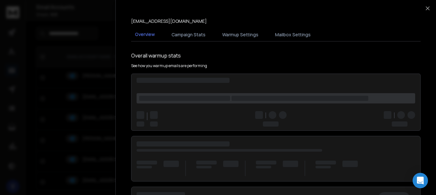
click at [296, 32] on button "Mailbox Settings" at bounding box center [292, 35] width 43 height 14
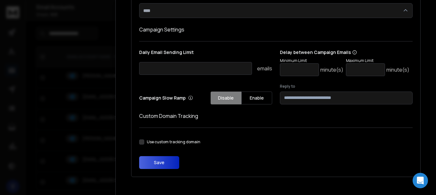
click at [70, 71] on div at bounding box center [218, 97] width 436 height 195
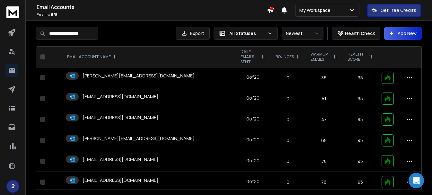
click at [274, 122] on p "0" at bounding box center [287, 119] width 27 height 6
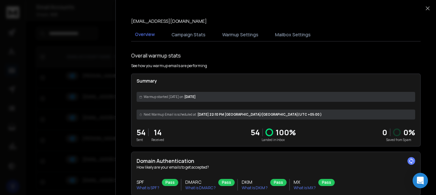
click at [288, 33] on button "Mailbox Settings" at bounding box center [292, 35] width 43 height 14
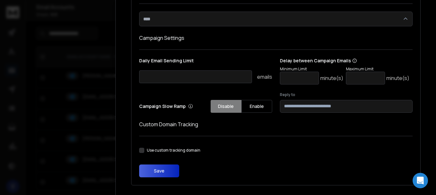
click at [58, 104] on div at bounding box center [218, 97] width 436 height 195
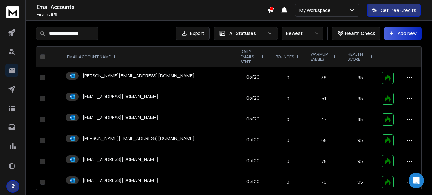
click at [68, 35] on input "**********" at bounding box center [67, 33] width 62 height 13
paste input
type input "**********"
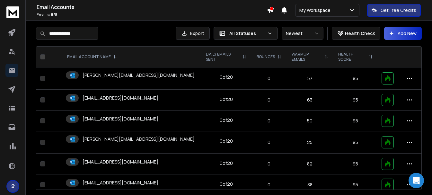
click at [255, 79] on p "0" at bounding box center [268, 78] width 27 height 6
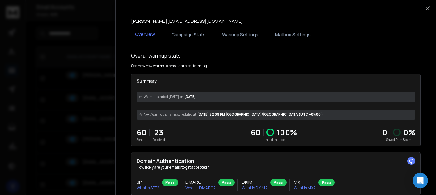
click at [295, 32] on button "Mailbox Settings" at bounding box center [292, 35] width 43 height 14
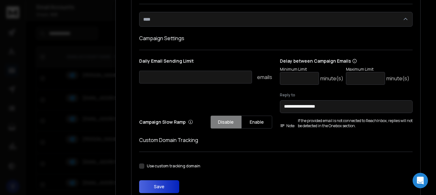
scroll to position [225, 0]
click at [308, 109] on input "**********" at bounding box center [346, 106] width 133 height 13
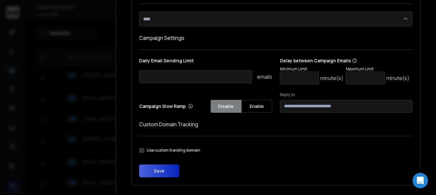
click at [158, 166] on button "Save" at bounding box center [159, 170] width 40 height 13
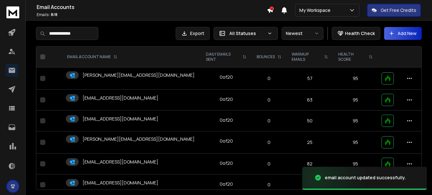
click at [292, 99] on td "63" at bounding box center [309, 100] width 47 height 21
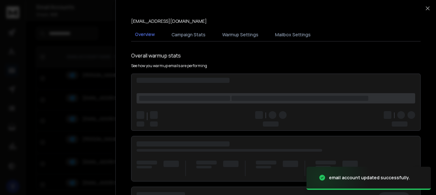
click at [286, 31] on button "Mailbox Settings" at bounding box center [292, 35] width 43 height 14
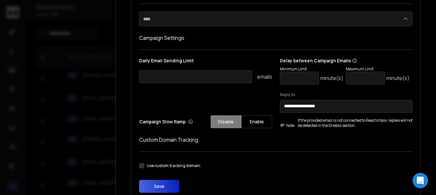
click at [305, 105] on input "**********" at bounding box center [346, 106] width 133 height 13
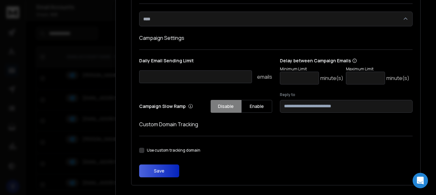
click at [160, 173] on button "Save" at bounding box center [159, 170] width 40 height 13
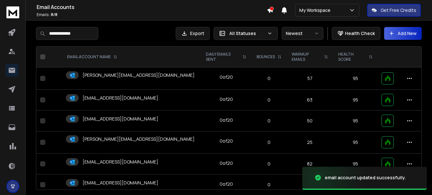
click at [333, 119] on td "95" at bounding box center [355, 120] width 45 height 21
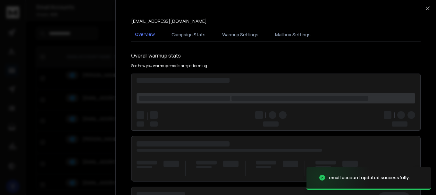
click at [300, 29] on button "Mailbox Settings" at bounding box center [292, 35] width 43 height 14
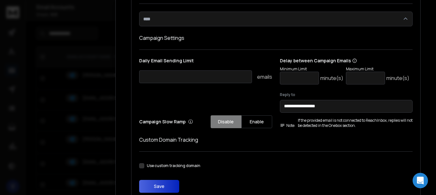
click at [313, 105] on input "**********" at bounding box center [346, 106] width 133 height 13
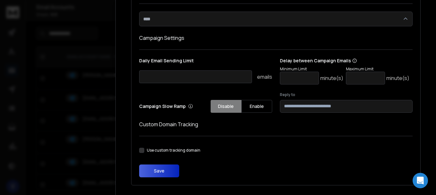
click at [152, 162] on form "**********" at bounding box center [276, 15] width 274 height 324
click at [151, 166] on button "Save" at bounding box center [159, 170] width 40 height 13
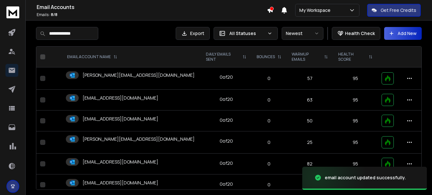
click at [334, 142] on td "95" at bounding box center [355, 142] width 45 height 22
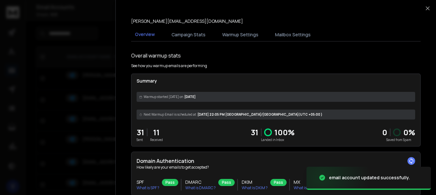
click at [283, 35] on button "Mailbox Settings" at bounding box center [292, 35] width 43 height 14
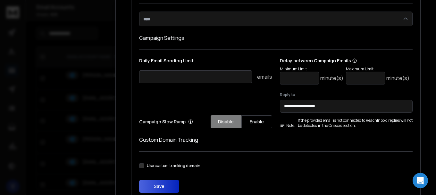
click at [319, 103] on input "**********" at bounding box center [346, 106] width 133 height 13
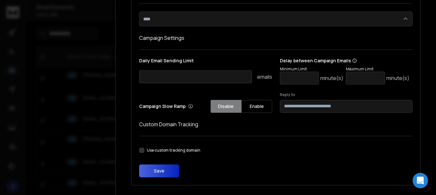
click at [148, 176] on button "Save" at bounding box center [159, 170] width 40 height 13
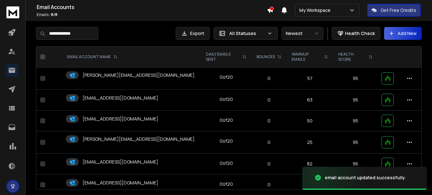
click at [355, 157] on td "95" at bounding box center [355, 163] width 45 height 21
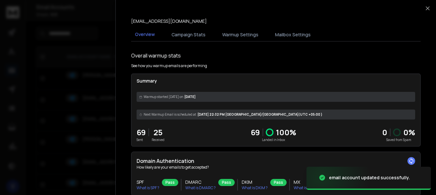
click at [303, 34] on button "Mailbox Settings" at bounding box center [292, 35] width 43 height 14
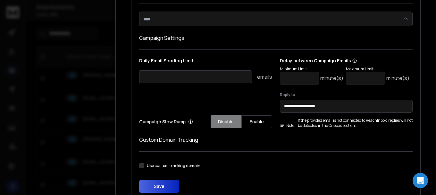
click at [333, 110] on input "**********" at bounding box center [346, 106] width 133 height 13
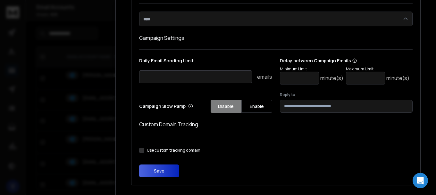
click at [159, 168] on button "Save" at bounding box center [159, 170] width 40 height 13
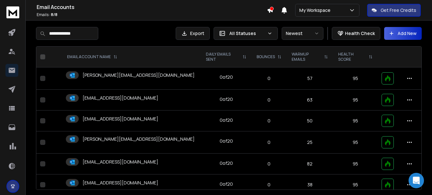
click at [342, 176] on td "95" at bounding box center [355, 184] width 45 height 21
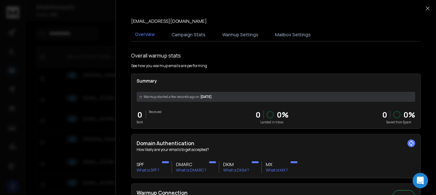
click at [304, 33] on button "Mailbox Settings" at bounding box center [292, 35] width 43 height 14
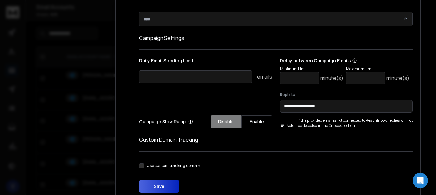
click at [308, 104] on input "**********" at bounding box center [346, 106] width 133 height 13
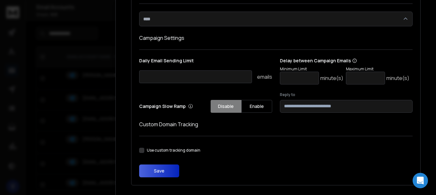
click at [161, 173] on button "Save" at bounding box center [159, 170] width 40 height 13
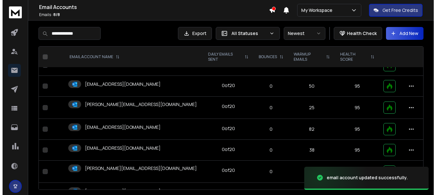
scroll to position [50, 0]
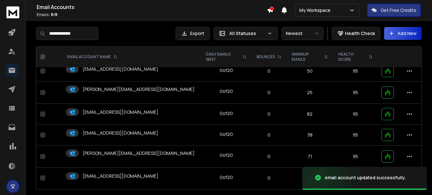
click at [251, 180] on td "0" at bounding box center [268, 177] width 35 height 21
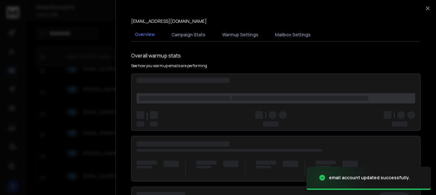
click at [295, 32] on button "Mailbox Settings" at bounding box center [292, 35] width 43 height 14
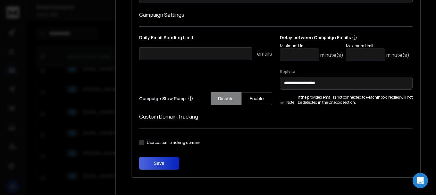
scroll to position [248, 0]
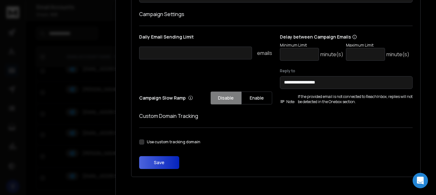
click at [318, 82] on input "**********" at bounding box center [346, 82] width 133 height 13
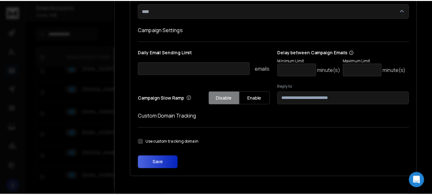
scroll to position [233, 0]
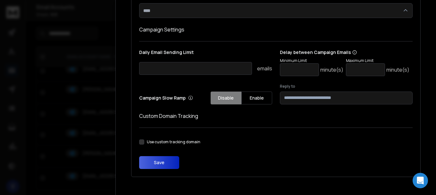
click at [162, 165] on button "Save" at bounding box center [159, 162] width 40 height 13
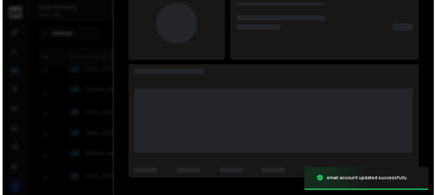
scroll to position [228, 0]
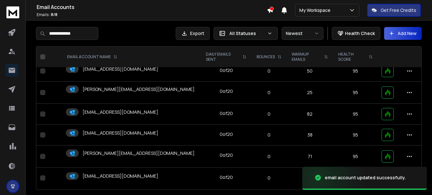
click at [292, 154] on td "71" at bounding box center [309, 156] width 47 height 22
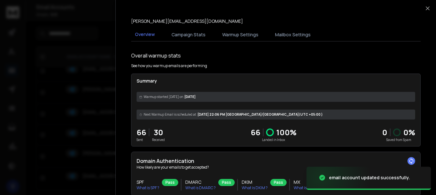
click at [296, 34] on button "Mailbox Settings" at bounding box center [292, 35] width 43 height 14
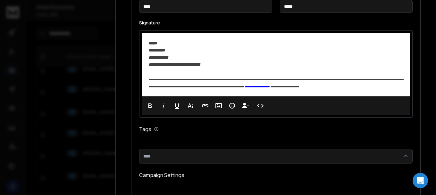
scroll to position [225, 0]
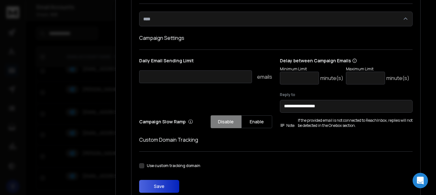
click at [327, 109] on input "**********" at bounding box center [346, 106] width 133 height 13
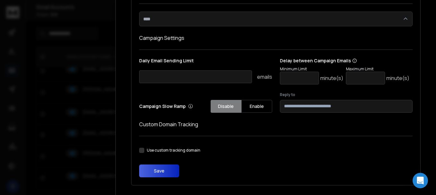
click at [172, 165] on button "Save" at bounding box center [159, 170] width 40 height 13
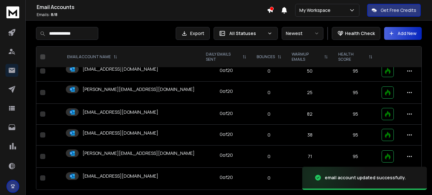
click at [346, 132] on td "95" at bounding box center [355, 134] width 45 height 21
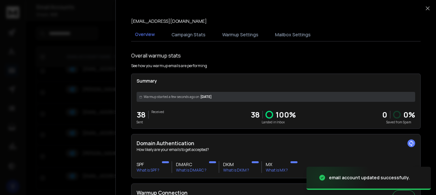
click at [284, 30] on button "Mailbox Settings" at bounding box center [292, 35] width 43 height 14
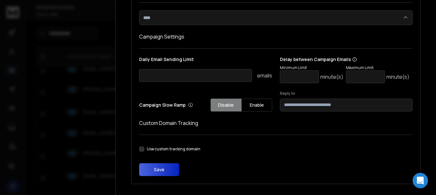
scroll to position [233, 0]
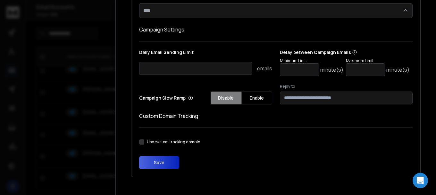
click at [89, 81] on div at bounding box center [218, 97] width 436 height 195
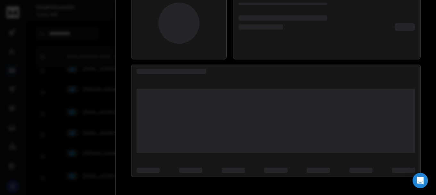
scroll to position [139, 0]
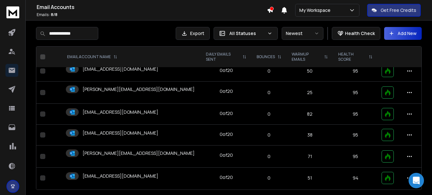
click at [83, 31] on input "**********" at bounding box center [67, 33] width 62 height 13
paste input "*"
type input "**********"
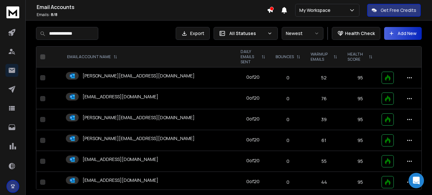
click at [342, 84] on td "95" at bounding box center [359, 77] width 35 height 21
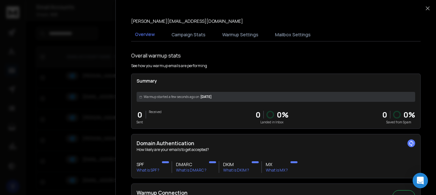
click at [286, 29] on button "Mailbox Settings" at bounding box center [292, 35] width 43 height 14
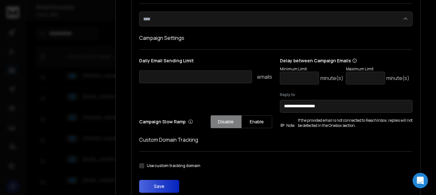
scroll to position [248, 0]
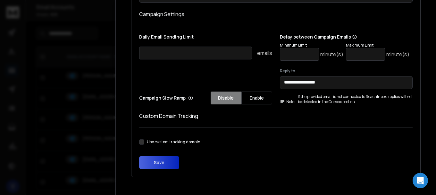
click at [313, 79] on input "**********" at bounding box center [346, 82] width 133 height 13
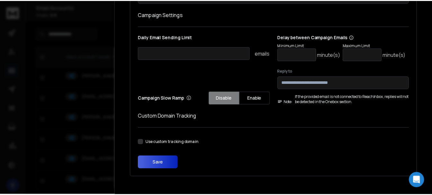
scroll to position [233, 0]
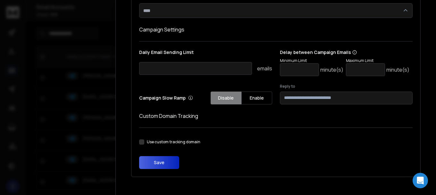
click at [167, 162] on button "Save" at bounding box center [159, 162] width 40 height 13
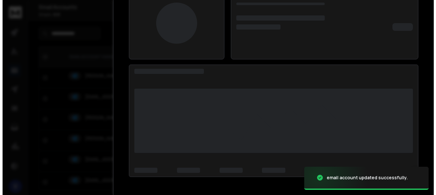
scroll to position [228, 0]
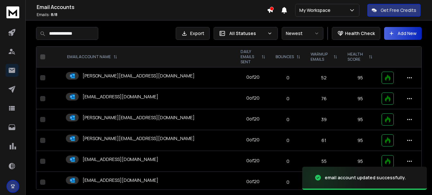
click at [270, 93] on td "0" at bounding box center [287, 98] width 35 height 21
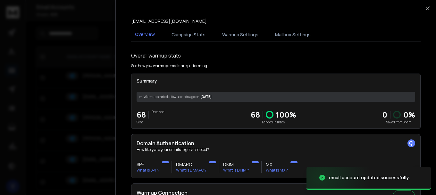
click at [281, 32] on button "Mailbox Settings" at bounding box center [292, 35] width 43 height 14
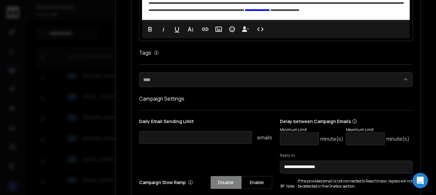
scroll to position [225, 0]
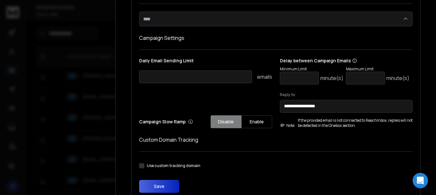
click at [310, 104] on input "**********" at bounding box center [346, 106] width 133 height 13
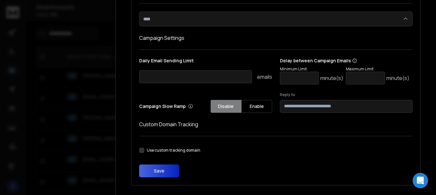
click at [161, 175] on button "Save" at bounding box center [159, 170] width 40 height 13
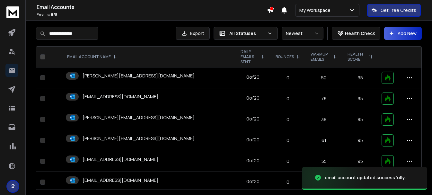
click at [342, 122] on td "95" at bounding box center [359, 119] width 35 height 21
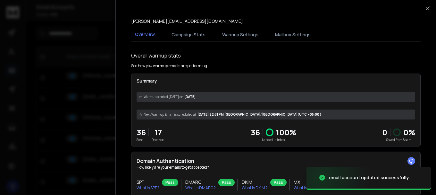
click at [288, 30] on button "Mailbox Settings" at bounding box center [292, 35] width 43 height 14
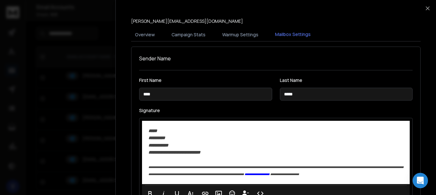
scroll to position [248, 0]
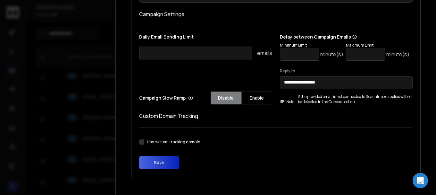
click at [323, 80] on input "**********" at bounding box center [346, 82] width 133 height 13
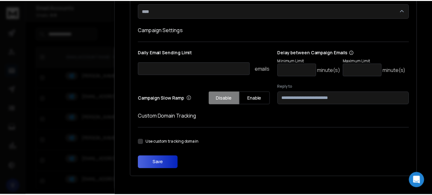
scroll to position [233, 0]
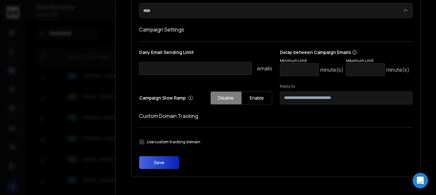
click at [152, 162] on button "Save" at bounding box center [159, 162] width 40 height 13
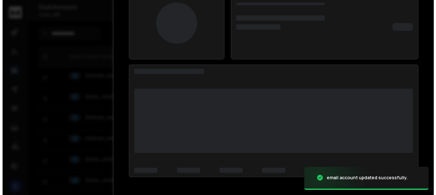
scroll to position [228, 0]
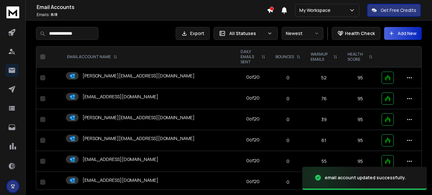
click at [270, 137] on td "0" at bounding box center [287, 140] width 35 height 21
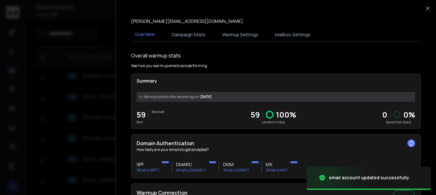
click at [295, 30] on button "Mailbox Settings" at bounding box center [292, 35] width 43 height 14
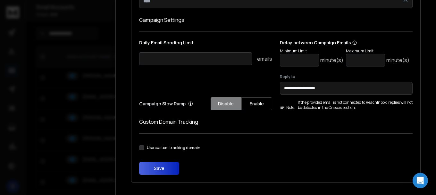
scroll to position [248, 0]
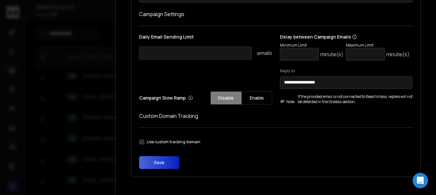
click at [327, 73] on label "Reply to" at bounding box center [346, 70] width 133 height 5
click at [325, 81] on input "**********" at bounding box center [346, 82] width 133 height 13
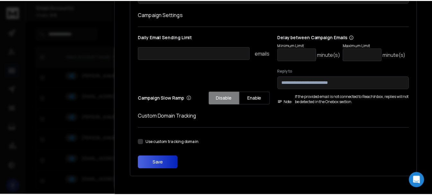
scroll to position [233, 0]
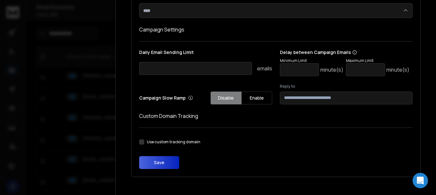
click at [160, 165] on button "Save" at bounding box center [159, 162] width 40 height 13
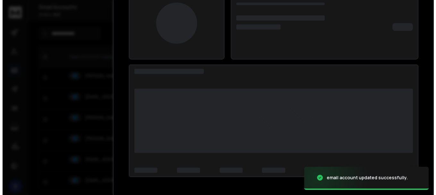
scroll to position [228, 0]
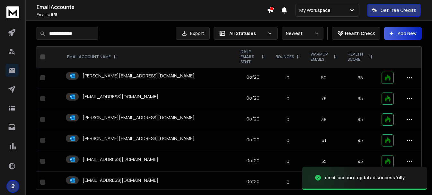
click at [305, 159] on td "55" at bounding box center [323, 161] width 37 height 21
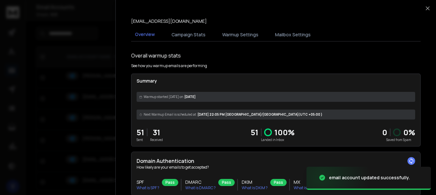
click at [295, 30] on button "Mailbox Settings" at bounding box center [292, 35] width 43 height 14
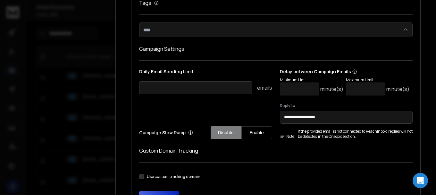
scroll to position [225, 0]
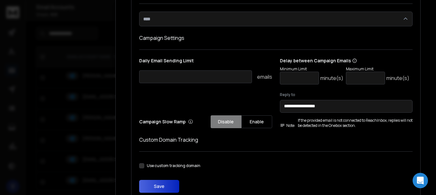
click at [315, 108] on input "**********" at bounding box center [346, 106] width 133 height 13
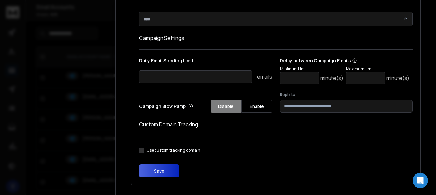
click at [149, 173] on button "Save" at bounding box center [159, 170] width 40 height 13
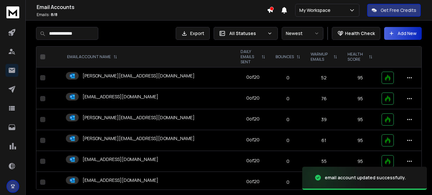
click at [305, 159] on td "55" at bounding box center [323, 161] width 37 height 21
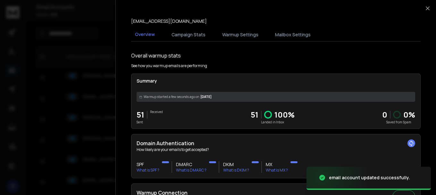
click at [287, 31] on button "Mailbox Settings" at bounding box center [292, 35] width 43 height 14
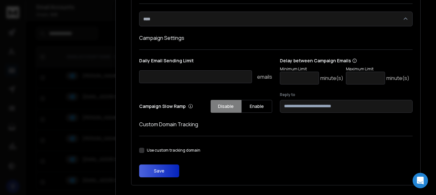
click at [90, 96] on div at bounding box center [218, 97] width 436 height 195
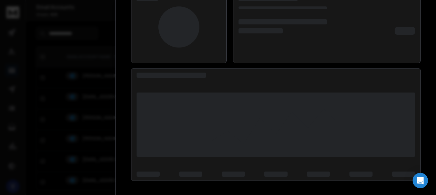
scroll to position [139, 0]
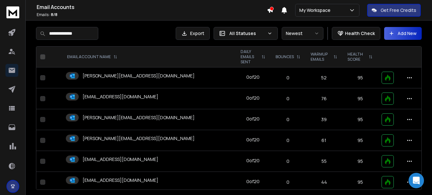
click at [305, 177] on td "44" at bounding box center [323, 182] width 37 height 21
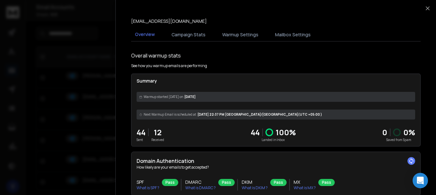
click at [290, 33] on button "Mailbox Settings" at bounding box center [292, 35] width 43 height 14
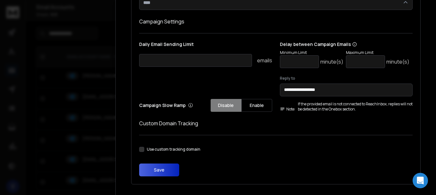
scroll to position [248, 0]
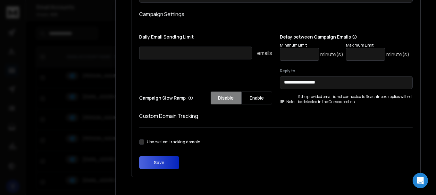
click at [320, 84] on input "**********" at bounding box center [346, 82] width 133 height 13
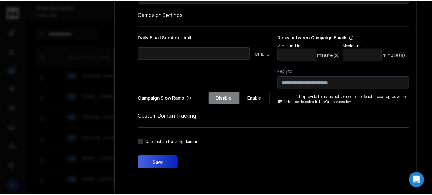
scroll to position [233, 0]
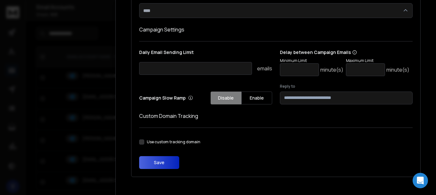
click at [150, 160] on button "Save" at bounding box center [159, 162] width 40 height 13
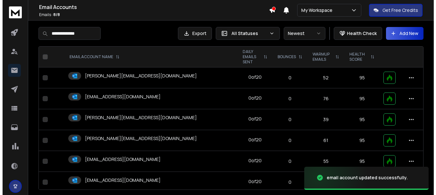
scroll to position [50, 0]
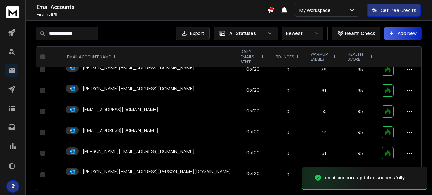
click at [305, 170] on td "24" at bounding box center [323, 175] width 37 height 22
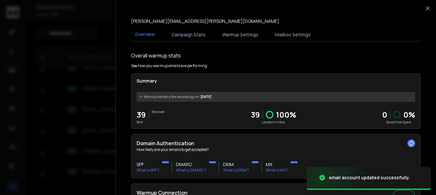
click at [287, 31] on button "Mailbox Settings" at bounding box center [292, 35] width 43 height 14
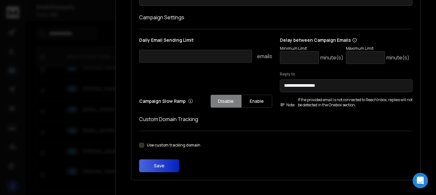
scroll to position [248, 0]
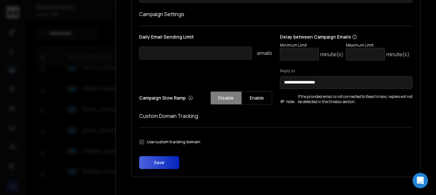
click at [313, 79] on input "**********" at bounding box center [346, 82] width 133 height 13
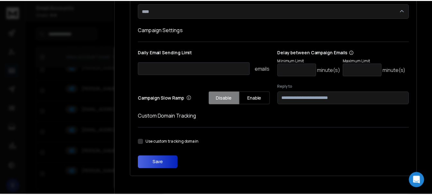
scroll to position [233, 0]
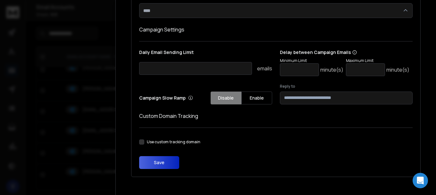
click at [171, 159] on button "Save" at bounding box center [159, 162] width 40 height 13
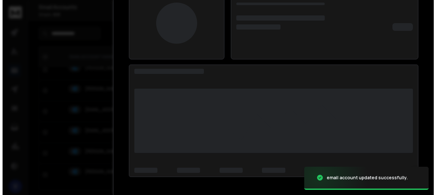
scroll to position [228, 0]
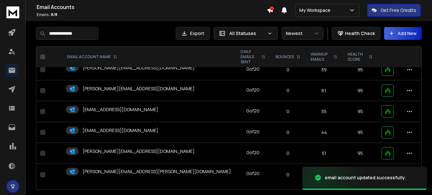
click at [305, 152] on td "51" at bounding box center [323, 153] width 37 height 21
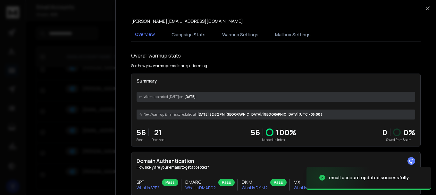
click at [285, 29] on button "Mailbox Settings" at bounding box center [292, 35] width 43 height 14
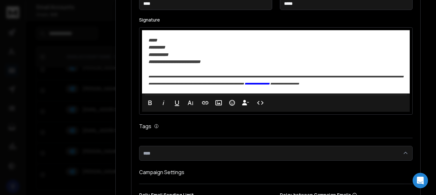
scroll to position [225, 0]
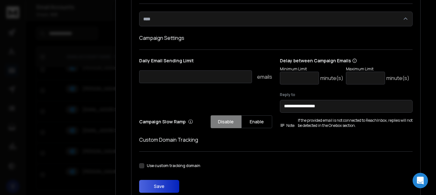
click at [303, 107] on input "**********" at bounding box center [346, 106] width 133 height 13
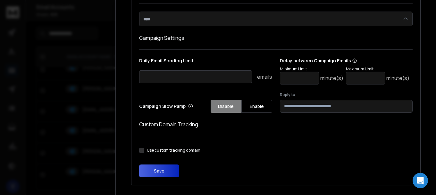
click at [176, 175] on button "Save" at bounding box center [159, 170] width 40 height 13
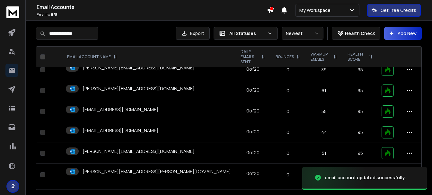
click at [305, 133] on td "44" at bounding box center [323, 132] width 37 height 21
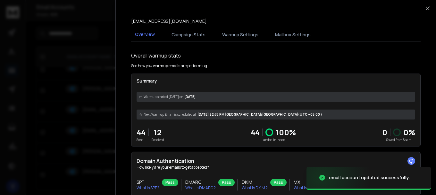
click at [290, 33] on button "Mailbox Settings" at bounding box center [292, 35] width 43 height 14
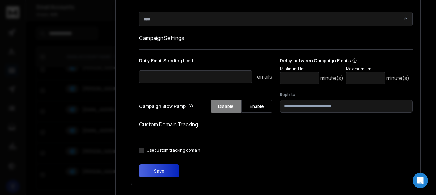
click at [100, 109] on div at bounding box center [218, 97] width 436 height 195
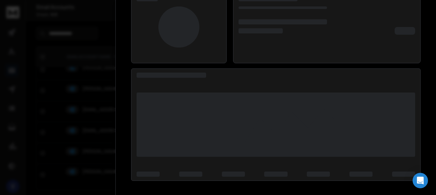
scroll to position [139, 0]
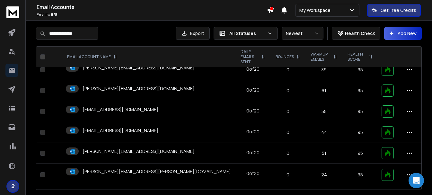
click at [84, 34] on input "**********" at bounding box center [67, 33] width 62 height 13
paste input "***"
type input "**********"
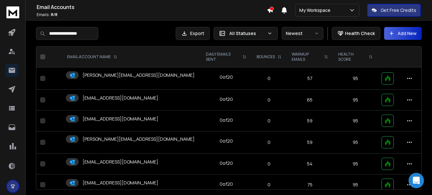
click at [255, 76] on p "0" at bounding box center [268, 78] width 27 height 6
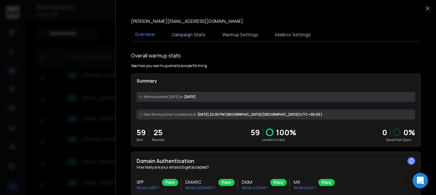
click at [297, 32] on button "Mailbox Settings" at bounding box center [292, 35] width 43 height 14
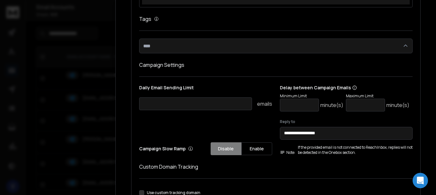
scroll to position [225, 0]
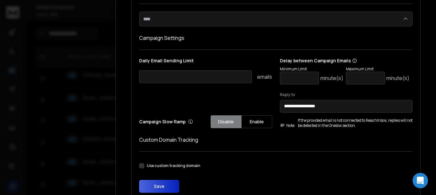
click at [314, 99] on div "**********" at bounding box center [346, 110] width 133 height 36
click at [305, 111] on input "**********" at bounding box center [346, 106] width 133 height 13
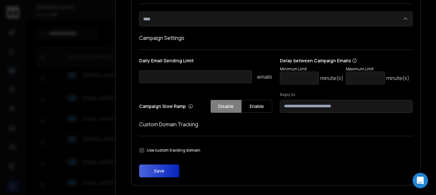
click at [176, 168] on button "Save" at bounding box center [159, 170] width 40 height 13
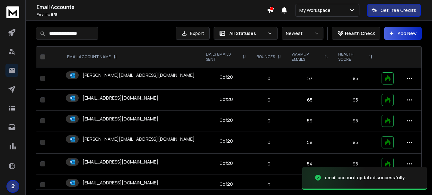
click at [334, 100] on td "95" at bounding box center [355, 100] width 45 height 21
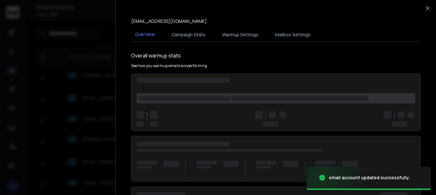
click at [292, 28] on button "Mailbox Settings" at bounding box center [292, 35] width 43 height 14
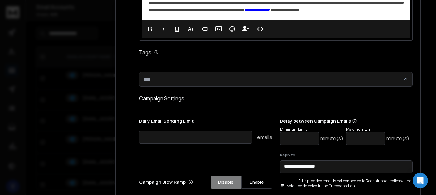
scroll to position [248, 0]
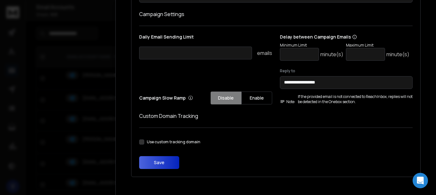
click at [318, 86] on input "**********" at bounding box center [346, 82] width 133 height 13
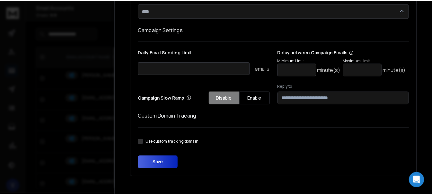
scroll to position [233, 0]
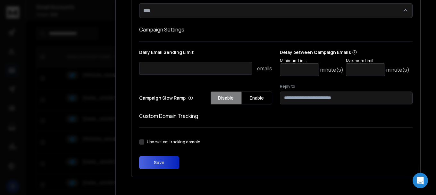
click at [156, 162] on button "Save" at bounding box center [159, 162] width 40 height 13
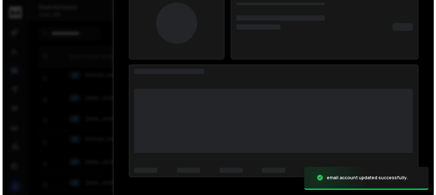
scroll to position [228, 0]
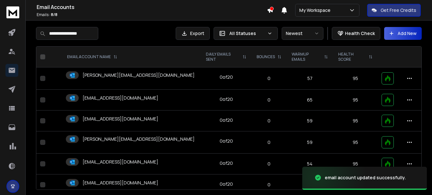
click at [333, 115] on td "95" at bounding box center [355, 120] width 45 height 21
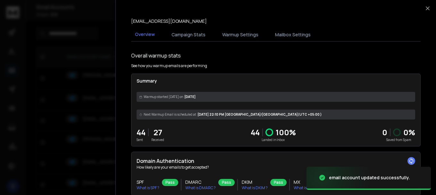
click at [300, 31] on button "Mailbox Settings" at bounding box center [292, 35] width 43 height 14
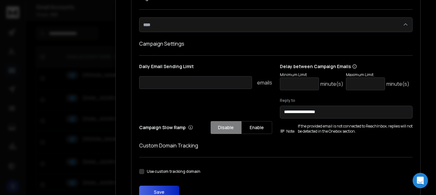
scroll to position [225, 0]
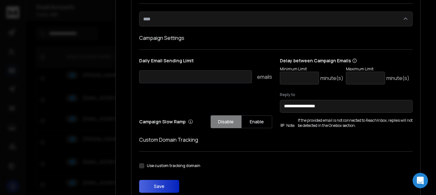
click at [327, 106] on input "**********" at bounding box center [346, 106] width 133 height 13
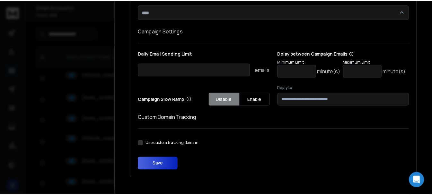
scroll to position [233, 0]
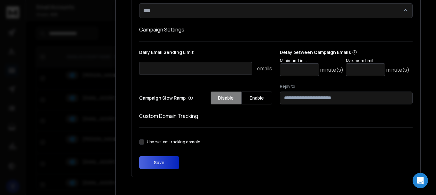
click at [155, 157] on button "Save" at bounding box center [159, 162] width 40 height 13
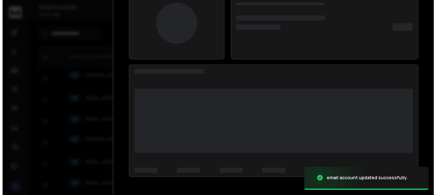
scroll to position [228, 0]
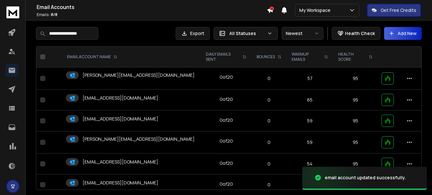
click at [306, 140] on td "59" at bounding box center [309, 142] width 47 height 22
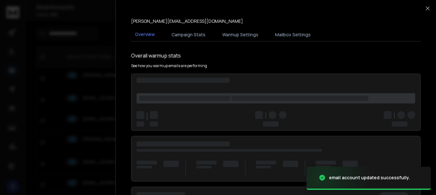
click at [292, 35] on button "Mailbox Settings" at bounding box center [292, 35] width 43 height 14
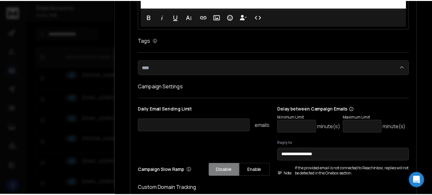
scroll to position [225, 0]
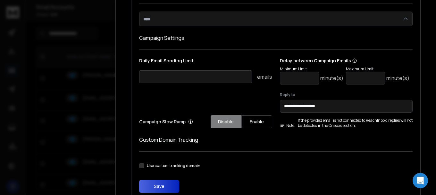
click at [339, 105] on input "**********" at bounding box center [346, 106] width 133 height 13
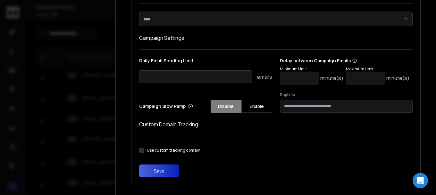
click at [155, 176] on button "Save" at bounding box center [159, 170] width 40 height 13
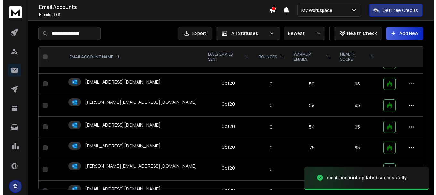
scroll to position [50, 0]
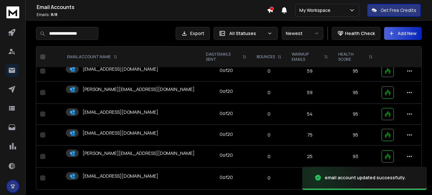
click at [286, 170] on td "72" at bounding box center [309, 177] width 47 height 21
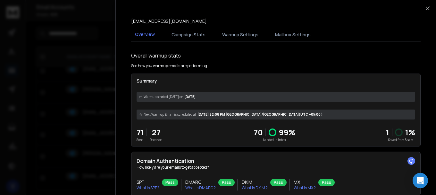
click at [302, 31] on button "Mailbox Settings" at bounding box center [292, 35] width 43 height 14
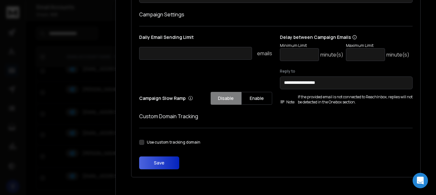
scroll to position [248, 0]
click at [308, 80] on input "**********" at bounding box center [346, 82] width 133 height 13
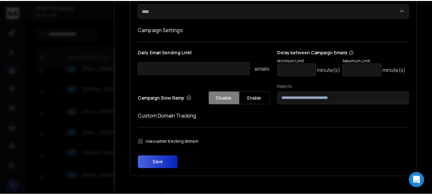
scroll to position [233, 0]
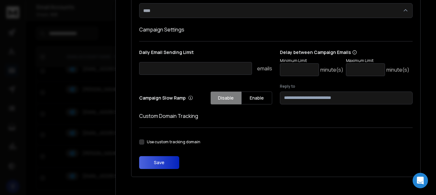
click at [159, 160] on button "Save" at bounding box center [159, 162] width 40 height 13
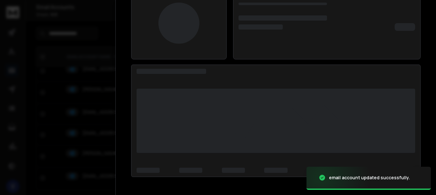
scroll to position [228, 0]
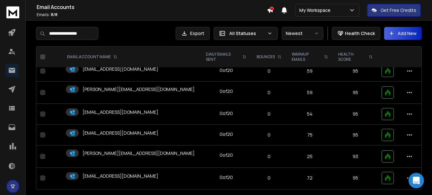
click at [307, 173] on td "72" at bounding box center [309, 177] width 47 height 21
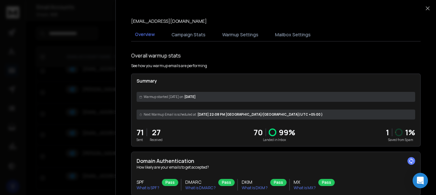
click at [278, 31] on button "Mailbox Settings" at bounding box center [292, 35] width 43 height 14
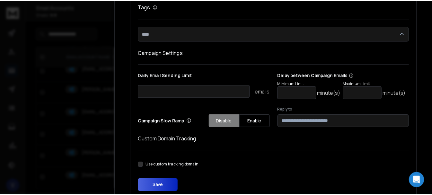
scroll to position [225, 0]
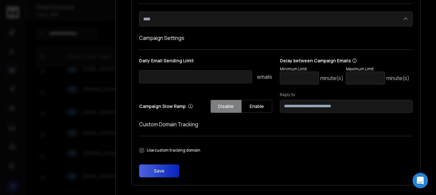
click at [77, 36] on div at bounding box center [218, 97] width 436 height 195
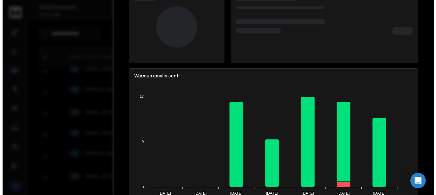
scroll to position [139, 0]
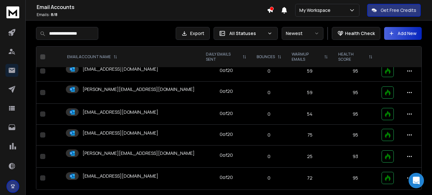
click at [286, 148] on td "25" at bounding box center [309, 156] width 47 height 22
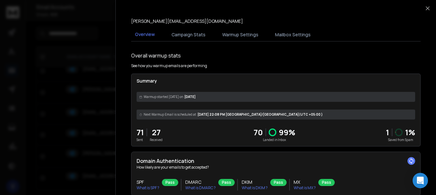
click at [285, 32] on button "Mailbox Settings" at bounding box center [292, 35] width 43 height 14
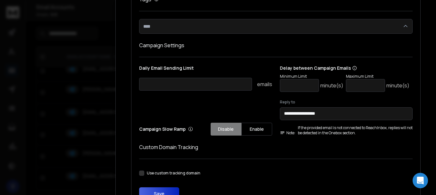
scroll to position [225, 0]
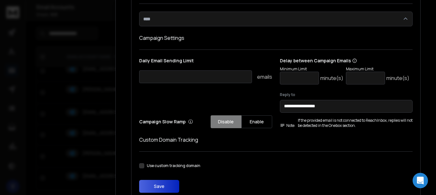
click at [326, 108] on input "**********" at bounding box center [346, 106] width 133 height 13
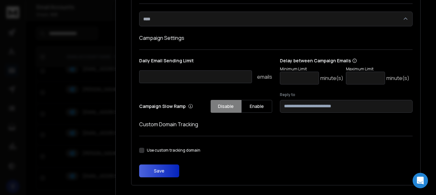
click at [173, 175] on button "Save" at bounding box center [159, 170] width 40 height 13
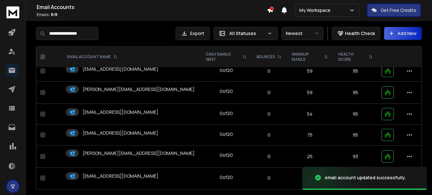
click at [255, 133] on p "0" at bounding box center [268, 135] width 27 height 6
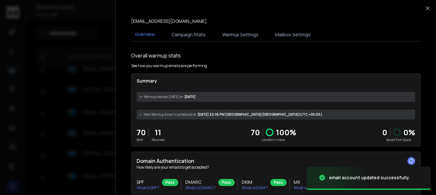
click at [299, 30] on button "Mailbox Settings" at bounding box center [292, 35] width 43 height 14
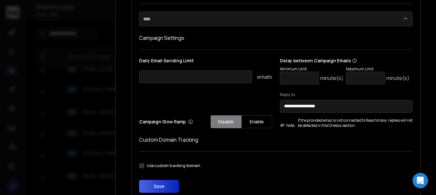
click at [331, 108] on input "**********" at bounding box center [346, 106] width 133 height 13
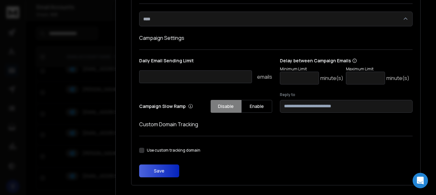
click at [162, 174] on button "Save" at bounding box center [159, 170] width 40 height 13
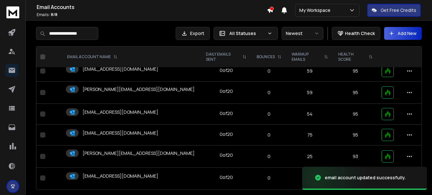
click at [286, 174] on td "72" at bounding box center [309, 177] width 47 height 21
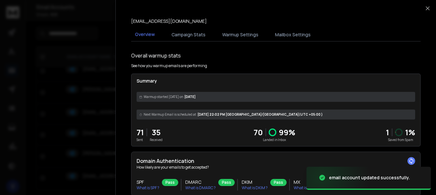
click at [289, 31] on button "Mailbox Settings" at bounding box center [292, 35] width 43 height 14
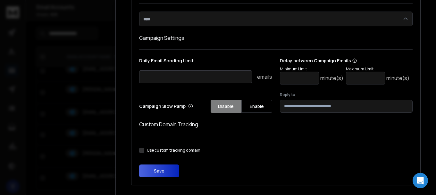
click at [72, 86] on div at bounding box center [218, 97] width 436 height 195
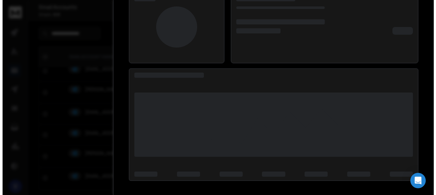
scroll to position [139, 0]
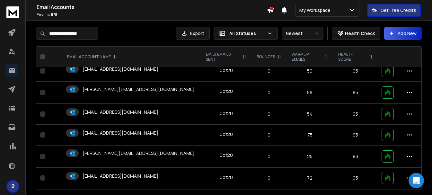
click at [286, 111] on td "54" at bounding box center [309, 114] width 47 height 21
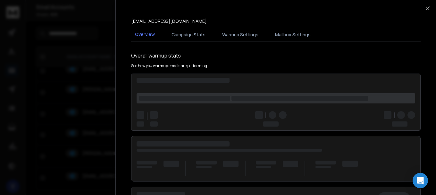
click at [290, 30] on button "Mailbox Settings" at bounding box center [292, 35] width 43 height 14
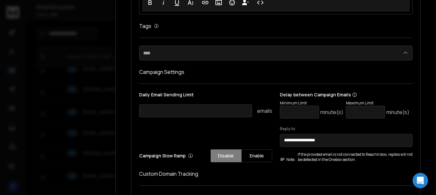
scroll to position [225, 0]
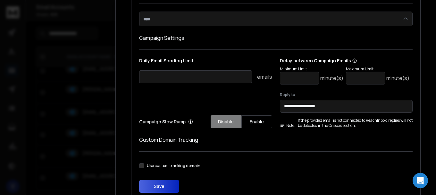
click at [333, 101] on input "**********" at bounding box center [346, 106] width 133 height 13
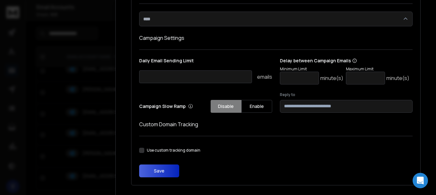
click at [164, 167] on button "Save" at bounding box center [159, 170] width 40 height 13
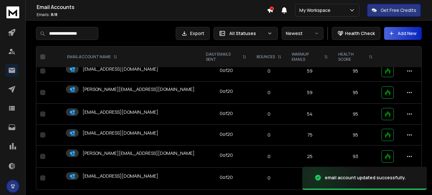
click at [308, 91] on td "59" at bounding box center [309, 93] width 47 height 22
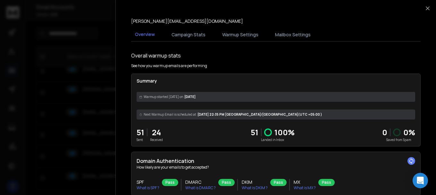
click at [300, 30] on button "Mailbox Settings" at bounding box center [292, 35] width 43 height 14
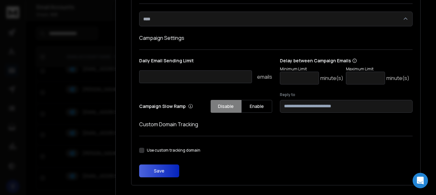
click at [73, 104] on div at bounding box center [218, 97] width 436 height 195
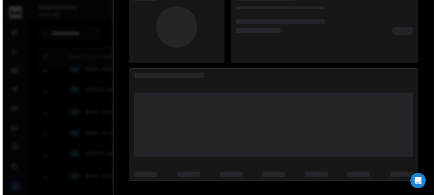
scroll to position [139, 0]
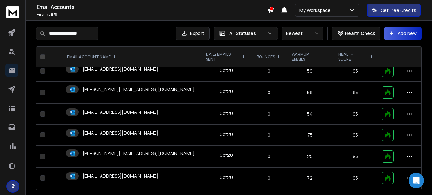
click at [251, 74] on td "0" at bounding box center [268, 71] width 35 height 21
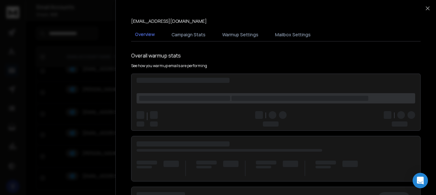
click at [286, 33] on button "Mailbox Settings" at bounding box center [292, 35] width 43 height 14
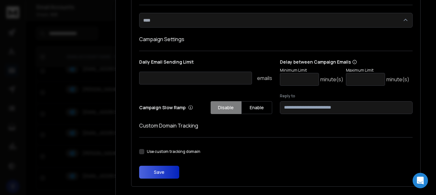
scroll to position [225, 0]
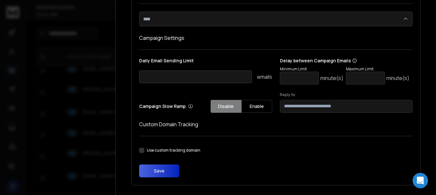
click at [116, 78] on div "**********" at bounding box center [276, 97] width 321 height 195
click at [102, 88] on div at bounding box center [218, 97] width 436 height 195
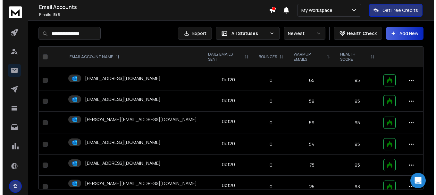
scroll to position [0, 0]
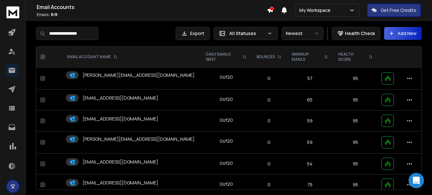
click at [288, 112] on td "59" at bounding box center [309, 120] width 47 height 21
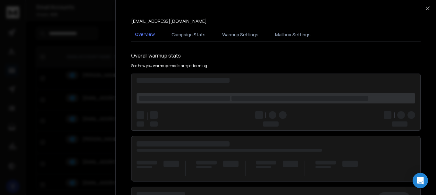
click at [296, 31] on button "Mailbox Settings" at bounding box center [292, 35] width 43 height 14
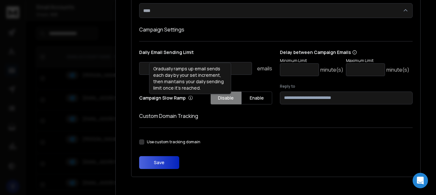
click at [106, 89] on div at bounding box center [218, 97] width 436 height 195
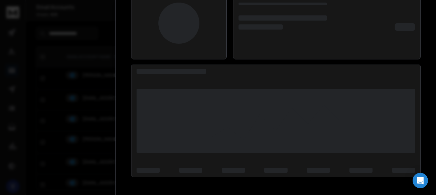
scroll to position [139, 0]
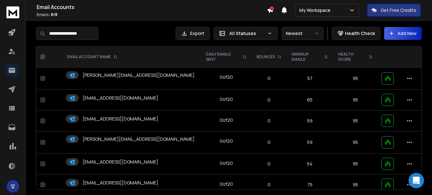
click at [255, 97] on p "0" at bounding box center [268, 100] width 27 height 6
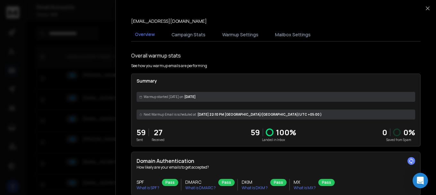
click at [278, 34] on button "Mailbox Settings" at bounding box center [292, 35] width 43 height 14
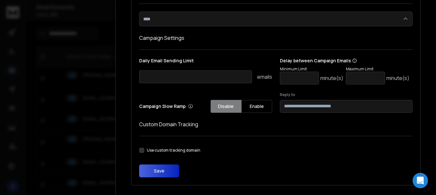
drag, startPoint x: 78, startPoint y: 80, endPoint x: 235, endPoint y: 50, distance: 160.1
click at [78, 80] on div at bounding box center [218, 97] width 436 height 195
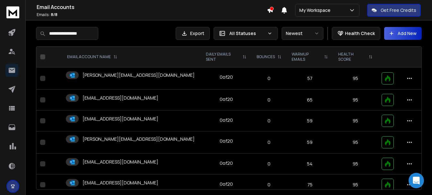
click at [288, 77] on td "57" at bounding box center [309, 78] width 47 height 22
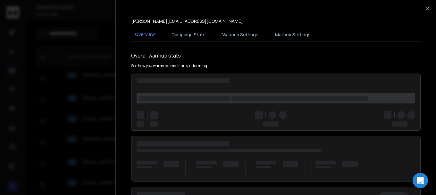
click at [285, 31] on button "Mailbox Settings" at bounding box center [292, 35] width 43 height 14
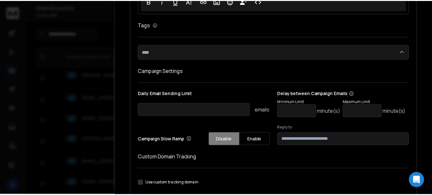
scroll to position [233, 0]
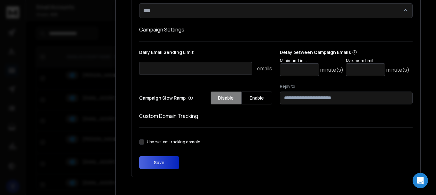
click at [86, 66] on div at bounding box center [218, 97] width 436 height 195
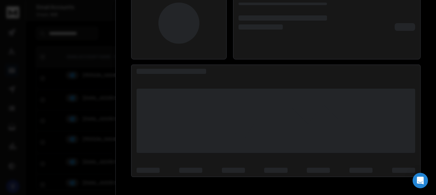
scroll to position [139, 0]
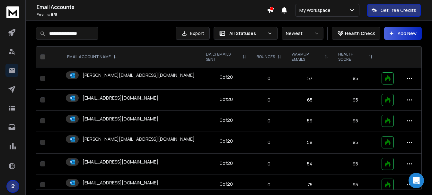
click at [79, 35] on input "**********" at bounding box center [67, 33] width 62 height 13
paste input
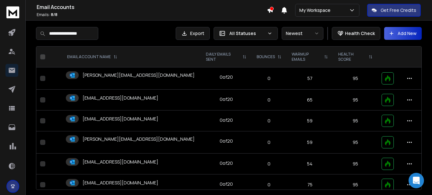
type input "**********"
click at [289, 82] on td "75" at bounding box center [309, 78] width 47 height 22
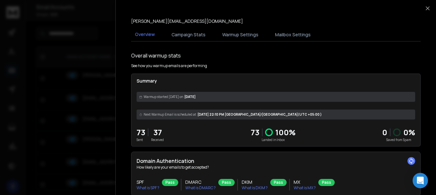
click at [288, 33] on button "Mailbox Settings" at bounding box center [292, 35] width 43 height 14
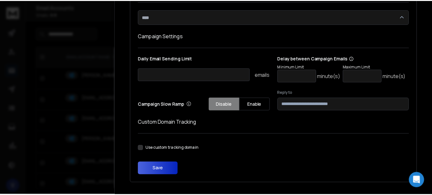
scroll to position [233, 0]
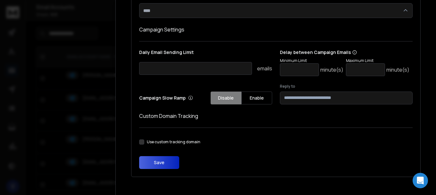
click at [123, 65] on div "**********" at bounding box center [276, 97] width 321 height 195
click at [86, 66] on div at bounding box center [218, 97] width 436 height 195
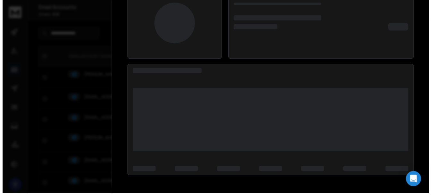
scroll to position [139, 0]
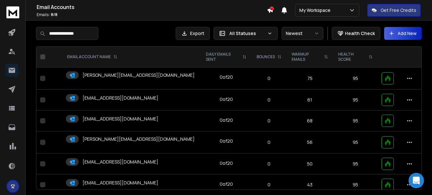
click at [302, 100] on td "61" at bounding box center [309, 100] width 47 height 21
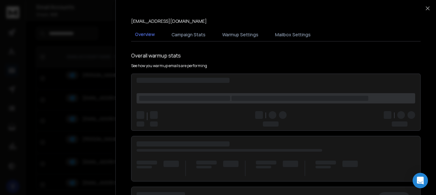
click at [292, 32] on button "Mailbox Settings" at bounding box center [292, 35] width 43 height 14
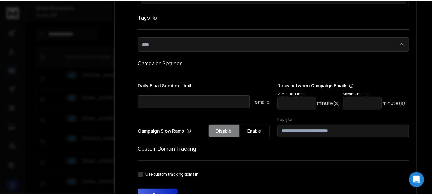
scroll to position [225, 0]
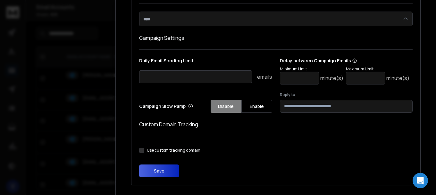
click at [94, 94] on div at bounding box center [218, 97] width 436 height 195
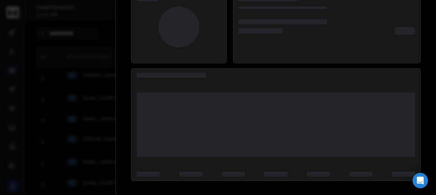
scroll to position [139, 0]
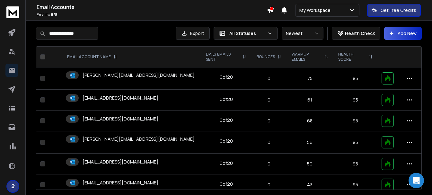
click at [255, 118] on p "0" at bounding box center [268, 120] width 27 height 6
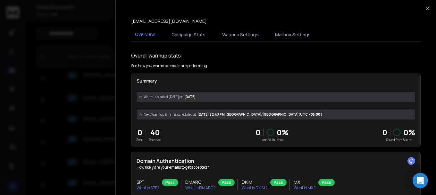
click at [294, 30] on button "Mailbox Settings" at bounding box center [292, 35] width 43 height 14
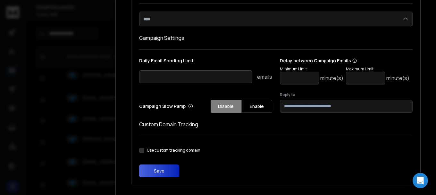
click at [64, 82] on div at bounding box center [218, 97] width 436 height 195
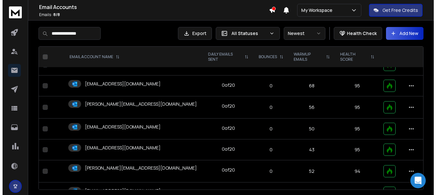
scroll to position [50, 0]
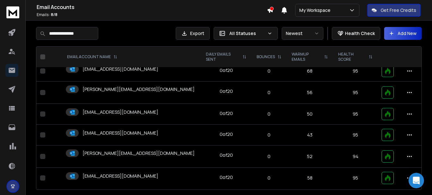
click at [304, 180] on td "58" at bounding box center [309, 177] width 47 height 21
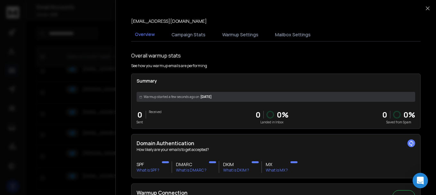
click at [281, 34] on button "Mailbox Settings" at bounding box center [292, 35] width 43 height 14
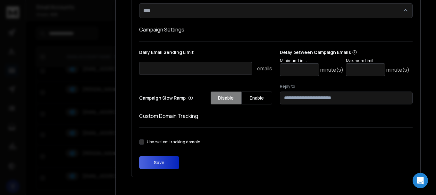
click at [74, 107] on div at bounding box center [218, 97] width 436 height 195
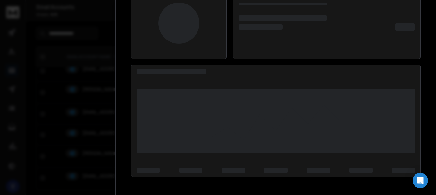
scroll to position [139, 0]
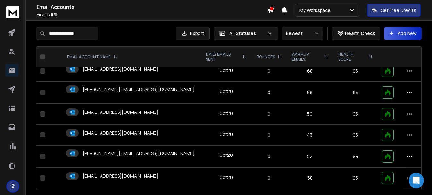
click at [286, 149] on td "52" at bounding box center [309, 156] width 47 height 22
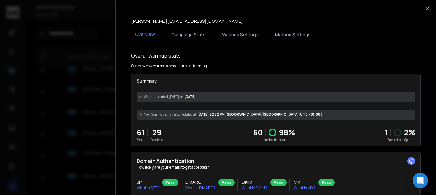
click at [294, 30] on button "Mailbox Settings" at bounding box center [292, 35] width 43 height 14
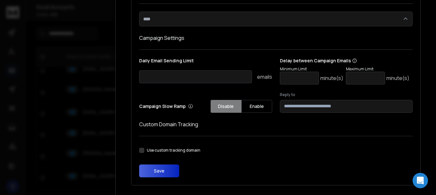
click at [62, 103] on div at bounding box center [218, 97] width 436 height 195
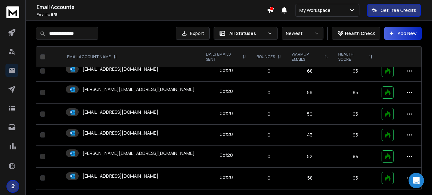
click at [286, 132] on td "43" at bounding box center [309, 134] width 47 height 21
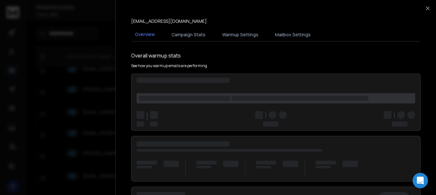
click at [292, 32] on button "Mailbox Settings" at bounding box center [292, 35] width 43 height 14
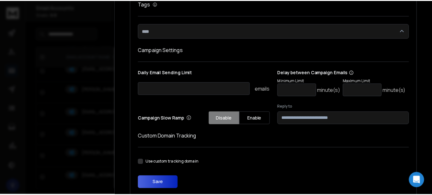
scroll to position [225, 0]
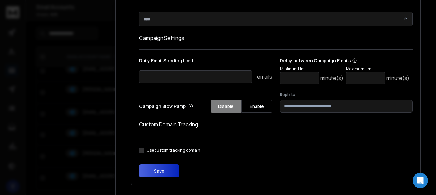
click at [75, 78] on div at bounding box center [218, 97] width 436 height 195
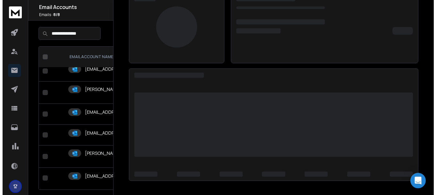
scroll to position [139, 0]
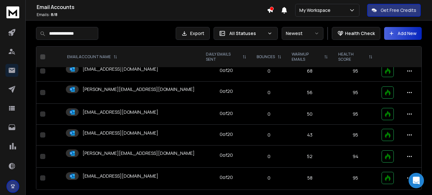
click at [286, 111] on td "50" at bounding box center [309, 114] width 47 height 21
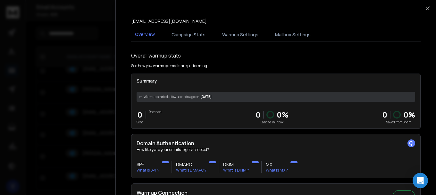
click at [291, 30] on button "Mailbox Settings" at bounding box center [292, 35] width 43 height 14
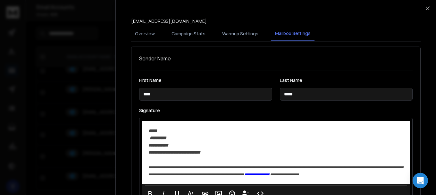
scroll to position [4, 0]
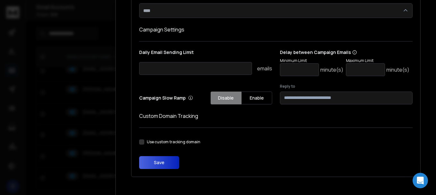
click at [75, 70] on div at bounding box center [218, 97] width 436 height 195
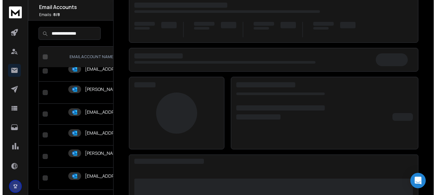
scroll to position [3, 0]
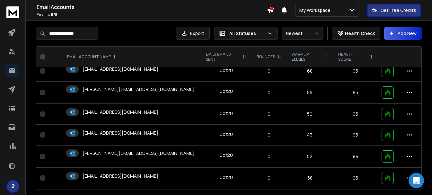
click at [289, 90] on td "56" at bounding box center [309, 93] width 47 height 22
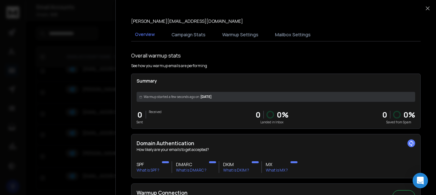
click at [287, 28] on button "Mailbox Settings" at bounding box center [292, 35] width 43 height 14
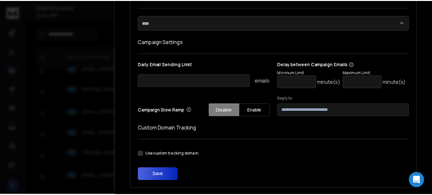
scroll to position [225, 0]
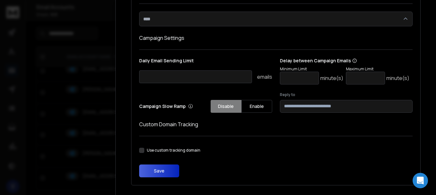
click at [89, 66] on div at bounding box center [218, 97] width 436 height 195
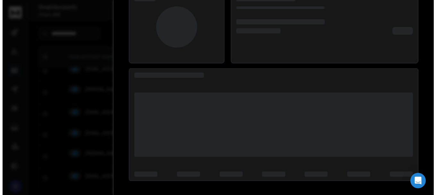
scroll to position [139, 0]
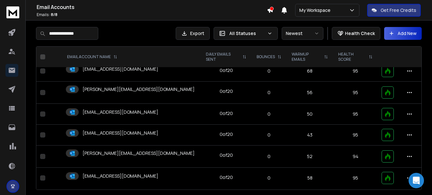
click at [286, 90] on td "56" at bounding box center [309, 93] width 47 height 22
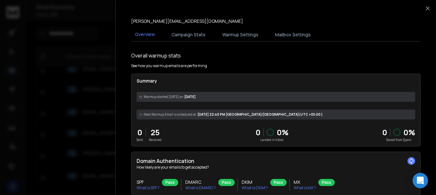
click at [284, 30] on button "Mailbox Settings" at bounding box center [292, 35] width 43 height 14
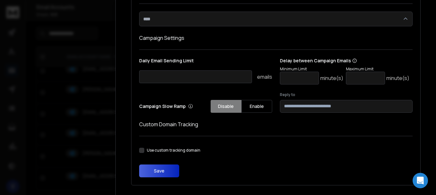
click at [92, 77] on div at bounding box center [218, 97] width 436 height 195
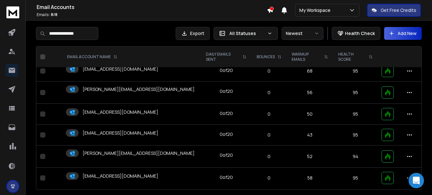
click at [309, 71] on td "68" at bounding box center [309, 71] width 47 height 21
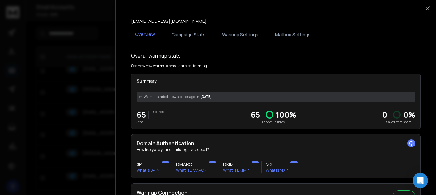
click at [298, 32] on button "Mailbox Settings" at bounding box center [292, 35] width 43 height 14
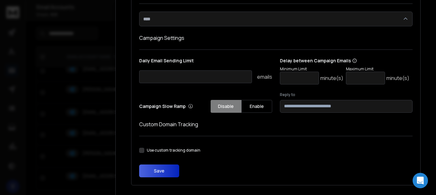
click at [94, 83] on div at bounding box center [218, 97] width 436 height 195
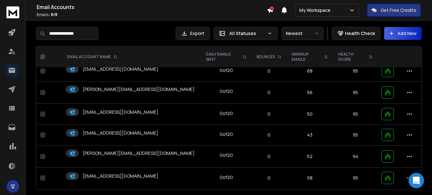
click at [311, 93] on td "56" at bounding box center [309, 93] width 47 height 22
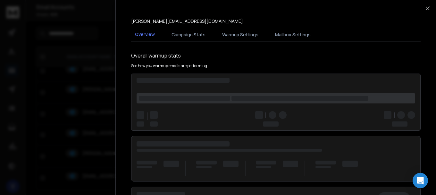
click at [304, 32] on button "Mailbox Settings" at bounding box center [292, 35] width 43 height 14
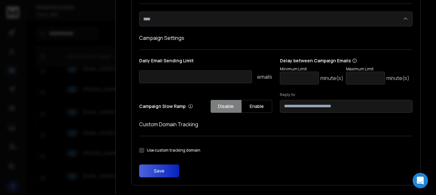
click at [87, 89] on div at bounding box center [218, 97] width 436 height 195
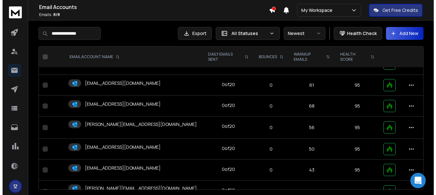
scroll to position [0, 0]
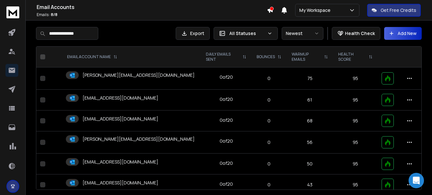
click at [286, 99] on td "61" at bounding box center [309, 100] width 47 height 21
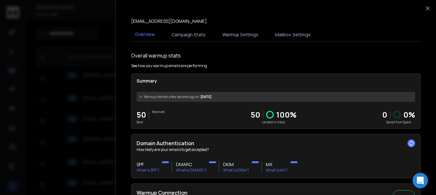
click at [299, 30] on button "Mailbox Settings" at bounding box center [292, 35] width 43 height 14
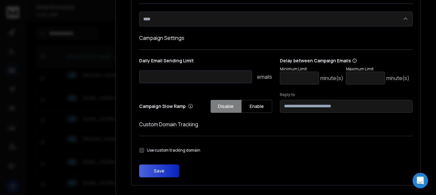
click at [93, 72] on div at bounding box center [218, 97] width 436 height 195
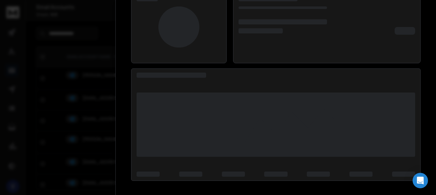
scroll to position [139, 0]
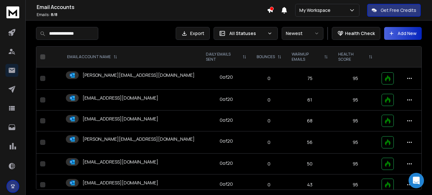
click at [293, 78] on td "75" at bounding box center [309, 78] width 47 height 22
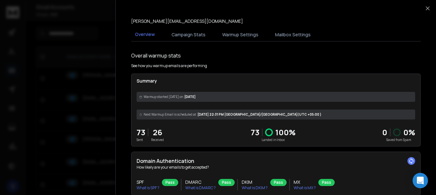
click at [294, 29] on button "Mailbox Settings" at bounding box center [292, 35] width 43 height 14
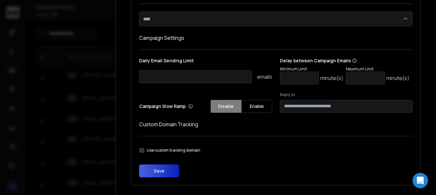
click at [79, 79] on div at bounding box center [218, 97] width 436 height 195
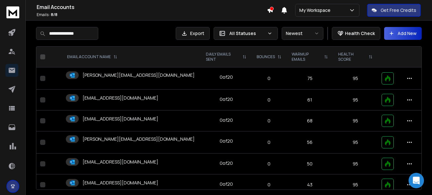
click at [333, 125] on td "95" at bounding box center [355, 120] width 45 height 21
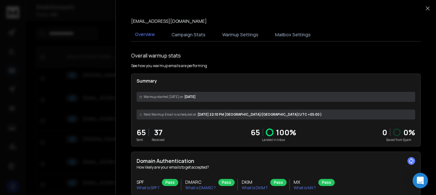
click at [292, 31] on button "Mailbox Settings" at bounding box center [292, 35] width 43 height 14
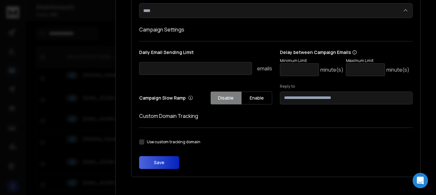
click at [42, 56] on div at bounding box center [218, 97] width 436 height 195
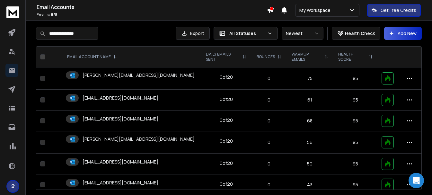
click at [86, 35] on input "**********" at bounding box center [67, 33] width 62 height 13
paste input "****"
type input "**********"
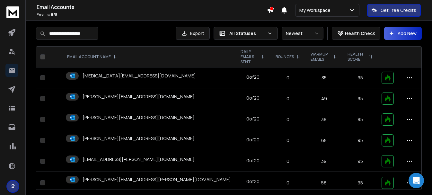
click at [305, 77] on td "35" at bounding box center [323, 77] width 37 height 21
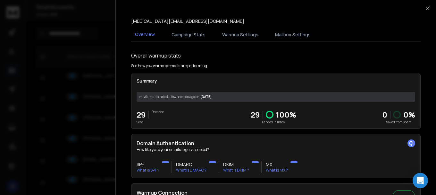
click at [287, 28] on button "Mailbox Settings" at bounding box center [292, 35] width 43 height 14
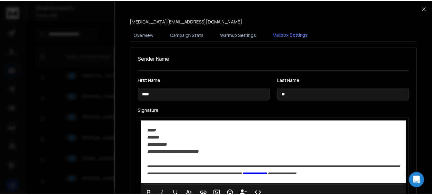
scroll to position [233, 0]
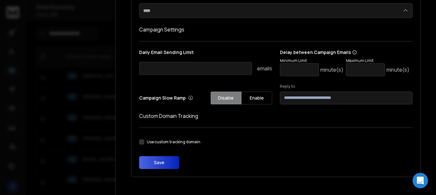
click at [71, 68] on div at bounding box center [218, 97] width 436 height 195
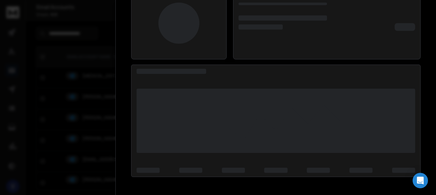
scroll to position [139, 0]
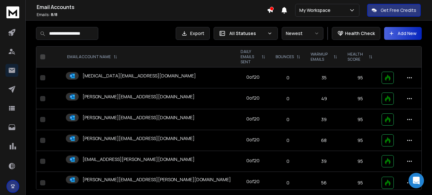
click at [270, 95] on td "0" at bounding box center [287, 98] width 35 height 21
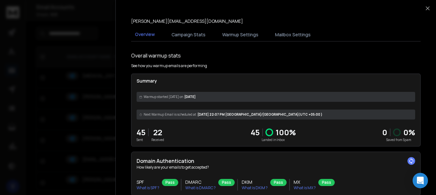
click at [277, 35] on button "Mailbox Settings" at bounding box center [292, 35] width 43 height 14
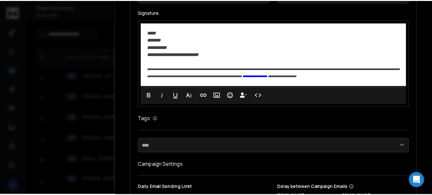
scroll to position [225, 0]
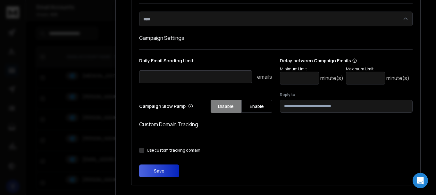
click at [94, 72] on div at bounding box center [218, 97] width 436 height 195
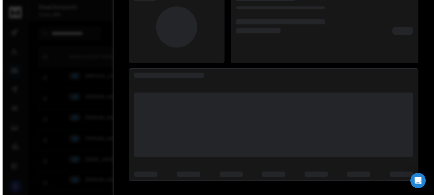
scroll to position [139, 0]
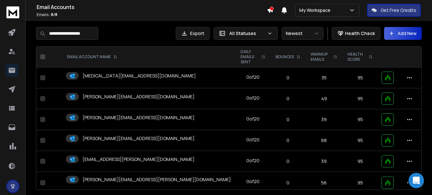
click at [235, 122] on td "0 of 20" at bounding box center [252, 117] width 35 height 17
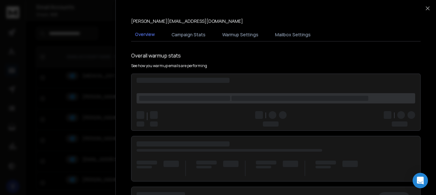
click at [298, 31] on button "Mailbox Settings" at bounding box center [292, 35] width 43 height 14
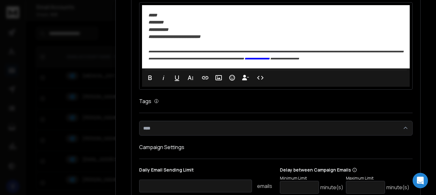
scroll to position [225, 0]
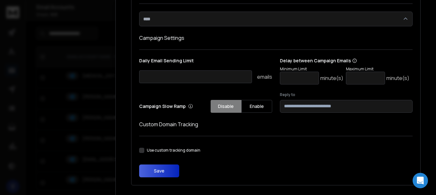
click at [106, 89] on div at bounding box center [218, 97] width 436 height 195
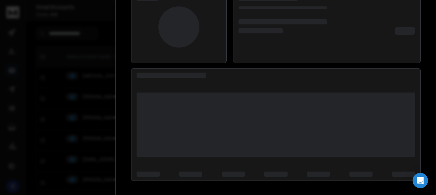
scroll to position [139, 0]
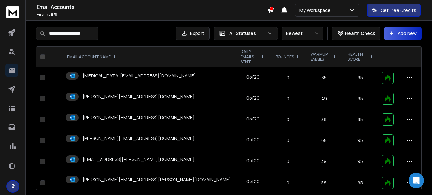
click at [305, 139] on td "68" at bounding box center [323, 140] width 37 height 21
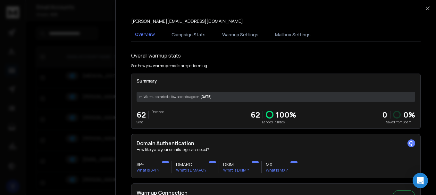
click at [295, 33] on button "Mailbox Settings" at bounding box center [292, 35] width 43 height 14
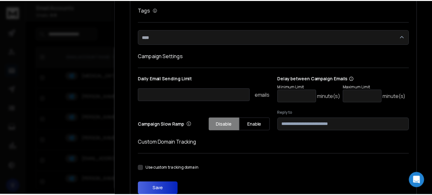
scroll to position [225, 0]
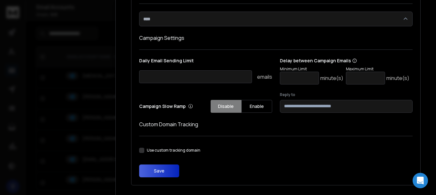
click at [98, 90] on div at bounding box center [218, 97] width 436 height 195
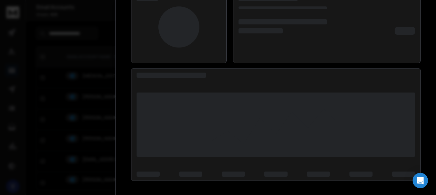
scroll to position [139, 0]
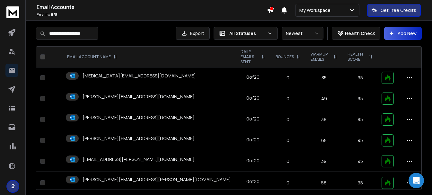
click at [305, 157] on td "39" at bounding box center [323, 161] width 37 height 21
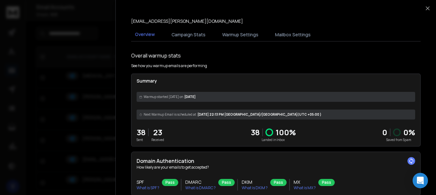
click at [307, 29] on button "Mailbox Settings" at bounding box center [292, 35] width 43 height 14
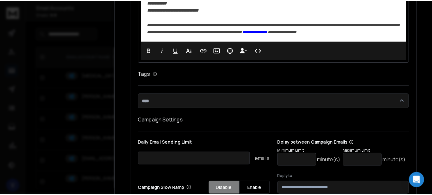
scroll to position [233, 0]
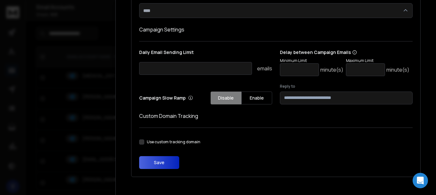
click at [82, 91] on div at bounding box center [218, 97] width 436 height 195
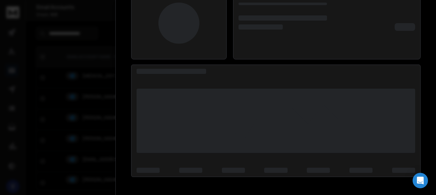
scroll to position [139, 0]
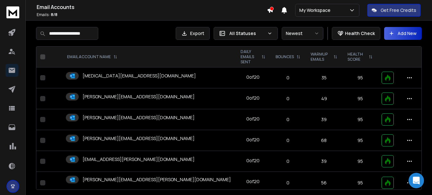
click at [305, 179] on td "56" at bounding box center [323, 183] width 37 height 22
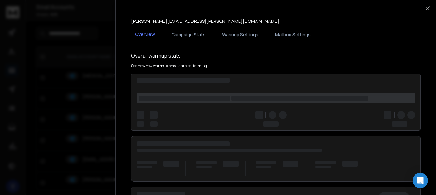
click at [281, 30] on button "Mailbox Settings" at bounding box center [292, 35] width 43 height 14
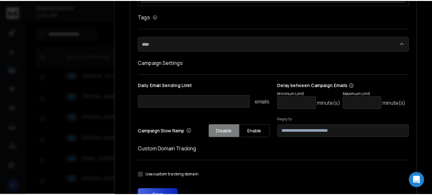
scroll to position [225, 0]
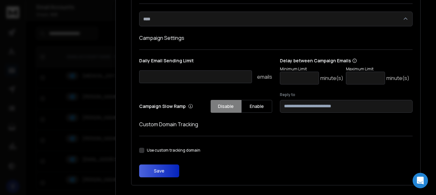
drag, startPoint x: 87, startPoint y: 99, endPoint x: 107, endPoint y: 149, distance: 54.4
click at [87, 98] on div at bounding box center [218, 97] width 436 height 195
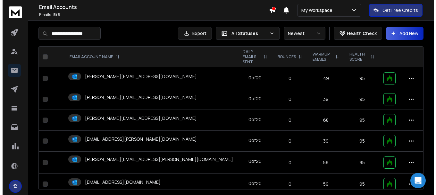
scroll to position [50, 0]
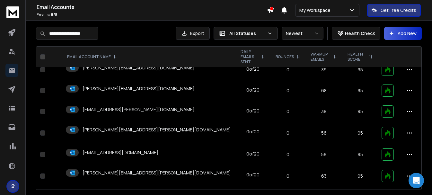
click at [305, 175] on td "63" at bounding box center [323, 176] width 37 height 22
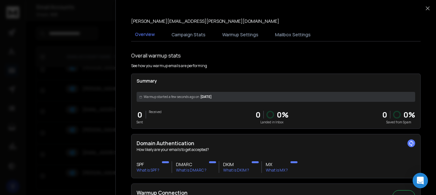
click at [288, 33] on button "Mailbox Settings" at bounding box center [292, 35] width 43 height 14
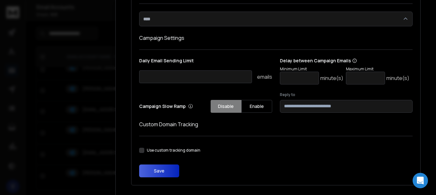
click at [88, 95] on div at bounding box center [218, 97] width 436 height 195
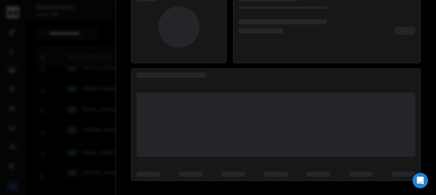
scroll to position [139, 0]
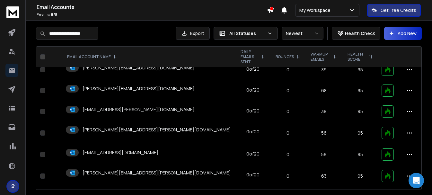
click at [305, 146] on td "59" at bounding box center [323, 154] width 37 height 21
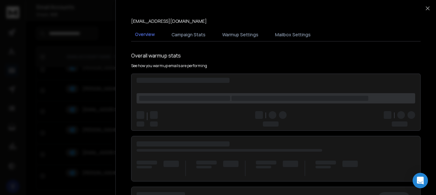
click at [293, 30] on button "Mailbox Settings" at bounding box center [292, 35] width 43 height 14
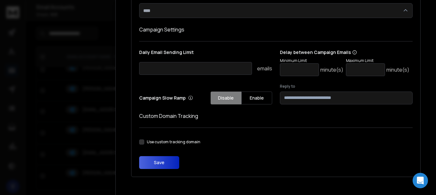
click at [87, 83] on div at bounding box center [218, 97] width 436 height 195
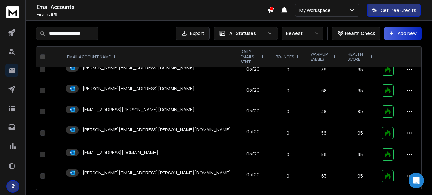
click at [305, 127] on td "56" at bounding box center [323, 133] width 37 height 22
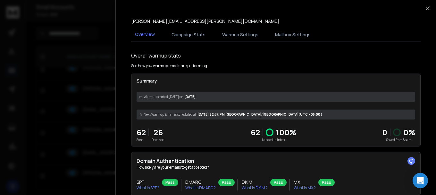
click at [279, 30] on button "Mailbox Settings" at bounding box center [292, 35] width 43 height 14
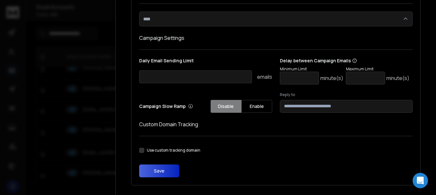
click at [99, 112] on div at bounding box center [218, 97] width 436 height 195
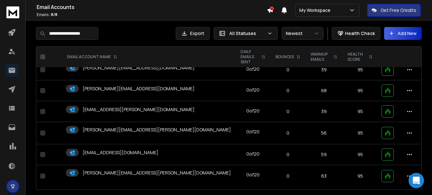
click at [79, 40] on div "**********" at bounding box center [228, 108] width 385 height 163
click at [81, 35] on input "**********" at bounding box center [67, 33] width 62 height 13
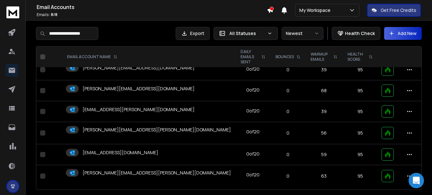
paste input "******"
type input "**********"
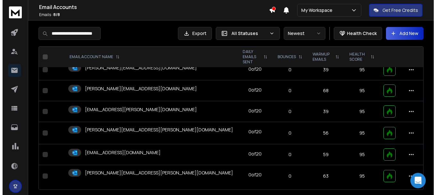
scroll to position [0, 8]
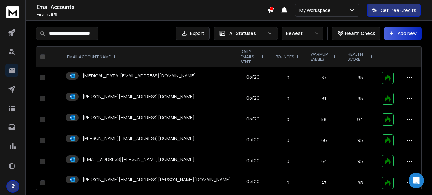
click at [305, 81] on td "37" at bounding box center [323, 77] width 37 height 21
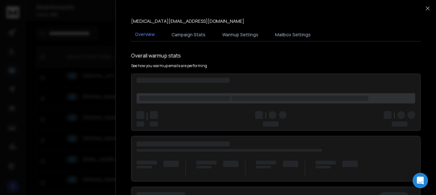
click at [279, 30] on button "Mailbox Settings" at bounding box center [292, 35] width 43 height 14
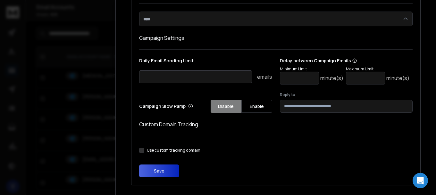
click at [96, 70] on div at bounding box center [218, 97] width 436 height 195
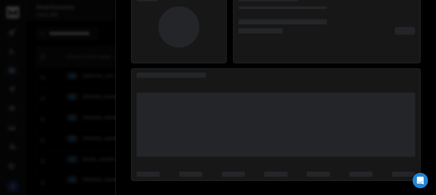
scroll to position [139, 0]
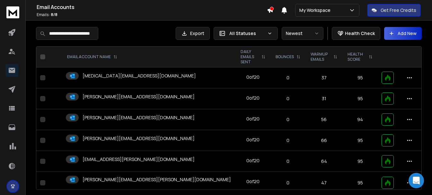
click at [305, 97] on td "31" at bounding box center [323, 98] width 37 height 21
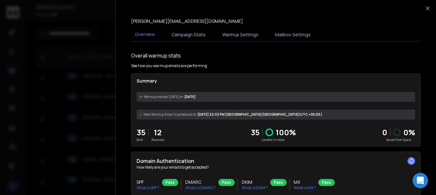
click at [282, 34] on button "Mailbox Settings" at bounding box center [292, 35] width 43 height 14
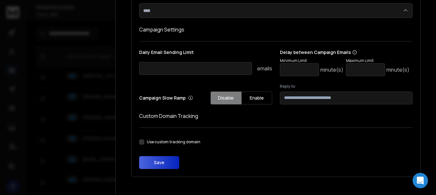
click at [69, 89] on div at bounding box center [218, 97] width 436 height 195
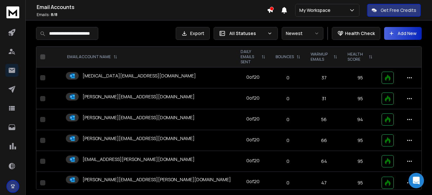
click at [305, 118] on td "56" at bounding box center [323, 119] width 37 height 21
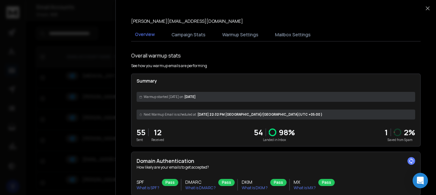
click at [295, 33] on button "Mailbox Settings" at bounding box center [292, 35] width 43 height 14
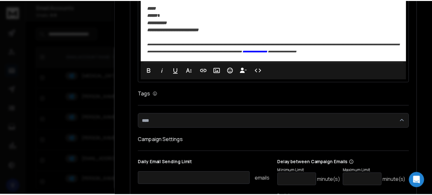
scroll to position [225, 0]
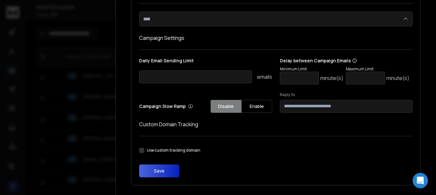
click at [92, 94] on div at bounding box center [218, 97] width 436 height 195
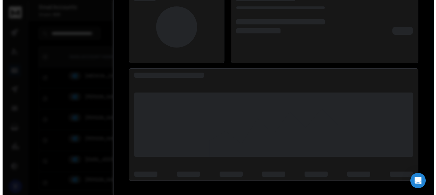
scroll to position [139, 0]
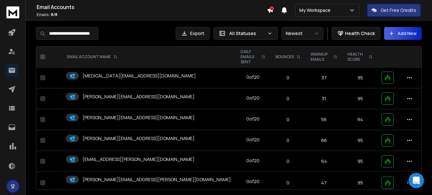
click at [305, 139] on td "66" at bounding box center [323, 140] width 37 height 21
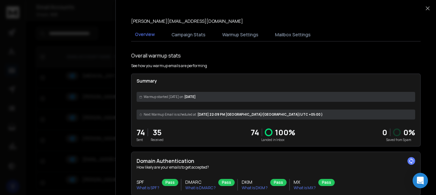
click at [290, 30] on button "Mailbox Settings" at bounding box center [292, 35] width 43 height 14
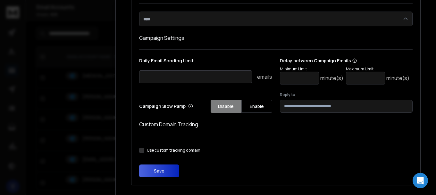
click at [94, 73] on div at bounding box center [218, 97] width 436 height 195
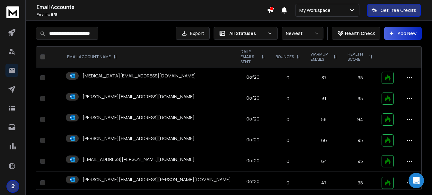
click at [305, 156] on td "64" at bounding box center [323, 161] width 37 height 21
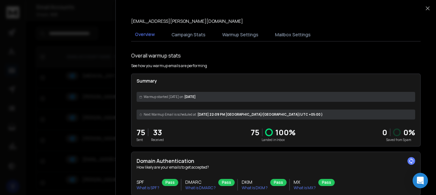
click at [291, 32] on button "Mailbox Settings" at bounding box center [292, 35] width 43 height 14
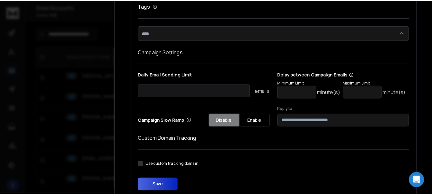
scroll to position [225, 0]
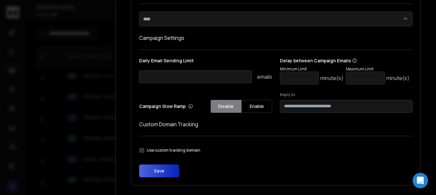
click at [104, 93] on div at bounding box center [218, 97] width 436 height 195
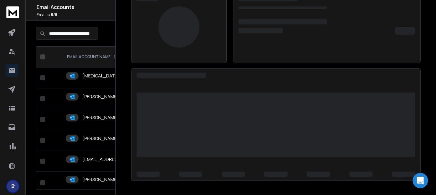
scroll to position [139, 0]
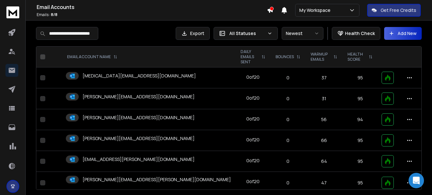
click at [305, 178] on td "47" at bounding box center [323, 183] width 37 height 22
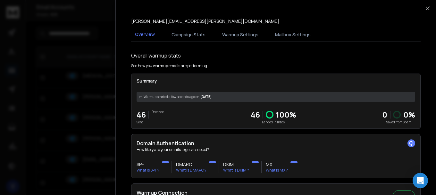
click at [299, 31] on button "Mailbox Settings" at bounding box center [292, 35] width 43 height 14
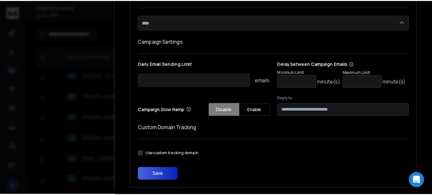
scroll to position [225, 0]
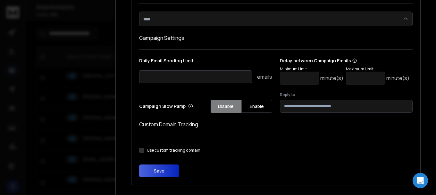
click at [85, 104] on div at bounding box center [218, 97] width 436 height 195
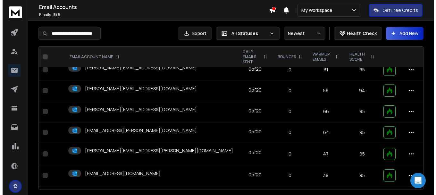
scroll to position [50, 0]
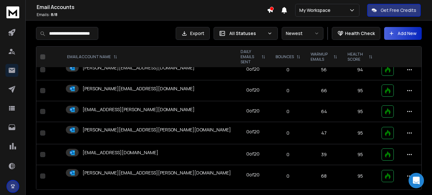
click at [310, 172] on td "68" at bounding box center [323, 176] width 37 height 22
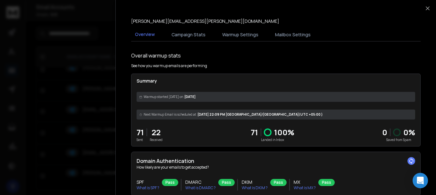
click at [285, 31] on button "Mailbox Settings" at bounding box center [292, 35] width 43 height 14
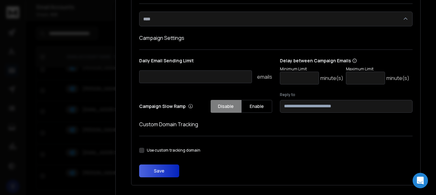
click at [72, 108] on div at bounding box center [218, 97] width 436 height 195
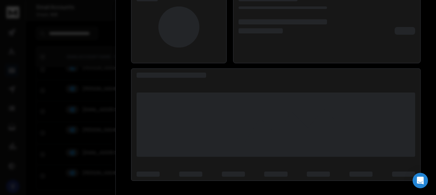
scroll to position [139, 0]
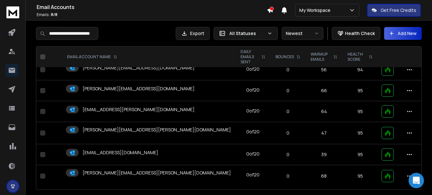
click at [305, 148] on td "39" at bounding box center [323, 154] width 37 height 21
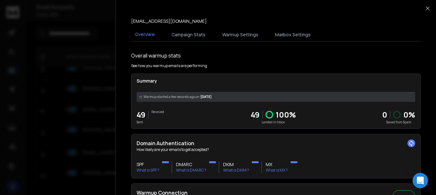
click at [290, 29] on button "Mailbox Settings" at bounding box center [292, 35] width 43 height 14
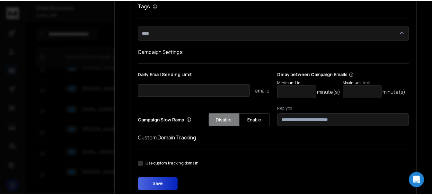
scroll to position [233, 0]
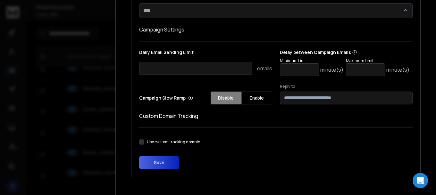
click at [90, 92] on div at bounding box center [218, 97] width 436 height 195
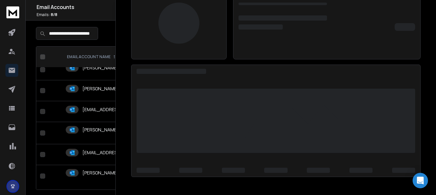
scroll to position [139, 0]
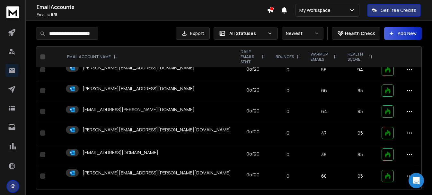
click at [274, 130] on p "0" at bounding box center [287, 133] width 27 height 6
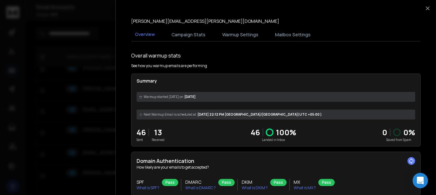
click at [291, 31] on button "Mailbox Settings" at bounding box center [292, 35] width 43 height 14
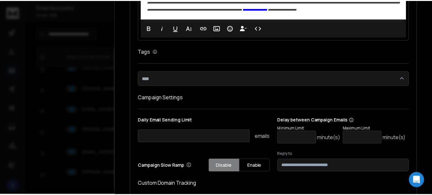
scroll to position [225, 0]
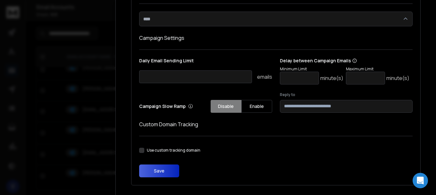
click at [88, 65] on div at bounding box center [218, 97] width 436 height 195
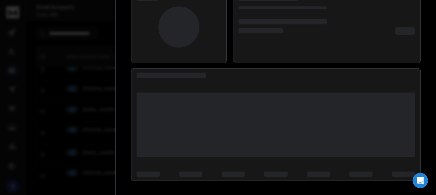
scroll to position [139, 0]
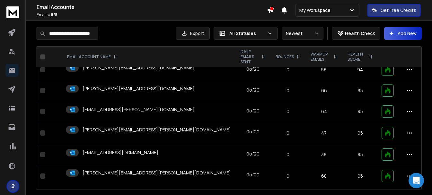
click at [305, 88] on td "66" at bounding box center [323, 90] width 37 height 21
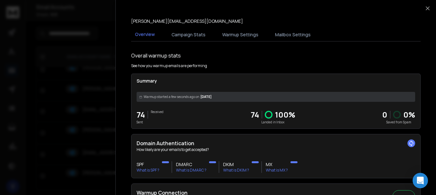
click at [293, 29] on button "Mailbox Settings" at bounding box center [292, 35] width 43 height 14
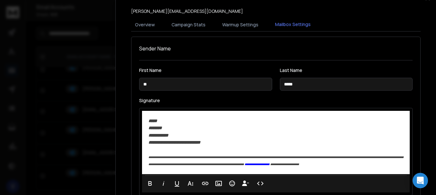
scroll to position [0, 0]
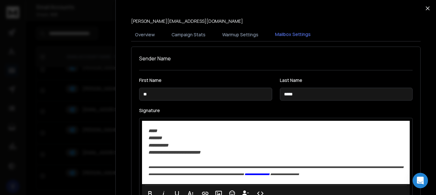
click at [426, 7] on icon "button" at bounding box center [428, 8] width 6 height 6
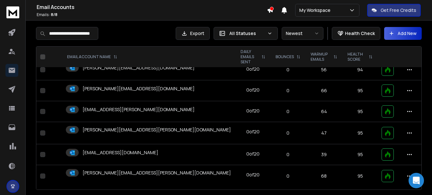
click at [77, 30] on input "**********" at bounding box center [67, 33] width 62 height 13
click at [86, 34] on input "**********" at bounding box center [67, 33] width 62 height 13
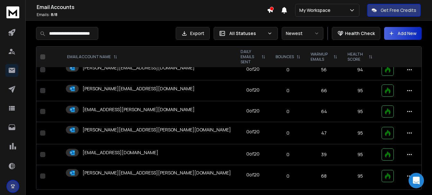
click at [86, 34] on input "**********" at bounding box center [67, 33] width 62 height 13
paste input
type input "**********"
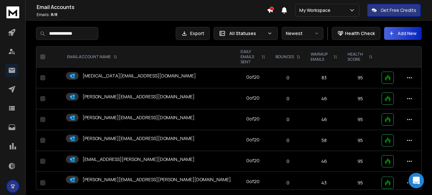
click at [305, 74] on td "83" at bounding box center [323, 77] width 37 height 21
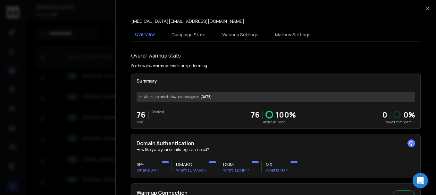
click at [291, 29] on button "Mailbox Settings" at bounding box center [292, 35] width 43 height 14
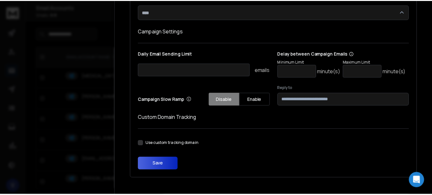
scroll to position [233, 0]
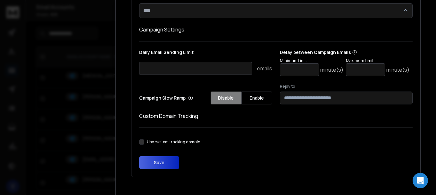
click at [82, 61] on div at bounding box center [218, 97] width 436 height 195
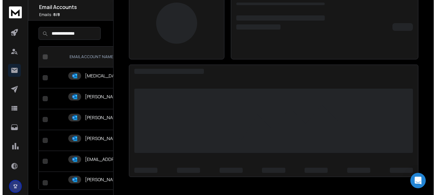
scroll to position [139, 0]
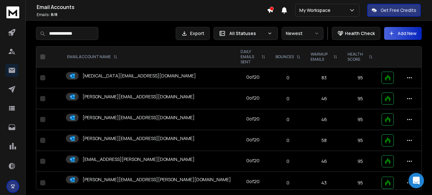
click at [342, 103] on td "95" at bounding box center [359, 98] width 35 height 21
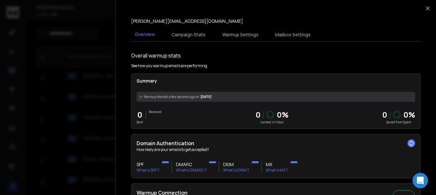
click at [287, 32] on button "Mailbox Settings" at bounding box center [292, 35] width 43 height 14
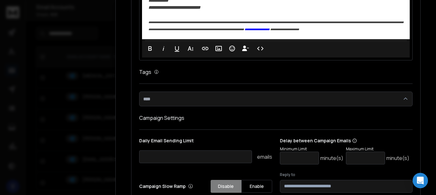
scroll to position [225, 0]
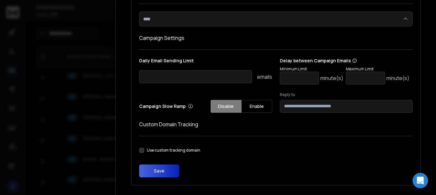
click at [53, 86] on div at bounding box center [218, 97] width 436 height 195
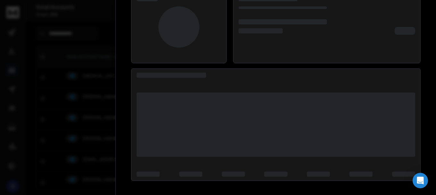
scroll to position [139, 0]
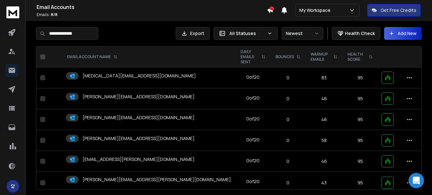
click at [305, 117] on td "46" at bounding box center [323, 119] width 37 height 21
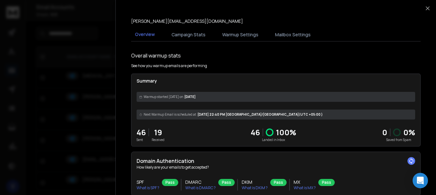
click at [285, 32] on button "Mailbox Settings" at bounding box center [292, 35] width 43 height 14
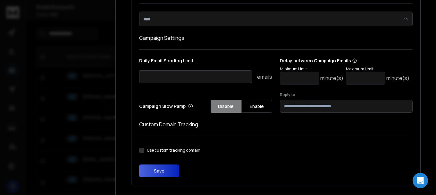
click at [75, 86] on div at bounding box center [218, 97] width 436 height 195
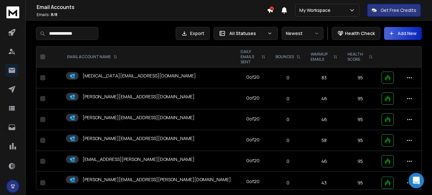
click at [305, 139] on td "58" at bounding box center [323, 140] width 37 height 21
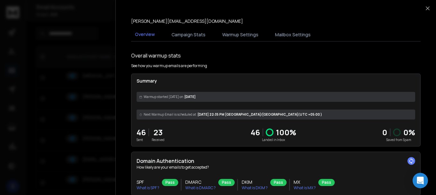
click at [286, 32] on button "Mailbox Settings" at bounding box center [292, 35] width 43 height 14
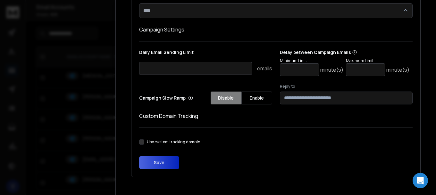
click at [71, 99] on div at bounding box center [218, 97] width 436 height 195
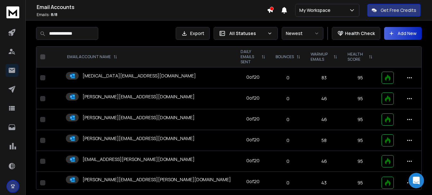
click at [307, 163] on td "46" at bounding box center [323, 161] width 37 height 21
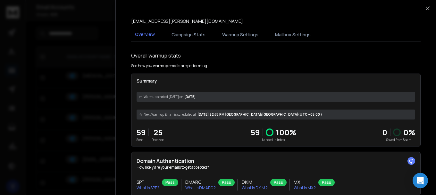
click at [292, 29] on button "Mailbox Settings" at bounding box center [292, 35] width 43 height 14
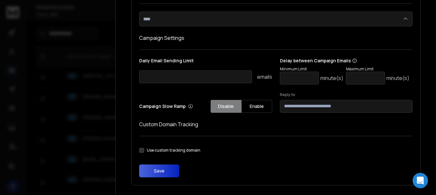
click at [78, 106] on div at bounding box center [218, 97] width 436 height 195
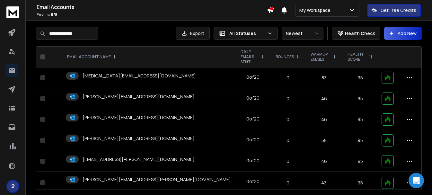
click at [305, 176] on td "43" at bounding box center [323, 183] width 37 height 22
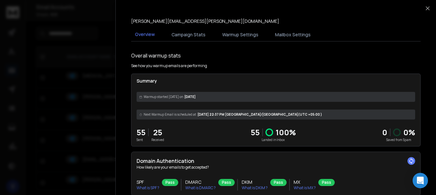
click at [294, 32] on button "Mailbox Settings" at bounding box center [292, 35] width 43 height 14
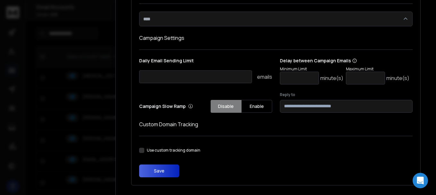
click at [77, 86] on div at bounding box center [218, 97] width 436 height 195
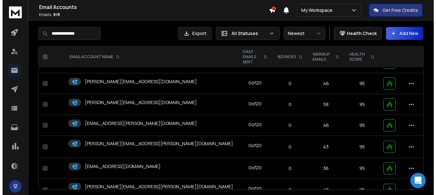
scroll to position [50, 0]
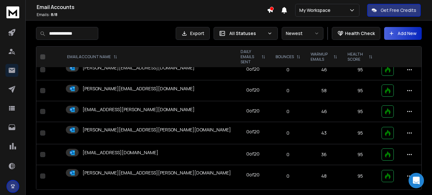
click at [274, 173] on p "0" at bounding box center [287, 176] width 27 height 6
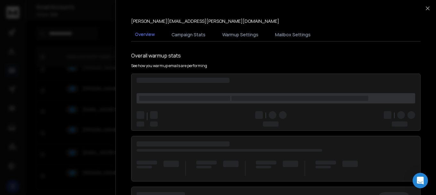
click at [300, 33] on button "Mailbox Settings" at bounding box center [292, 35] width 43 height 14
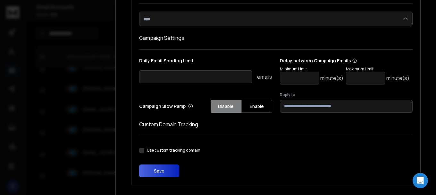
click at [65, 76] on div at bounding box center [218, 97] width 436 height 195
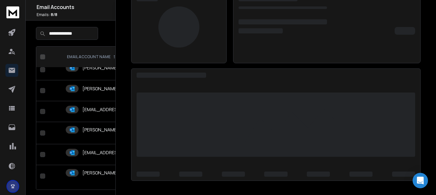
scroll to position [139, 0]
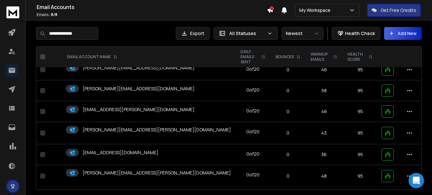
click at [270, 144] on td "0" at bounding box center [287, 154] width 35 height 21
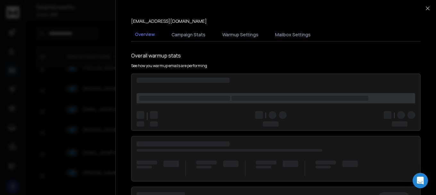
click at [272, 30] on button "Mailbox Settings" at bounding box center [292, 35] width 43 height 14
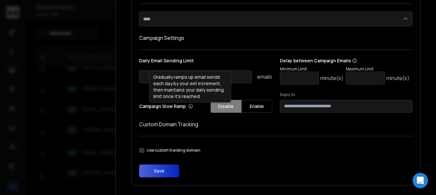
click at [94, 101] on div at bounding box center [218, 97] width 436 height 195
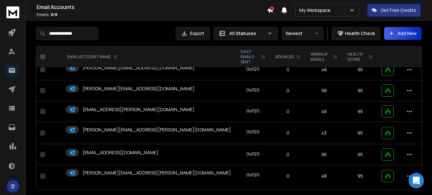
click at [270, 129] on td "0" at bounding box center [287, 133] width 35 height 22
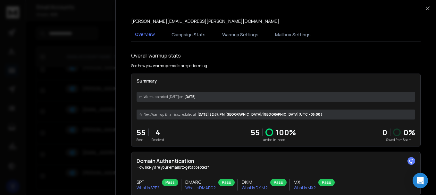
click at [289, 31] on button "Mailbox Settings" at bounding box center [292, 35] width 43 height 14
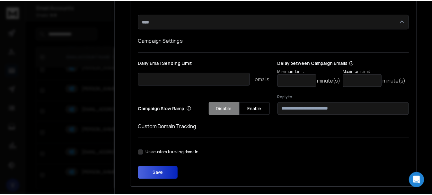
scroll to position [225, 0]
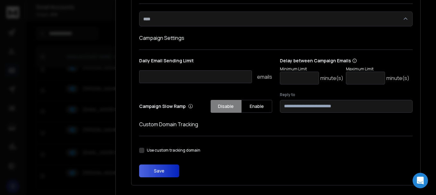
click at [66, 83] on div at bounding box center [218, 97] width 436 height 195
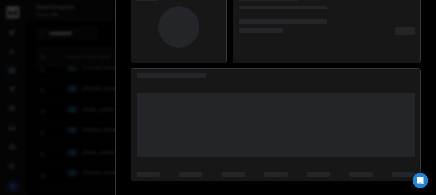
scroll to position [139, 0]
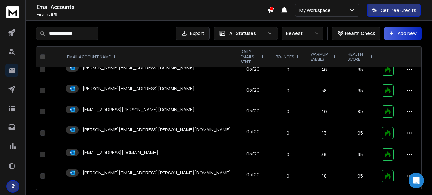
click at [305, 107] on td "46" at bounding box center [323, 111] width 37 height 21
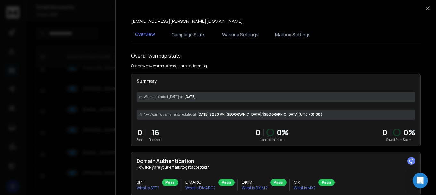
click at [298, 30] on button "Mailbox Settings" at bounding box center [292, 35] width 43 height 14
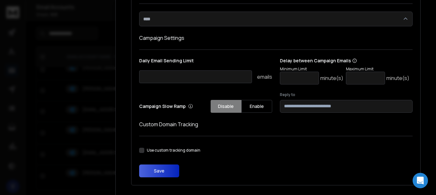
click at [70, 83] on div at bounding box center [218, 97] width 436 height 195
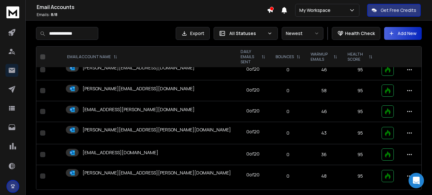
click at [84, 36] on input "**********" at bounding box center [67, 33] width 62 height 13
paste input
type input "**********"
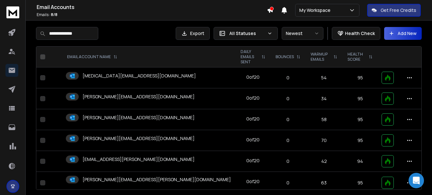
click at [235, 82] on td "0 of 20" at bounding box center [252, 75] width 35 height 17
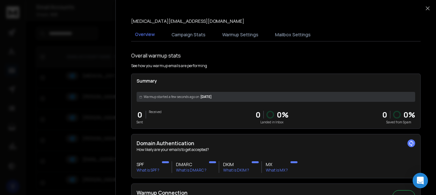
click at [289, 31] on button "Mailbox Settings" at bounding box center [292, 35] width 43 height 14
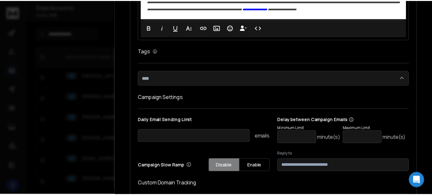
scroll to position [225, 0]
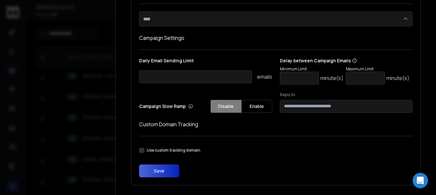
click at [89, 78] on div at bounding box center [218, 97] width 436 height 195
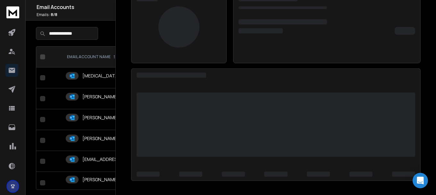
scroll to position [139, 0]
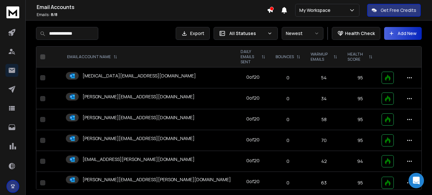
click at [305, 98] on td "34" at bounding box center [323, 98] width 37 height 21
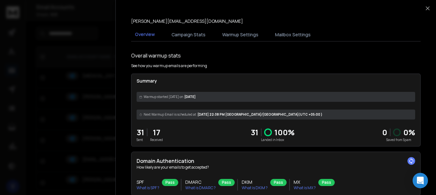
click at [287, 32] on button "Mailbox Settings" at bounding box center [292, 35] width 43 height 14
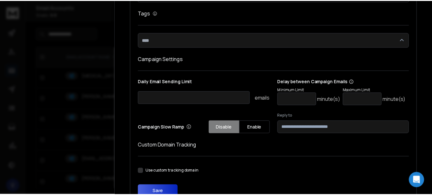
scroll to position [225, 0]
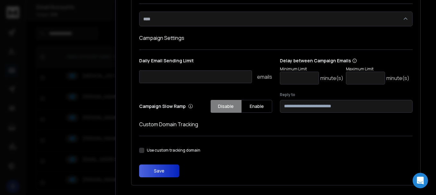
click at [88, 69] on div at bounding box center [218, 97] width 436 height 195
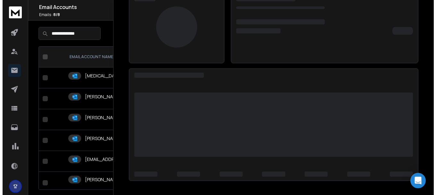
scroll to position [139, 0]
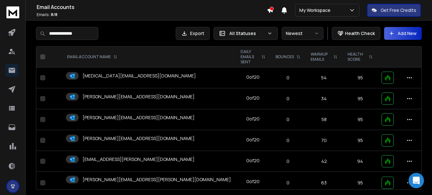
click at [305, 121] on td "58" at bounding box center [323, 119] width 37 height 21
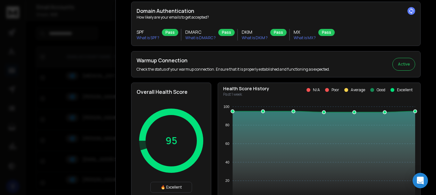
scroll to position [0, 0]
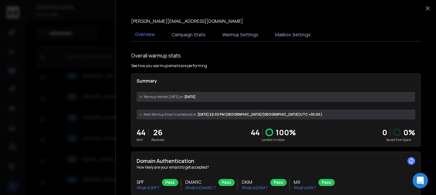
click at [293, 30] on button "Mailbox Settings" at bounding box center [292, 35] width 43 height 14
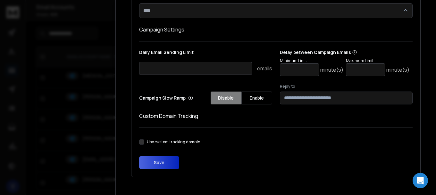
click at [75, 96] on div at bounding box center [218, 97] width 436 height 195
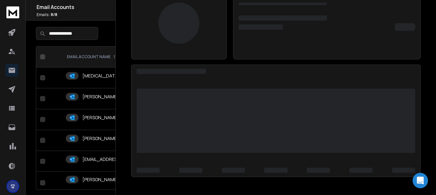
scroll to position [139, 0]
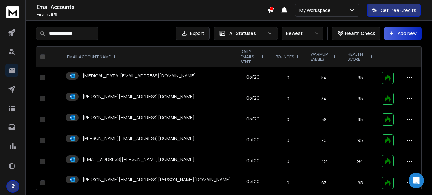
click at [305, 141] on td "70" at bounding box center [323, 140] width 37 height 21
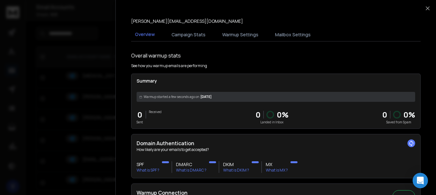
click at [300, 31] on button "Mailbox Settings" at bounding box center [292, 35] width 43 height 14
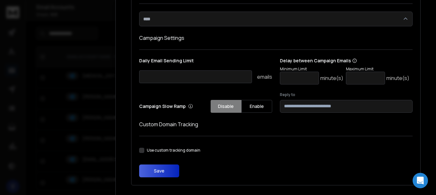
click at [96, 98] on div at bounding box center [218, 97] width 436 height 195
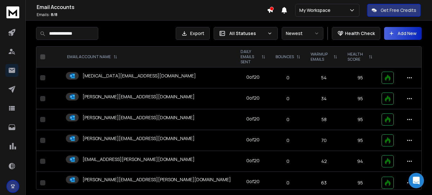
click at [305, 159] on td "42" at bounding box center [323, 161] width 37 height 21
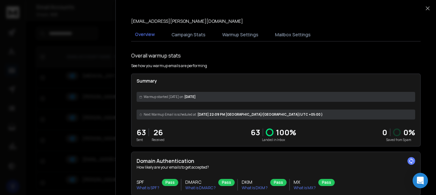
click at [288, 31] on button "Mailbox Settings" at bounding box center [292, 35] width 43 height 14
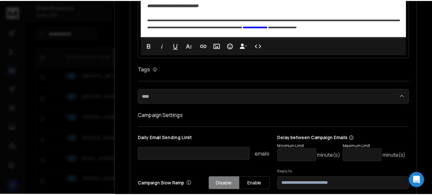
scroll to position [150, 0]
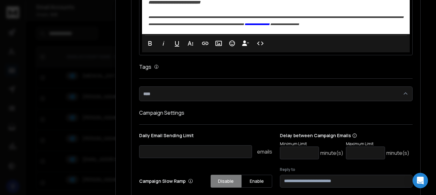
click at [70, 124] on div at bounding box center [218, 97] width 436 height 195
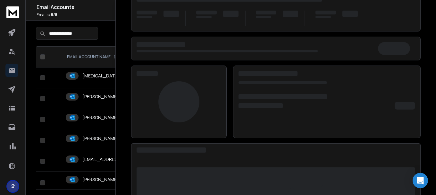
scroll to position [139, 0]
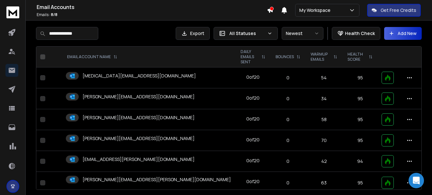
click at [305, 176] on td "63" at bounding box center [323, 183] width 37 height 22
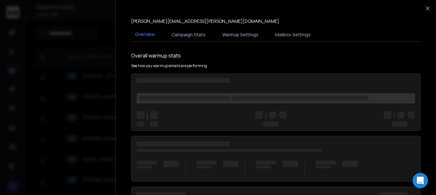
click at [292, 29] on button "Mailbox Settings" at bounding box center [292, 35] width 43 height 14
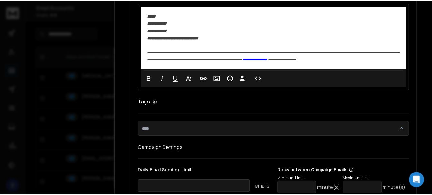
scroll to position [225, 0]
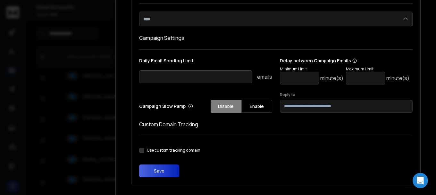
click at [96, 91] on div at bounding box center [218, 97] width 436 height 195
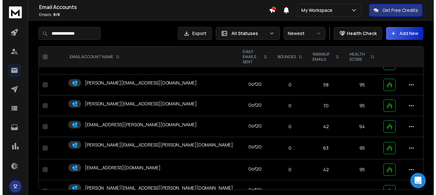
scroll to position [50, 0]
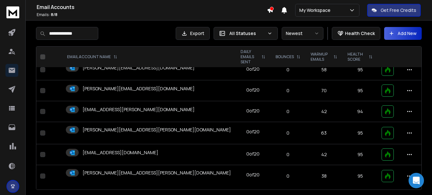
click at [305, 170] on td "38" at bounding box center [323, 176] width 37 height 22
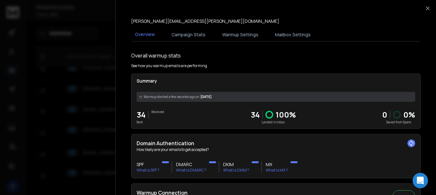
click at [288, 31] on button "Mailbox Settings" at bounding box center [292, 35] width 43 height 14
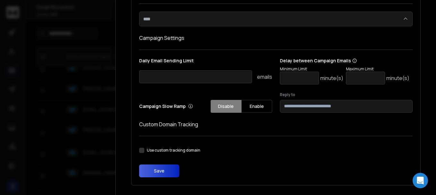
click at [66, 109] on div at bounding box center [218, 97] width 436 height 195
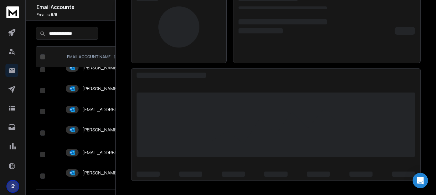
scroll to position [139, 0]
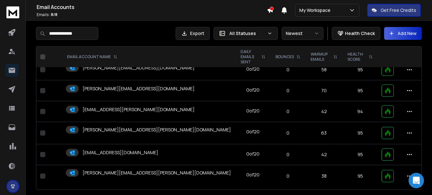
click at [85, 37] on input "**********" at bounding box center [67, 33] width 62 height 13
paste input "**"
type input "**********"
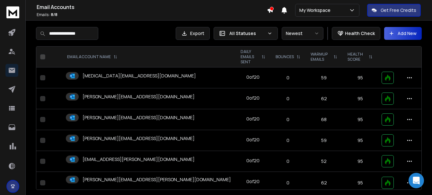
click at [235, 79] on td "0 of 20" at bounding box center [252, 75] width 35 height 17
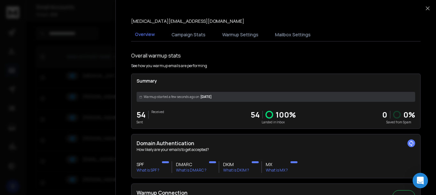
click at [294, 31] on button "Mailbox Settings" at bounding box center [292, 35] width 43 height 14
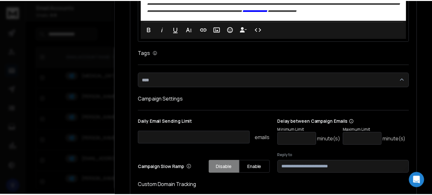
scroll to position [225, 0]
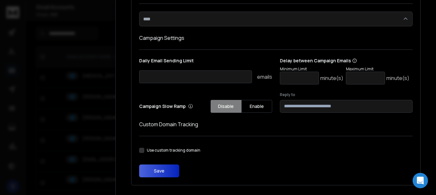
click at [48, 73] on div at bounding box center [218, 97] width 436 height 195
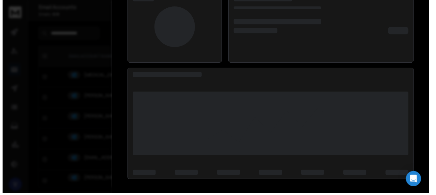
scroll to position [139, 0]
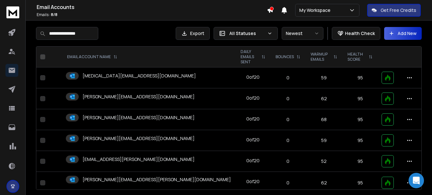
click at [305, 99] on td "62" at bounding box center [323, 98] width 37 height 21
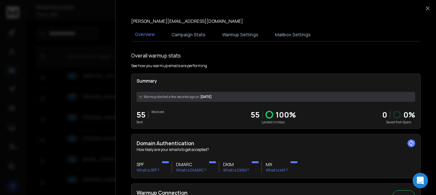
click at [287, 32] on button "Mailbox Settings" at bounding box center [292, 35] width 43 height 14
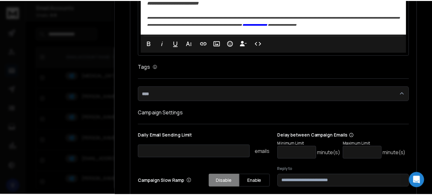
scroll to position [225, 0]
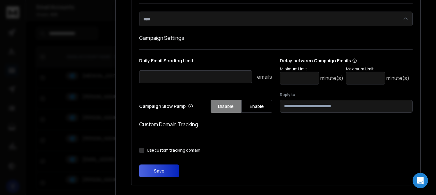
click at [78, 68] on div at bounding box center [218, 97] width 436 height 195
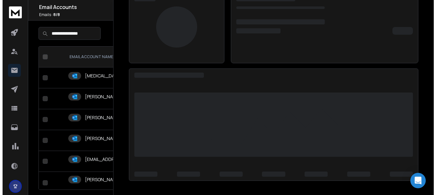
scroll to position [139, 0]
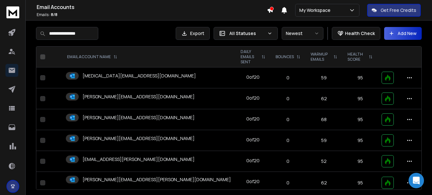
click at [270, 116] on td "0" at bounding box center [287, 119] width 35 height 21
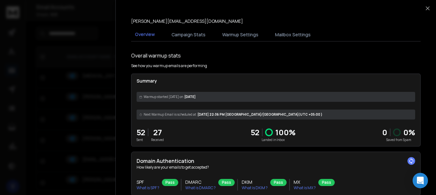
click at [290, 34] on button "Mailbox Settings" at bounding box center [292, 35] width 43 height 14
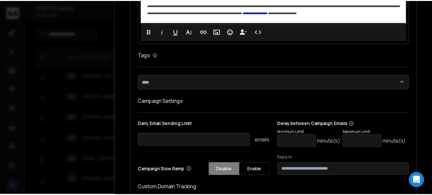
scroll to position [225, 0]
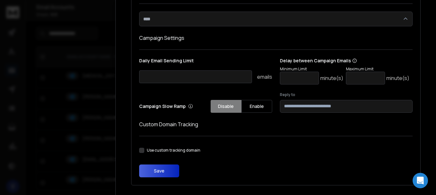
click at [95, 89] on div at bounding box center [218, 97] width 436 height 195
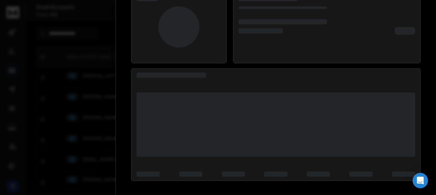
scroll to position [139, 0]
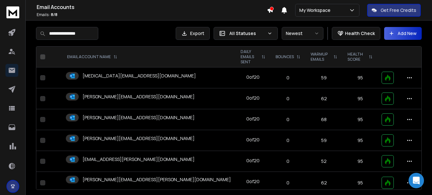
click at [270, 144] on td "0" at bounding box center [287, 140] width 35 height 21
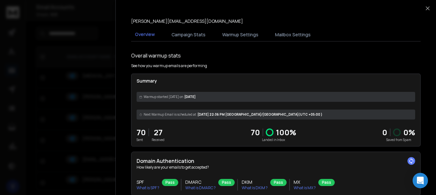
click at [287, 32] on button "Mailbox Settings" at bounding box center [292, 35] width 43 height 14
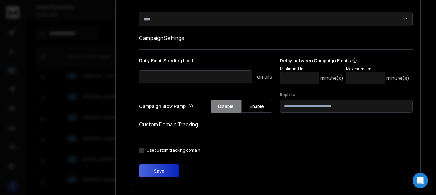
click at [100, 83] on div at bounding box center [218, 97] width 436 height 195
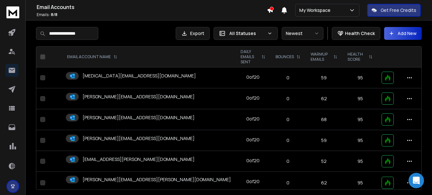
click at [305, 156] on td "52" at bounding box center [323, 161] width 37 height 21
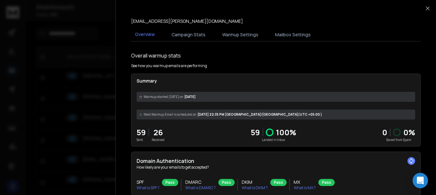
click at [280, 35] on button "Mailbox Settings" at bounding box center [292, 35] width 43 height 14
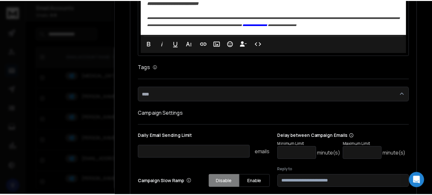
scroll to position [150, 0]
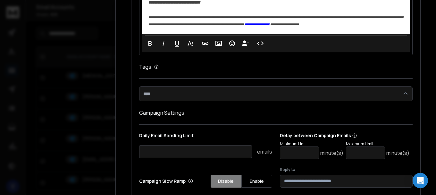
click at [77, 97] on div at bounding box center [218, 97] width 436 height 195
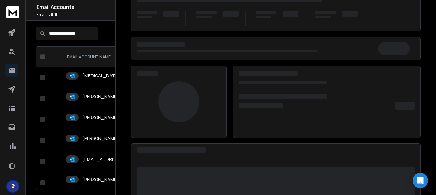
scroll to position [139, 0]
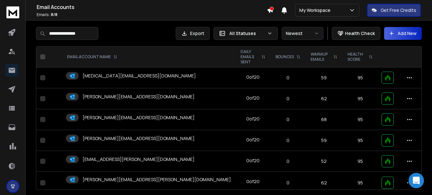
click at [305, 177] on td "62" at bounding box center [323, 183] width 37 height 22
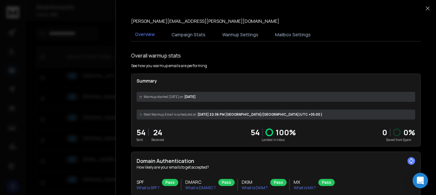
click at [290, 33] on button "Mailbox Settings" at bounding box center [292, 35] width 43 height 14
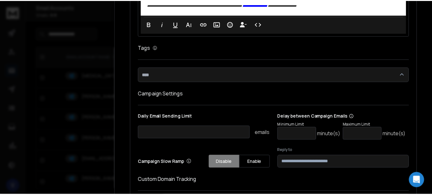
scroll to position [225, 0]
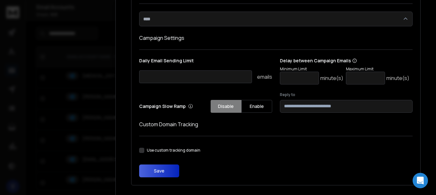
click at [103, 66] on div at bounding box center [218, 97] width 436 height 195
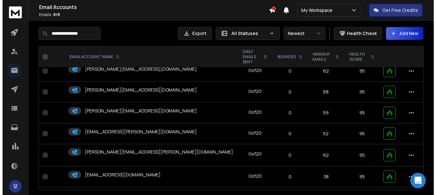
scroll to position [50, 0]
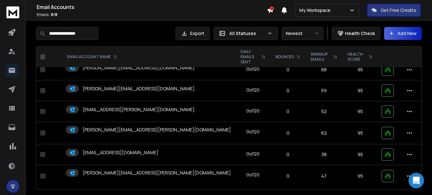
click at [305, 172] on td "47" at bounding box center [323, 176] width 37 height 22
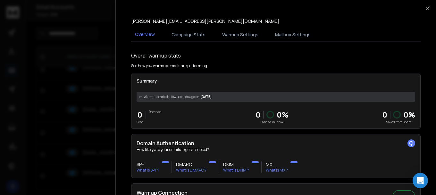
click at [281, 30] on button "Mailbox Settings" at bounding box center [292, 35] width 43 height 14
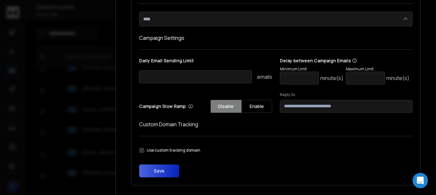
click at [107, 87] on div at bounding box center [218, 97] width 436 height 195
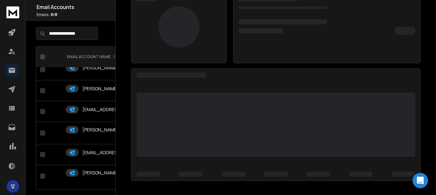
scroll to position [139, 0]
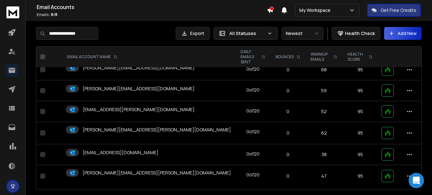
click at [305, 152] on td "38" at bounding box center [323, 154] width 37 height 21
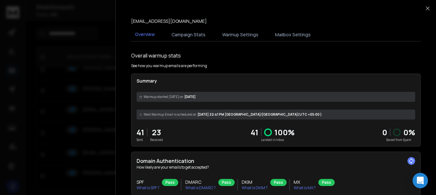
click at [291, 33] on button "Mailbox Settings" at bounding box center [292, 35] width 43 height 14
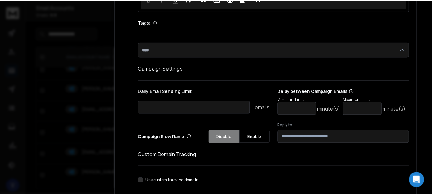
scroll to position [225, 0]
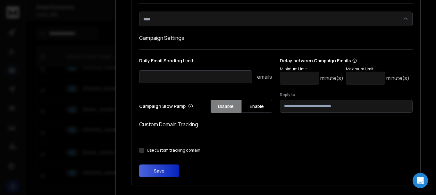
click at [104, 99] on div at bounding box center [218, 97] width 436 height 195
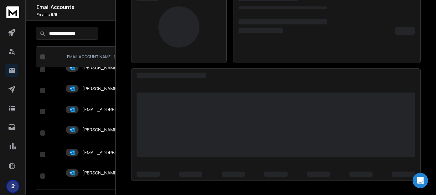
scroll to position [139, 0]
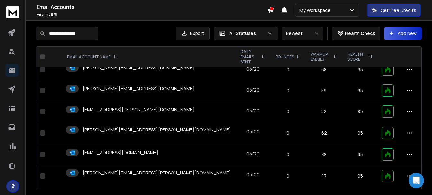
click at [83, 35] on input "**********" at bounding box center [67, 33] width 62 height 13
paste input
type input "**********"
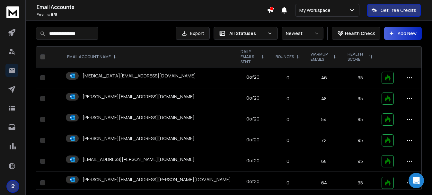
click at [235, 75] on td "0 of 20" at bounding box center [252, 75] width 35 height 17
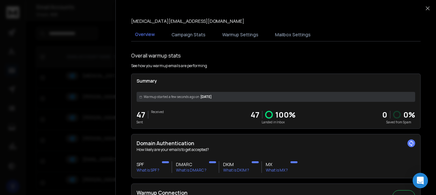
click at [285, 31] on button "Mailbox Settings" at bounding box center [292, 35] width 43 height 14
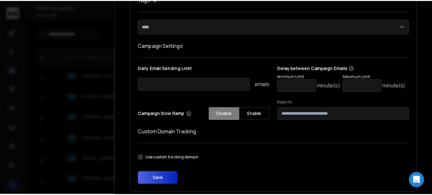
scroll to position [225, 0]
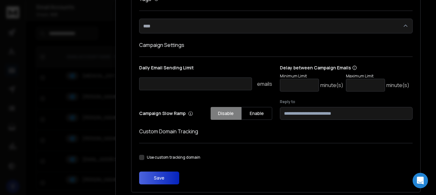
click at [60, 87] on div at bounding box center [218, 97] width 436 height 195
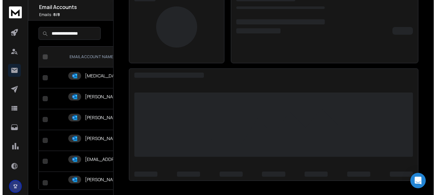
scroll to position [139, 0]
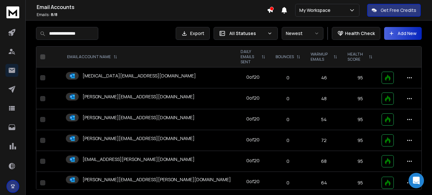
click at [274, 97] on p "0" at bounding box center [287, 98] width 27 height 6
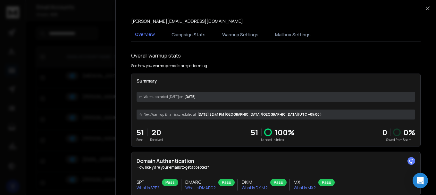
click at [289, 32] on button "Mailbox Settings" at bounding box center [292, 35] width 43 height 14
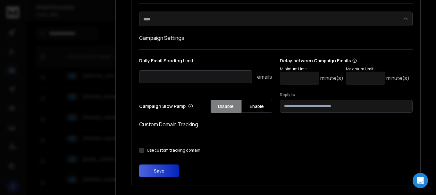
click at [72, 87] on div at bounding box center [218, 97] width 436 height 195
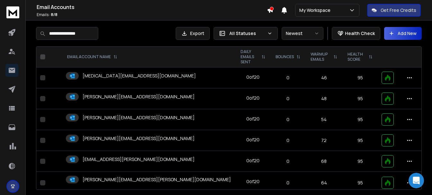
click at [270, 116] on td "0" at bounding box center [287, 119] width 35 height 21
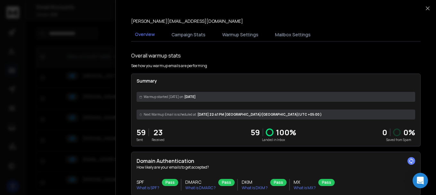
click at [296, 30] on button "Mailbox Settings" at bounding box center [292, 35] width 43 height 14
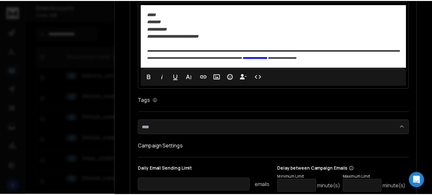
scroll to position [225, 0]
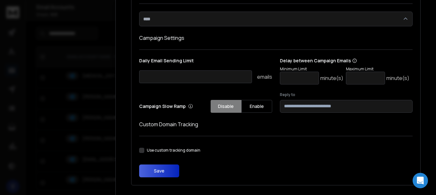
click at [86, 94] on div at bounding box center [218, 97] width 436 height 195
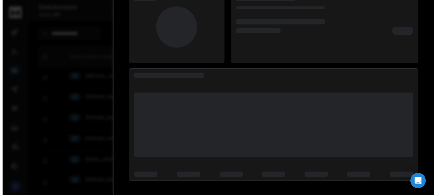
scroll to position [139, 0]
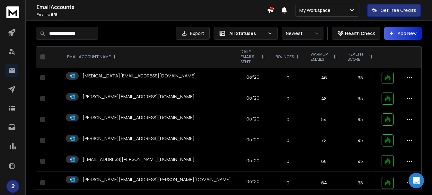
click at [274, 138] on p "0" at bounding box center [287, 140] width 27 height 6
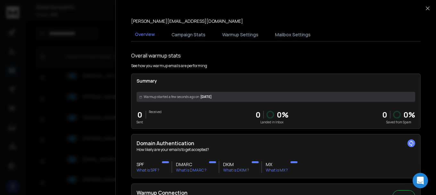
click at [281, 30] on button "Mailbox Settings" at bounding box center [292, 35] width 43 height 14
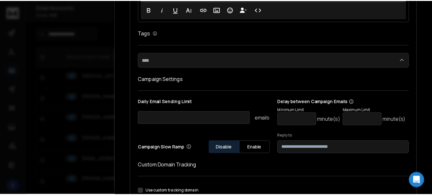
scroll to position [225, 0]
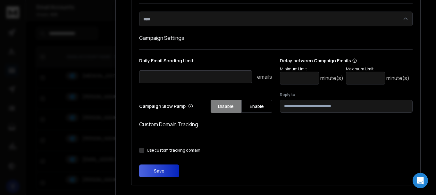
click at [107, 93] on div at bounding box center [218, 97] width 436 height 195
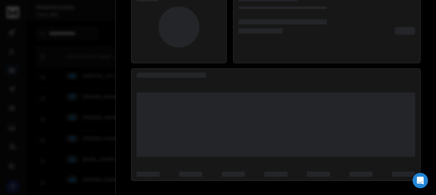
scroll to position [139, 0]
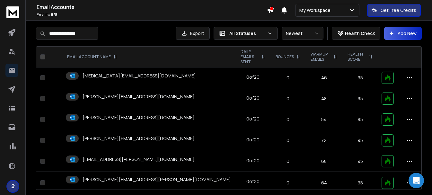
click at [305, 161] on td "68" at bounding box center [323, 161] width 37 height 21
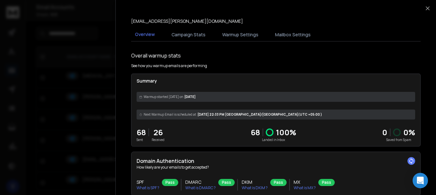
click at [297, 34] on button "Mailbox Settings" at bounding box center [292, 35] width 43 height 14
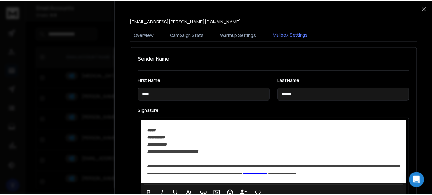
scroll to position [150, 0]
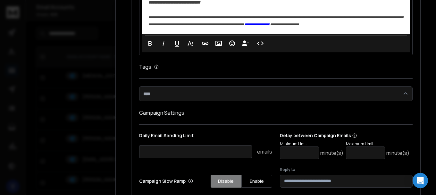
click at [91, 92] on div at bounding box center [218, 97] width 436 height 195
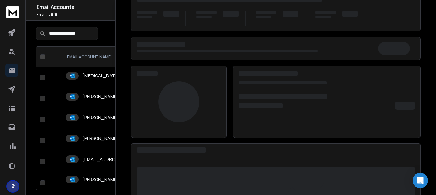
scroll to position [139, 0]
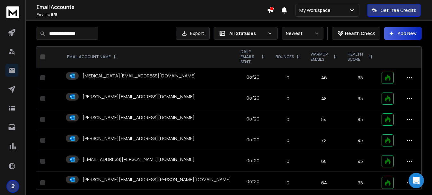
click at [305, 180] on td "64" at bounding box center [323, 183] width 37 height 22
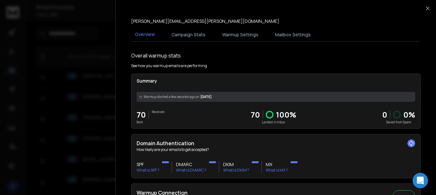
click at [293, 32] on button "Mailbox Settings" at bounding box center [292, 35] width 43 height 14
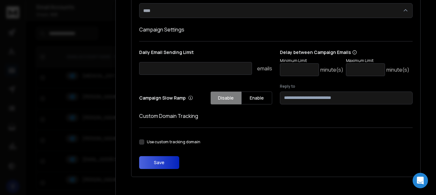
click at [70, 75] on div at bounding box center [218, 97] width 436 height 195
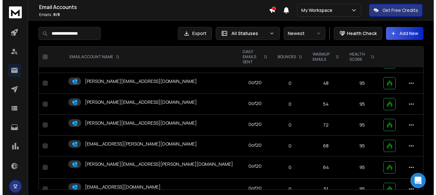
scroll to position [50, 0]
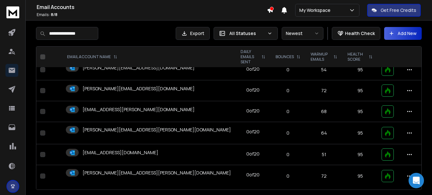
click at [305, 172] on td "72" at bounding box center [323, 176] width 37 height 22
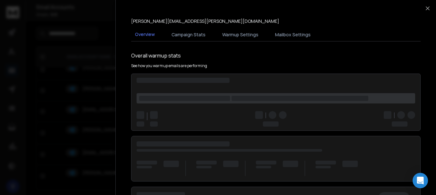
click at [297, 32] on button "Mailbox Settings" at bounding box center [292, 35] width 43 height 14
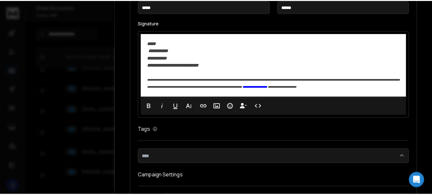
scroll to position [150, 0]
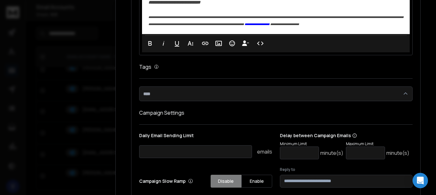
click at [97, 114] on div at bounding box center [218, 97] width 436 height 195
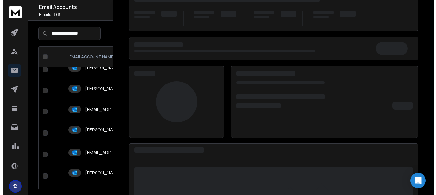
scroll to position [139, 0]
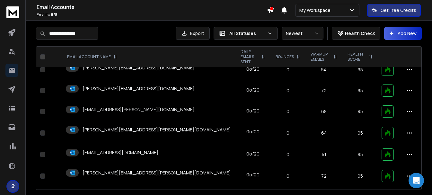
click at [305, 149] on td "51" at bounding box center [323, 154] width 37 height 21
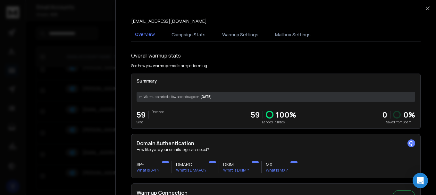
click at [283, 33] on button "Mailbox Settings" at bounding box center [292, 35] width 43 height 14
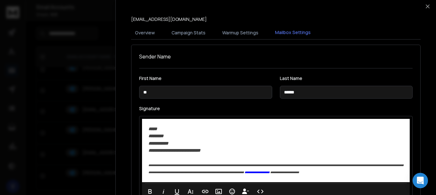
scroll to position [0, 0]
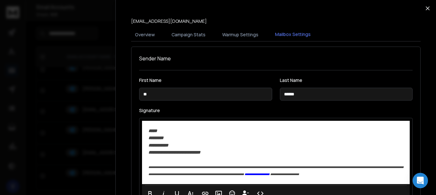
click at [428, 7] on icon "button" at bounding box center [428, 8] width 6 height 6
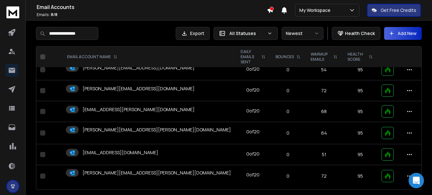
click at [98, 30] on input "**********" at bounding box center [67, 33] width 62 height 13
paste input
type input "**********"
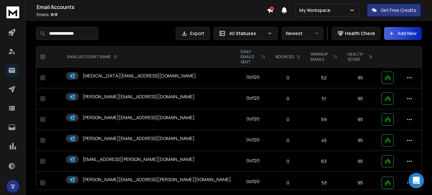
click at [305, 77] on td "52" at bounding box center [323, 77] width 37 height 21
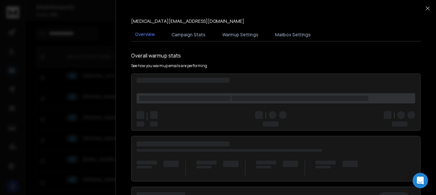
click at [284, 32] on button "Mailbox Settings" at bounding box center [292, 35] width 43 height 14
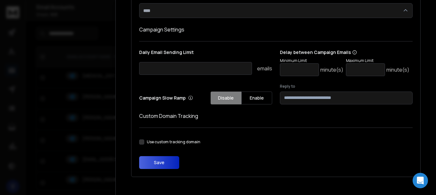
click at [70, 79] on div at bounding box center [218, 97] width 436 height 195
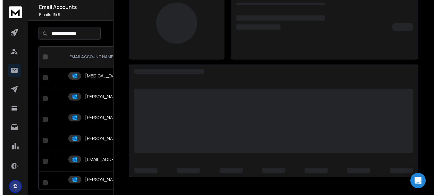
scroll to position [139, 0]
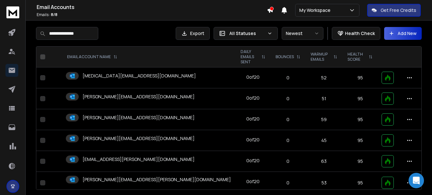
click at [274, 95] on p "0" at bounding box center [287, 98] width 27 height 6
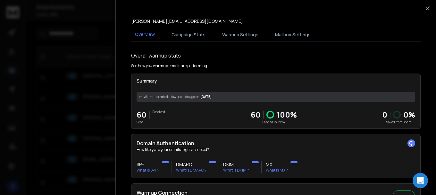
click at [287, 32] on button "Mailbox Settings" at bounding box center [292, 35] width 43 height 14
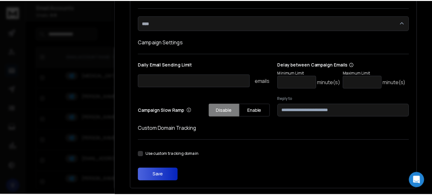
scroll to position [225, 0]
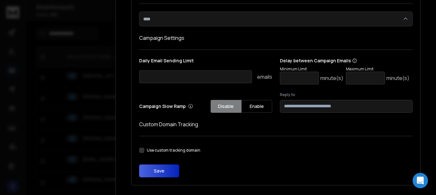
click at [82, 88] on div at bounding box center [218, 97] width 436 height 195
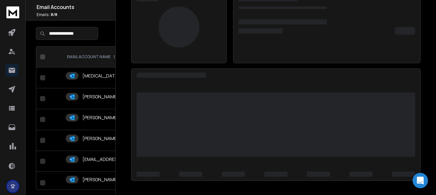
scroll to position [139, 0]
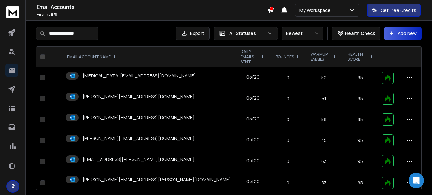
click at [305, 121] on td "59" at bounding box center [323, 119] width 37 height 21
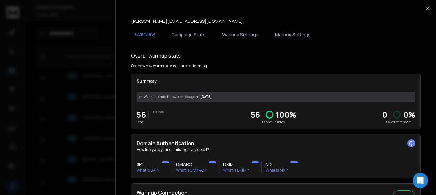
click at [285, 30] on button "Mailbox Settings" at bounding box center [292, 35] width 43 height 14
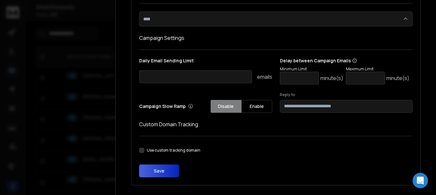
click at [87, 87] on div at bounding box center [218, 97] width 436 height 195
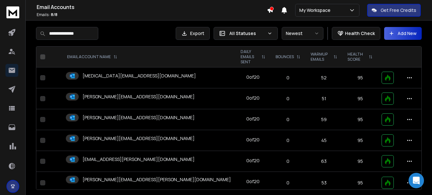
click at [135, 32] on div "**********" at bounding box center [104, 33] width 136 height 13
click at [150, 33] on div "**********" at bounding box center [104, 33] width 136 height 13
click at [172, 31] on div "**********" at bounding box center [104, 33] width 136 height 13
click at [132, 34] on div "**********" at bounding box center [104, 33] width 136 height 13
click at [147, 32] on div "**********" at bounding box center [104, 33] width 136 height 13
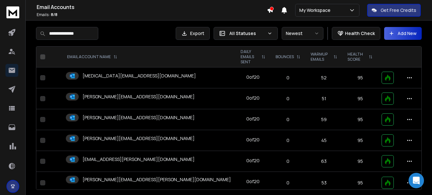
click at [147, 32] on div "**********" at bounding box center [104, 33] width 136 height 13
click at [153, 25] on div "**********" at bounding box center [229, 109] width 406 height 176
click at [126, 28] on div "**********" at bounding box center [104, 33] width 136 height 13
click at [136, 30] on div "**********" at bounding box center [104, 33] width 136 height 13
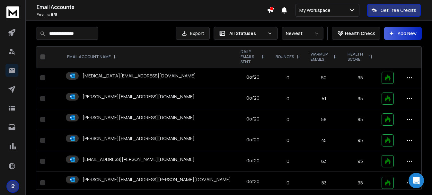
click at [136, 30] on div "**********" at bounding box center [104, 33] width 136 height 13
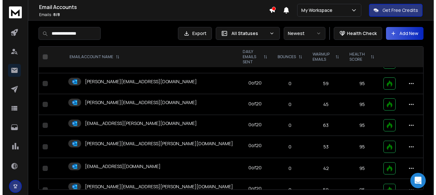
scroll to position [50, 0]
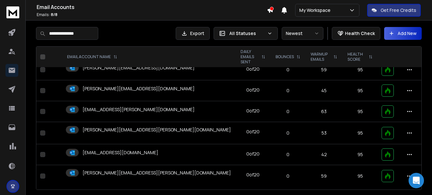
click at [270, 165] on td "0" at bounding box center [287, 176] width 35 height 22
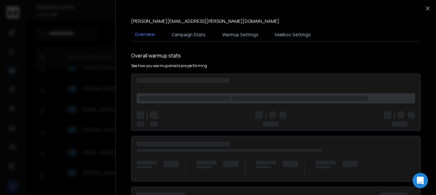
click at [301, 33] on button "Mailbox Settings" at bounding box center [292, 35] width 43 height 14
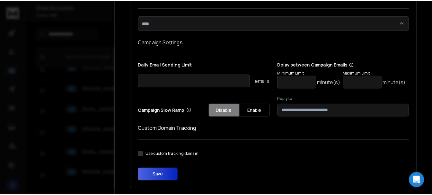
scroll to position [233, 0]
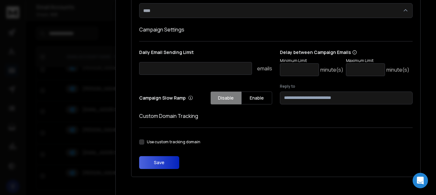
click at [93, 98] on div at bounding box center [218, 97] width 436 height 195
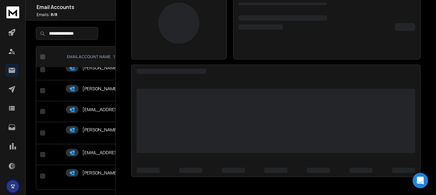
scroll to position [139, 0]
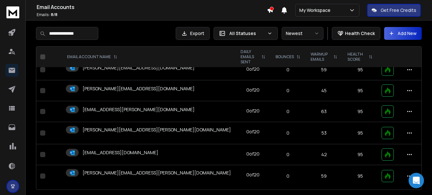
click at [305, 153] on td "42" at bounding box center [323, 154] width 37 height 21
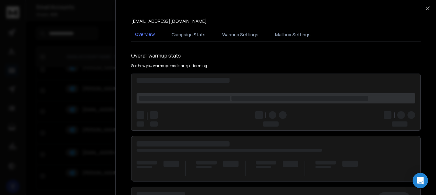
click at [298, 30] on button "Mailbox Settings" at bounding box center [292, 35] width 43 height 14
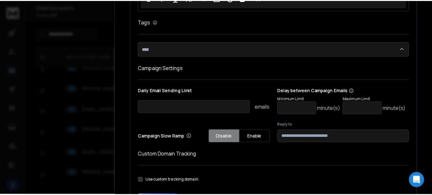
scroll to position [225, 0]
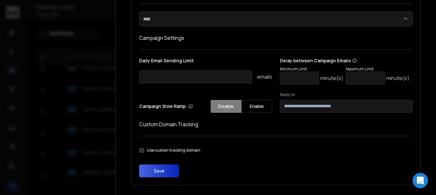
click at [80, 90] on div at bounding box center [218, 97] width 436 height 195
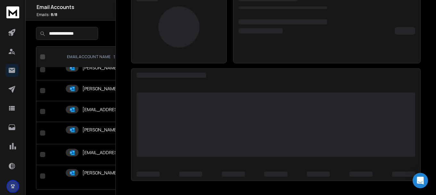
scroll to position [139, 0]
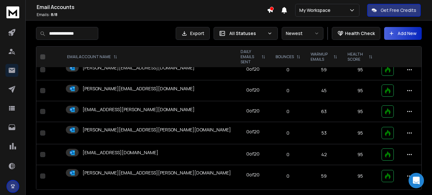
click at [305, 124] on td "53" at bounding box center [323, 133] width 37 height 22
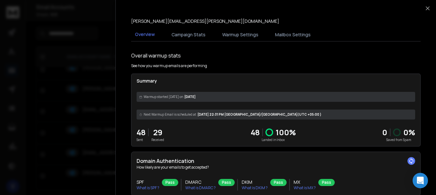
click at [282, 31] on button "Mailbox Settings" at bounding box center [292, 35] width 43 height 14
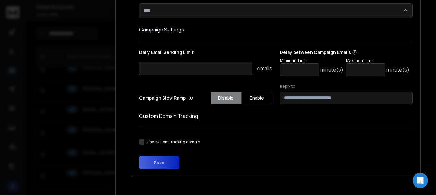
click at [71, 100] on div at bounding box center [218, 97] width 436 height 195
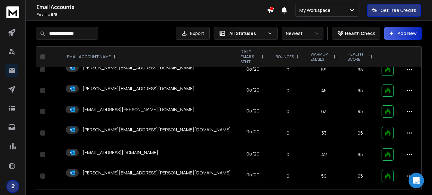
click at [305, 113] on td "63" at bounding box center [323, 111] width 37 height 21
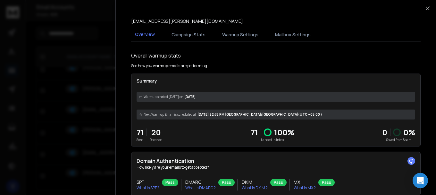
click at [289, 30] on button "Mailbox Settings" at bounding box center [292, 35] width 43 height 14
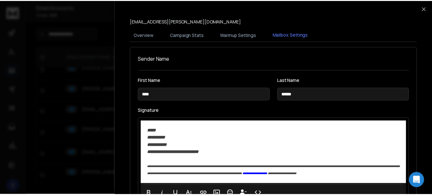
scroll to position [233, 0]
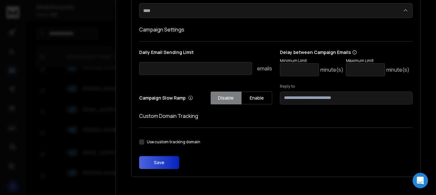
click at [89, 58] on div at bounding box center [218, 97] width 436 height 195
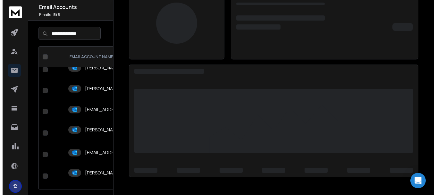
scroll to position [139, 0]
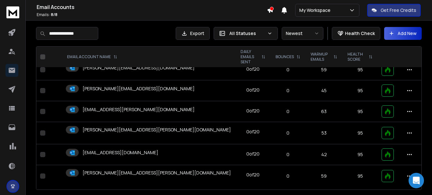
click at [305, 91] on td "45" at bounding box center [323, 90] width 37 height 21
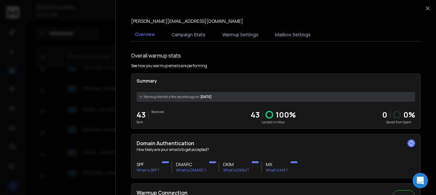
click at [288, 30] on button "Mailbox Settings" at bounding box center [292, 35] width 43 height 14
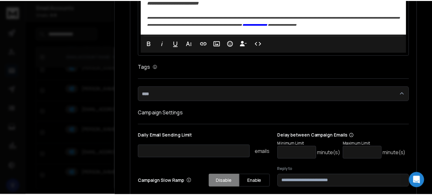
scroll to position [225, 0]
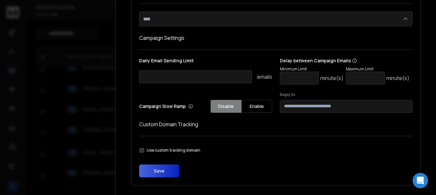
click at [84, 76] on div at bounding box center [218, 97] width 436 height 195
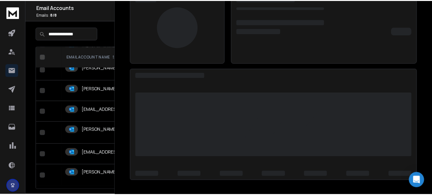
scroll to position [139, 0]
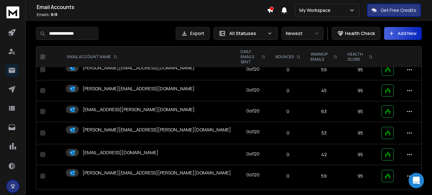
click at [96, 35] on input "**********" at bounding box center [67, 33] width 62 height 13
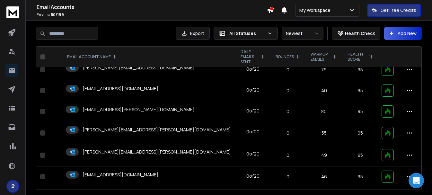
click at [147, 30] on div at bounding box center [104, 33] width 136 height 13
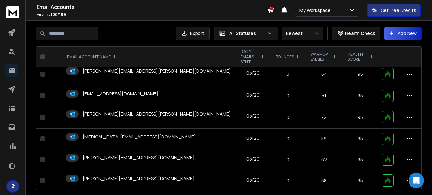
scroll to position [1310, 0]
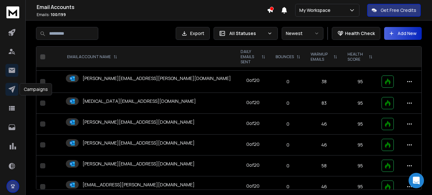
click at [15, 89] on icon at bounding box center [12, 89] width 8 height 8
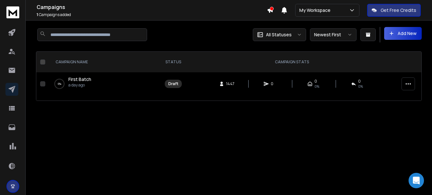
click at [194, 79] on div "1447 0 0 0% 0 0%" at bounding box center [291, 84] width 203 height 10
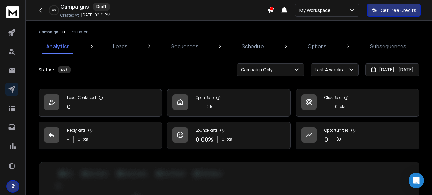
click at [193, 66] on div "Status: Draft Campaign Only Last 4 weeks 15 Aug 2025 - 12 Sep 2025" at bounding box center [229, 69] width 380 height 13
click at [188, 65] on div "Status: Draft Campaign Only Last 4 weeks 15 Aug 2025 - 12 Sep 2025" at bounding box center [229, 69] width 380 height 13
click at [187, 67] on div "Status: Draft Campaign Only Last 4 weeks 15 Aug 2025 - 12 Sep 2025" at bounding box center [229, 69] width 380 height 13
click at [185, 65] on div "Status: Draft Campaign Only Last 4 weeks 15 Aug 2025 - 12 Sep 2025" at bounding box center [229, 69] width 380 height 13
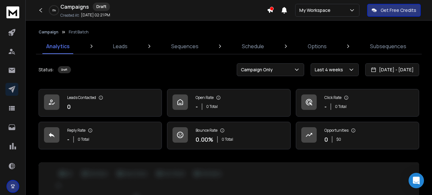
click at [185, 65] on div "Status: Draft Campaign Only Last 4 weeks 15 Aug 2025 - 12 Sep 2025" at bounding box center [229, 69] width 380 height 13
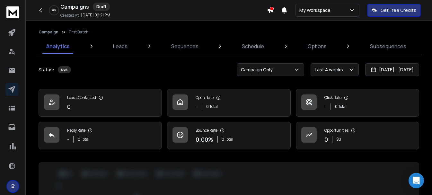
click at [164, 75] on div "Status: Draft Campaign Only Last 4 weeks 15 Aug 2025 - 12 Sep 2025" at bounding box center [229, 69] width 380 height 13
click at [171, 75] on div "Status: Draft Campaign Only Last 4 weeks 15 Aug 2025 - 12 Sep 2025" at bounding box center [229, 69] width 380 height 13
click at [176, 66] on div "Status: Draft Campaign Only Last 4 weeks 15 Aug 2025 - 12 Sep 2025" at bounding box center [229, 69] width 380 height 13
